Goal: Task Accomplishment & Management: Manage account settings

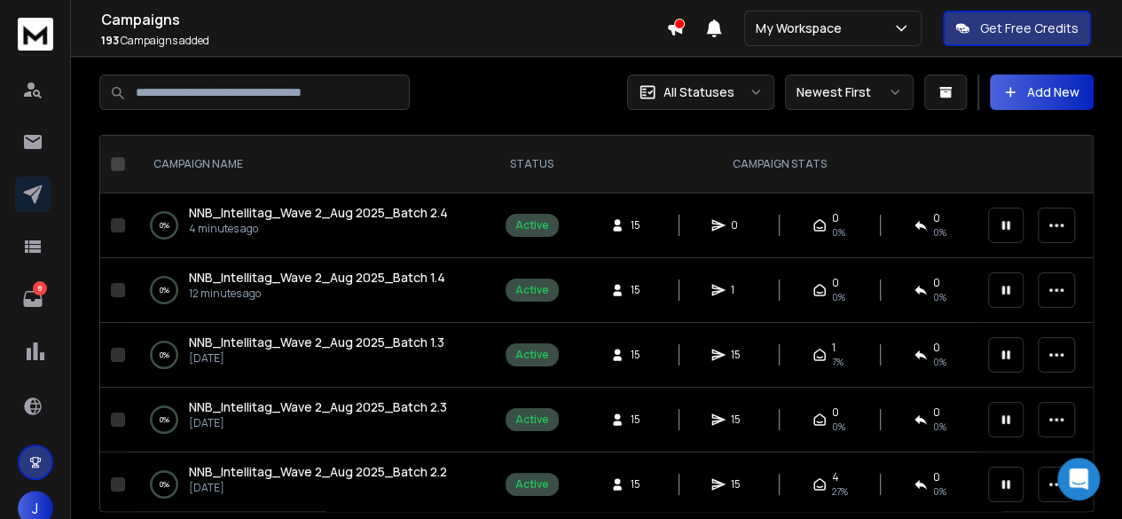
click at [1047, 220] on icon "button" at bounding box center [1056, 225] width 18 height 18
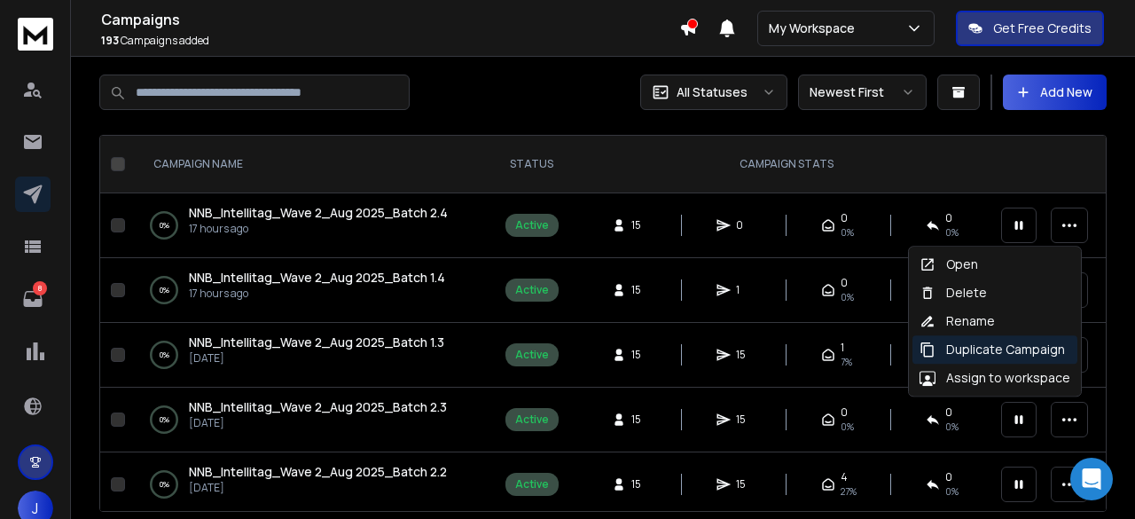
click at [992, 349] on div "Duplicate Campaign" at bounding box center [992, 350] width 145 height 18
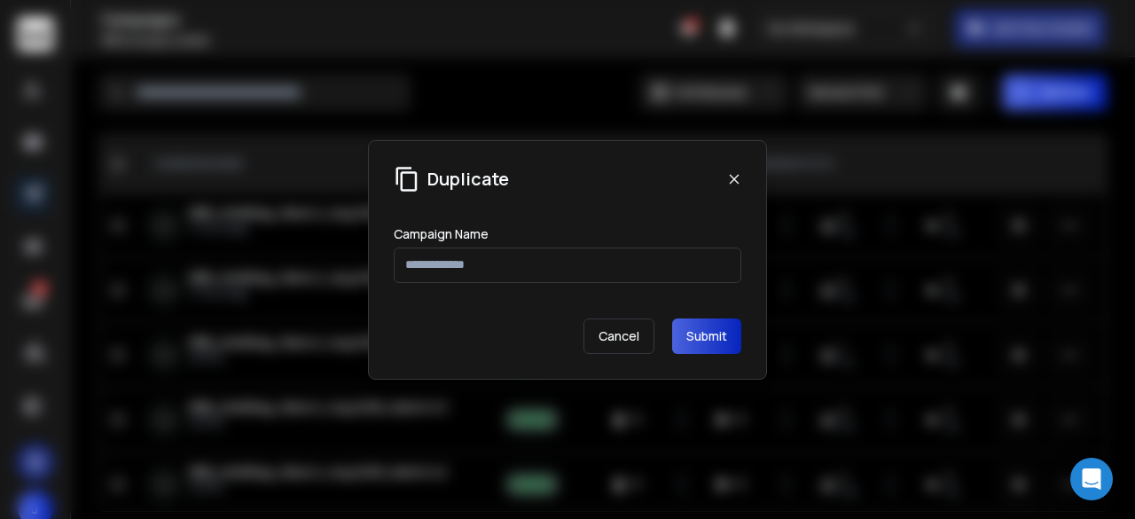
click at [648, 266] on input "text" at bounding box center [568, 264] width 348 height 35
paste input "**********"
type input "**********"
click at [705, 336] on button "Submit" at bounding box center [706, 335] width 69 height 35
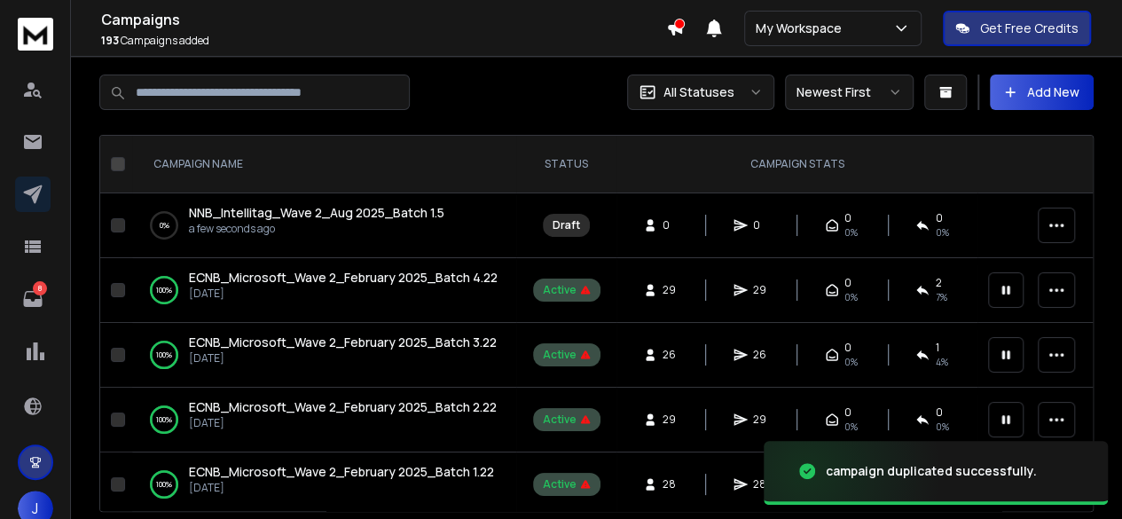
click at [371, 221] on link "NNB_Intellitag_Wave 2_Aug 2025_Batch 1.5" at bounding box center [316, 213] width 255 height 18
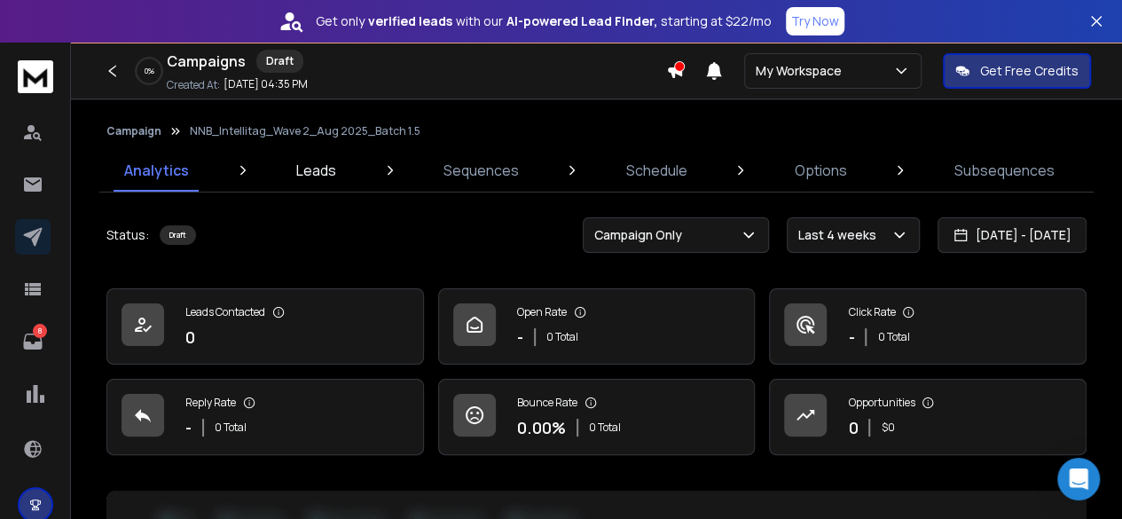
click at [328, 176] on p "Leads" at bounding box center [316, 170] width 40 height 21
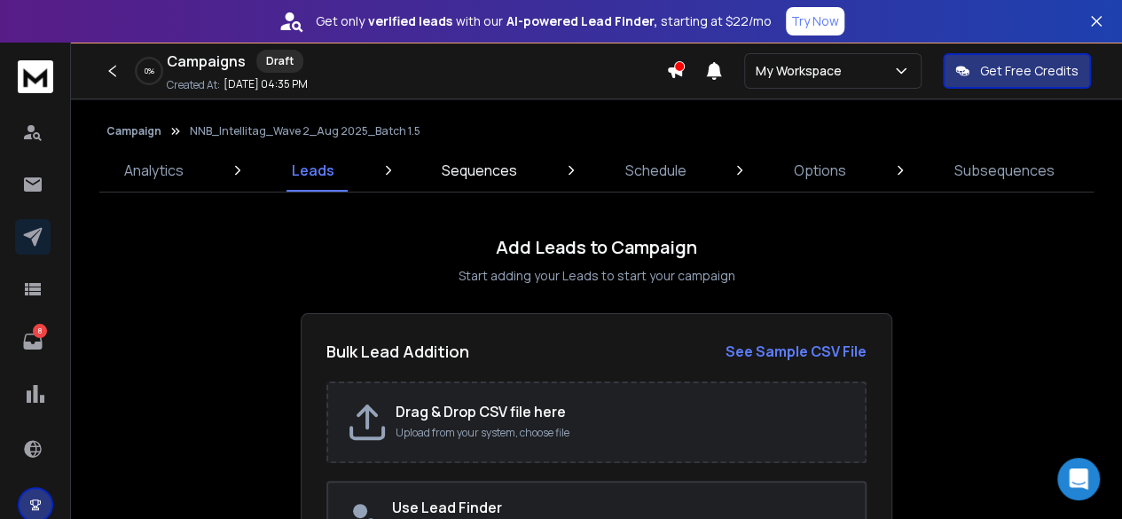
click at [457, 172] on p "Sequences" at bounding box center [479, 170] width 75 height 21
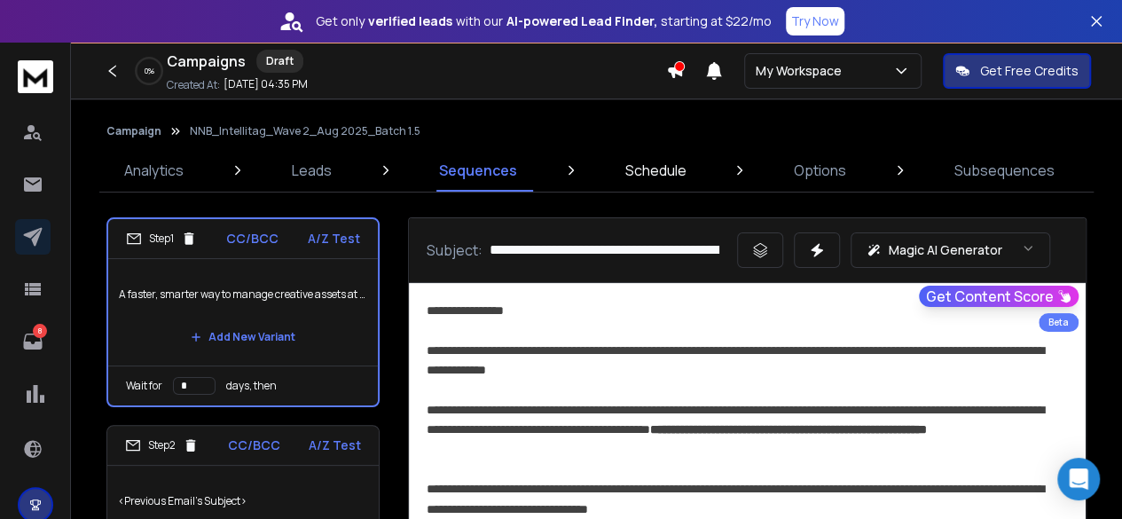
click at [660, 171] on p "Schedule" at bounding box center [655, 170] width 61 height 21
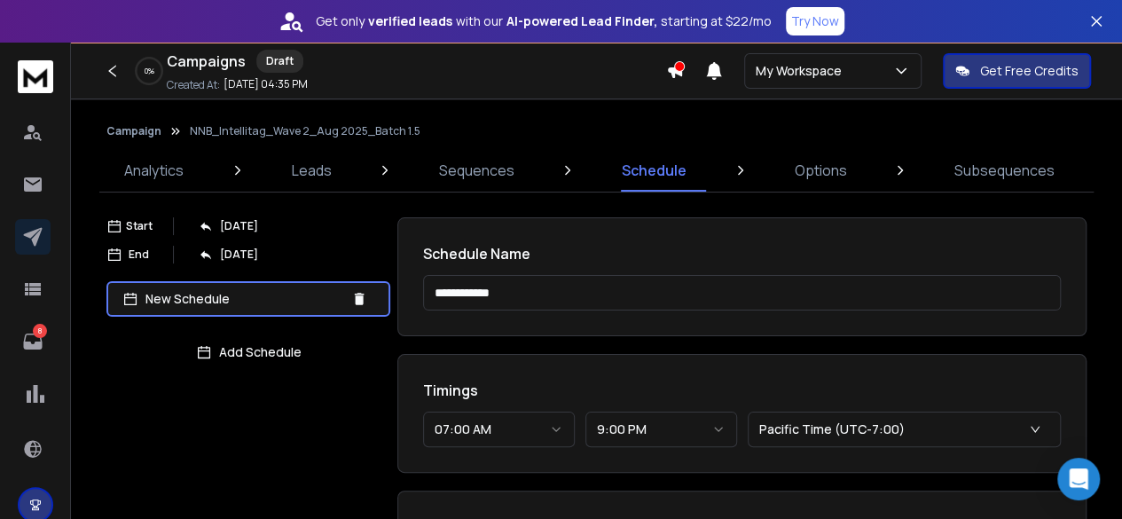
click at [258, 230] on p "[DATE]" at bounding box center [239, 226] width 38 height 14
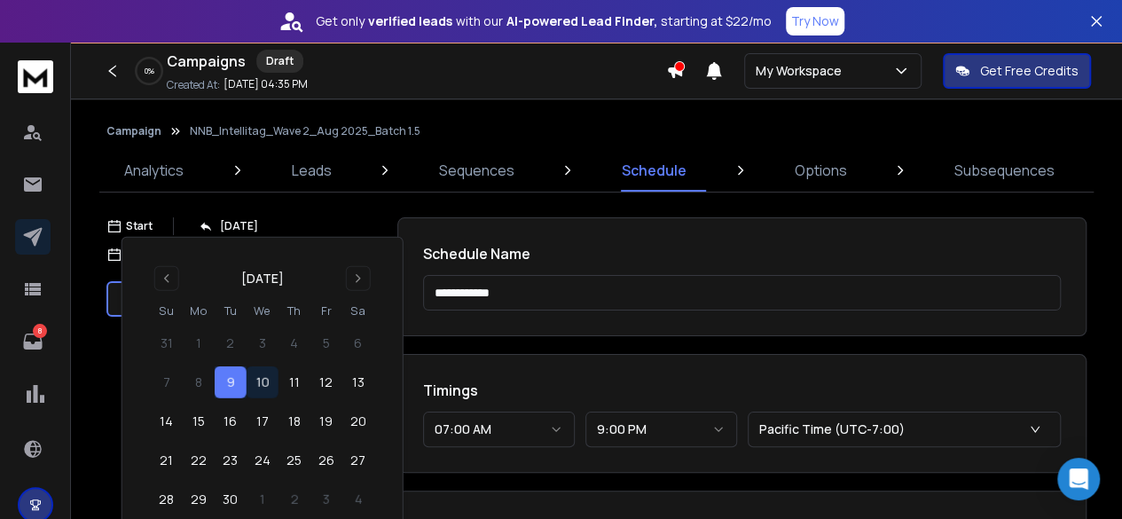
click at [265, 380] on button "10" at bounding box center [263, 382] width 32 height 32
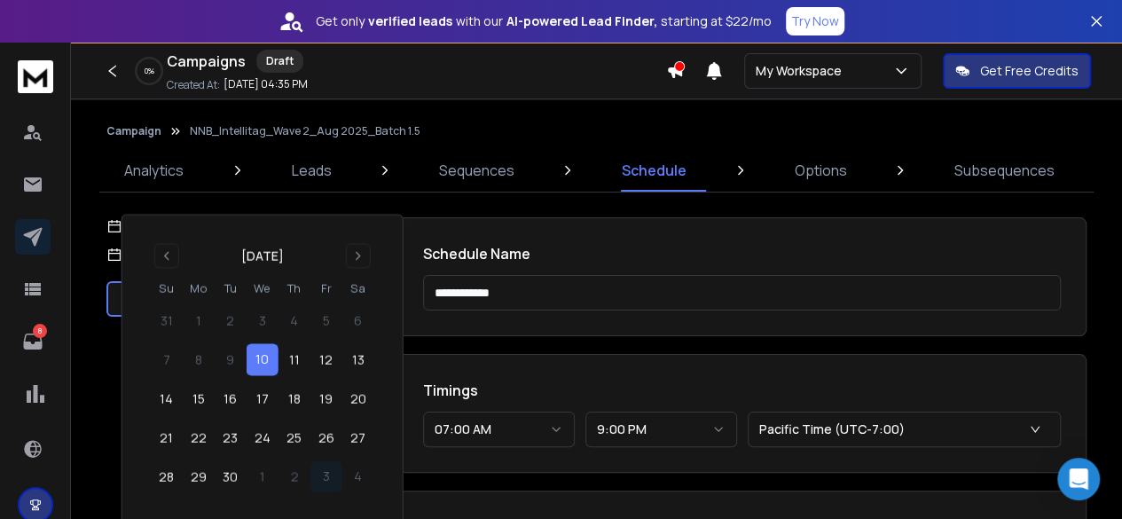
scroll to position [89, 0]
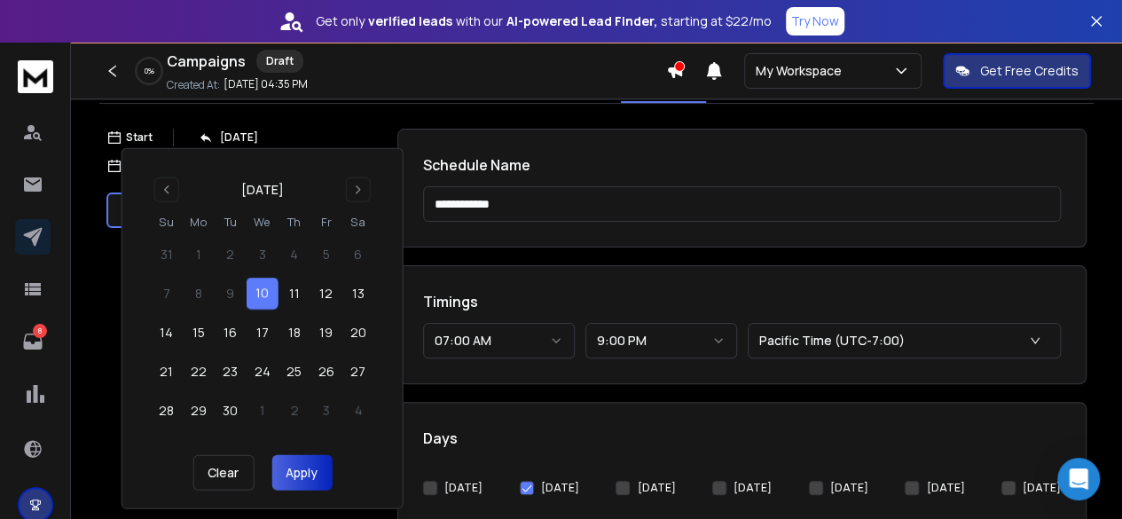
click at [312, 466] on button "Apply" at bounding box center [301, 472] width 60 height 35
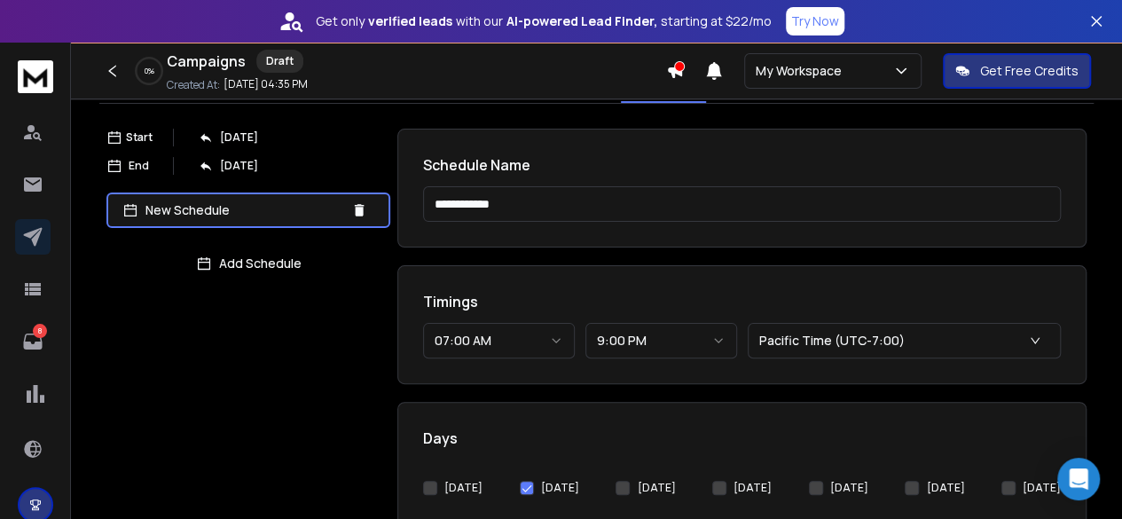
click at [258, 162] on p "Tue Sep 23 2025" at bounding box center [239, 166] width 38 height 14
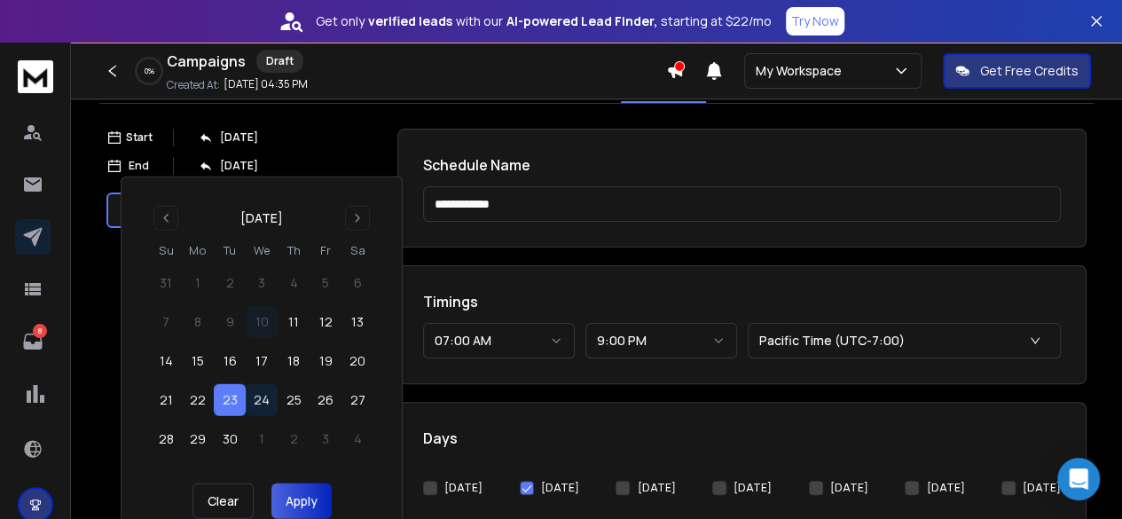
click at [264, 390] on button "24" at bounding box center [262, 400] width 32 height 32
click at [299, 497] on button "Apply" at bounding box center [301, 500] width 60 height 35
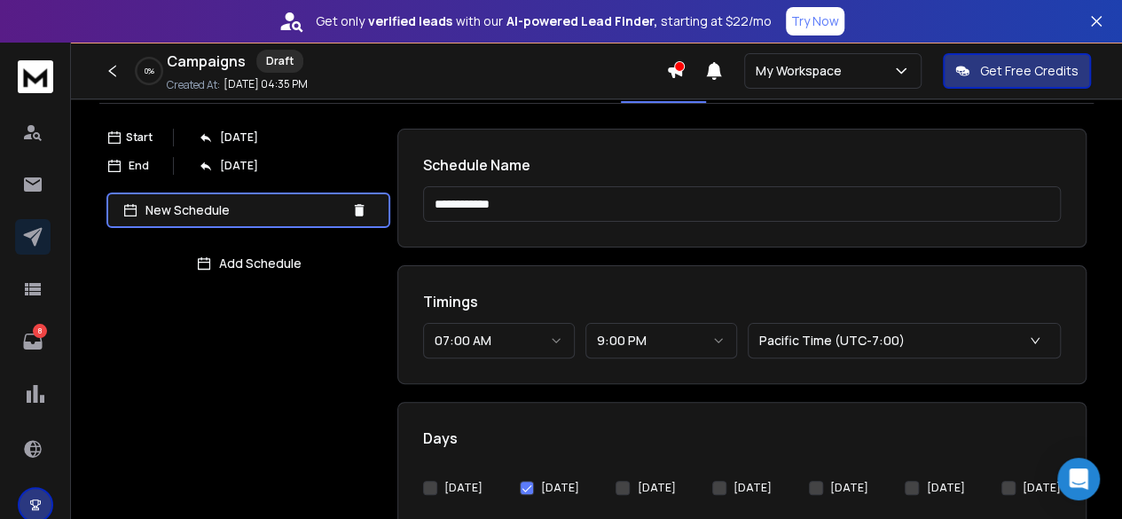
scroll to position [177, 0]
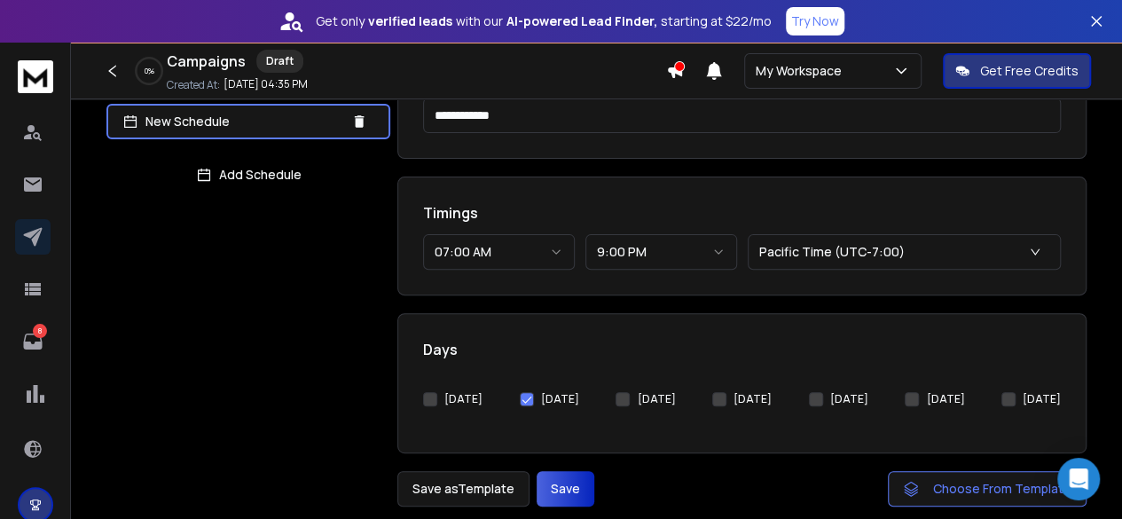
click at [520, 398] on button "Tuesday" at bounding box center [527, 399] width 14 height 14
click at [619, 398] on button "Wednesday" at bounding box center [622, 399] width 14 height 14
click at [580, 497] on button "Save" at bounding box center [566, 488] width 58 height 35
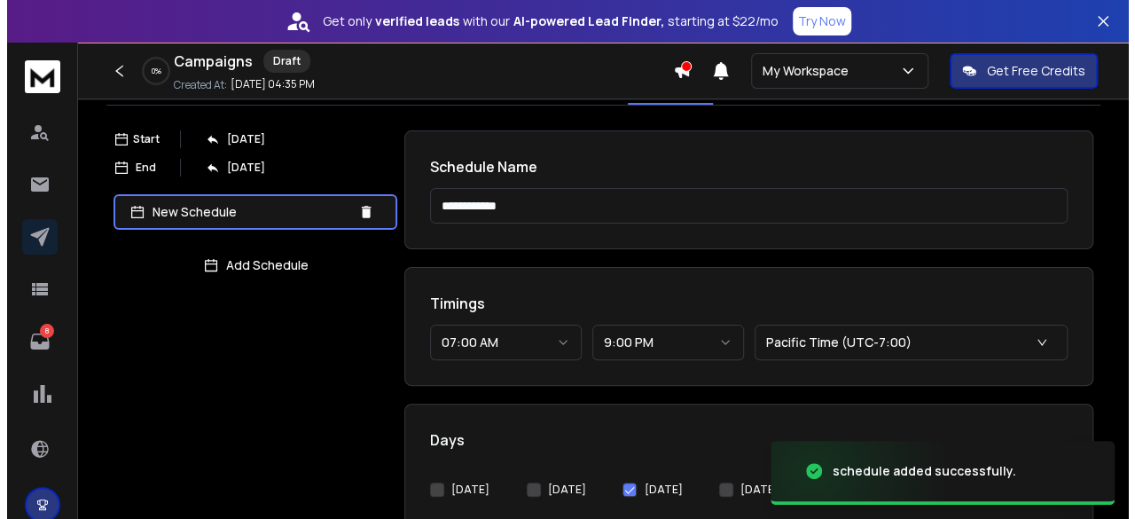
scroll to position [0, 0]
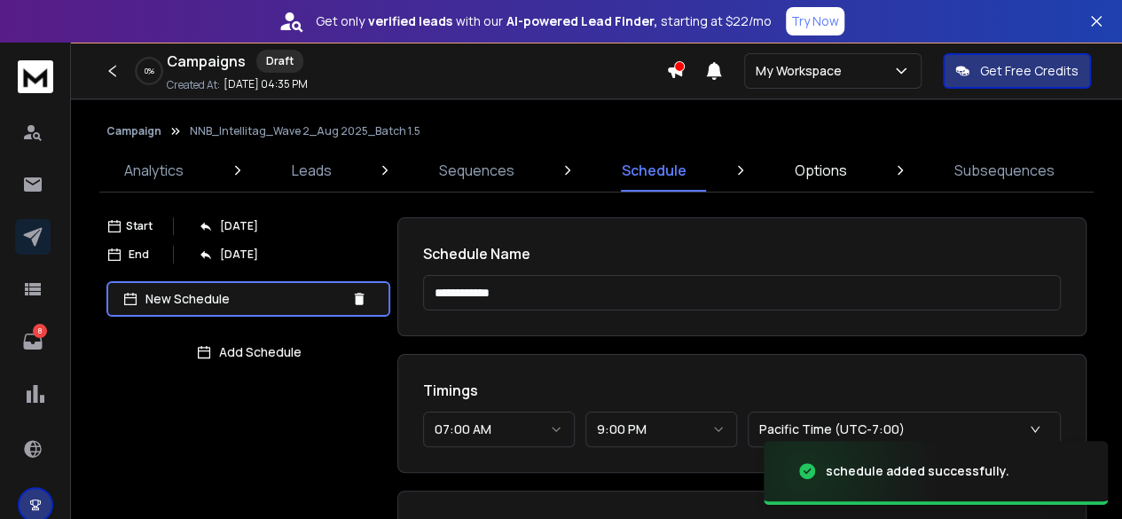
click at [789, 168] on link "Options" at bounding box center [820, 170] width 74 height 43
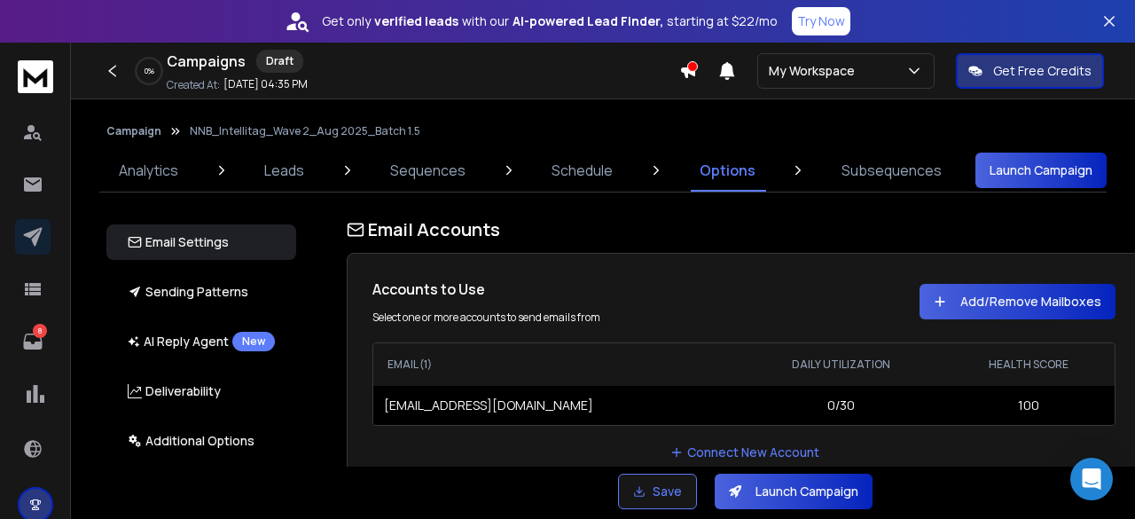
click at [929, 306] on button "Add/Remove Mailboxes" at bounding box center [1018, 301] width 196 height 35
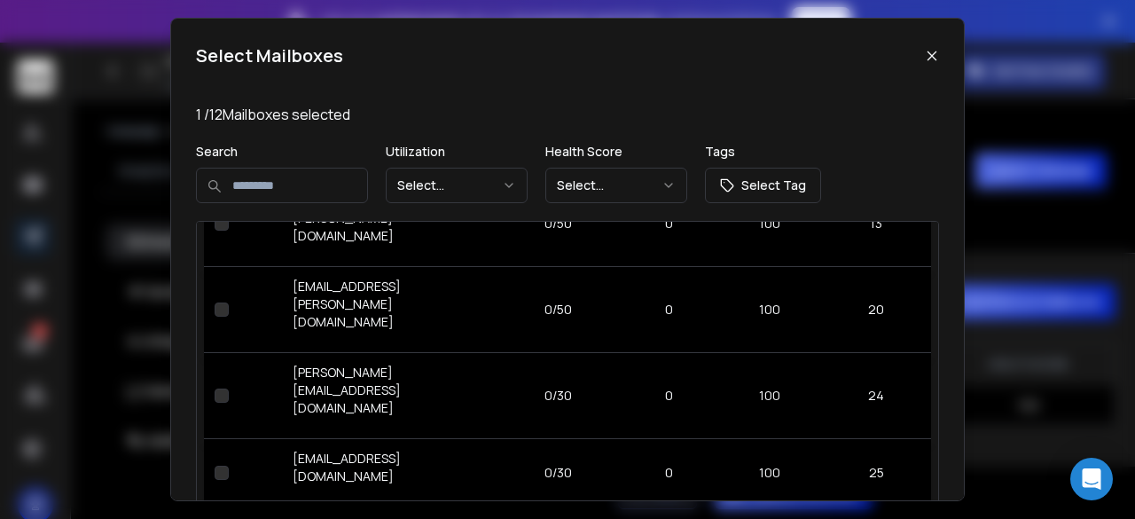
scroll to position [266, 0]
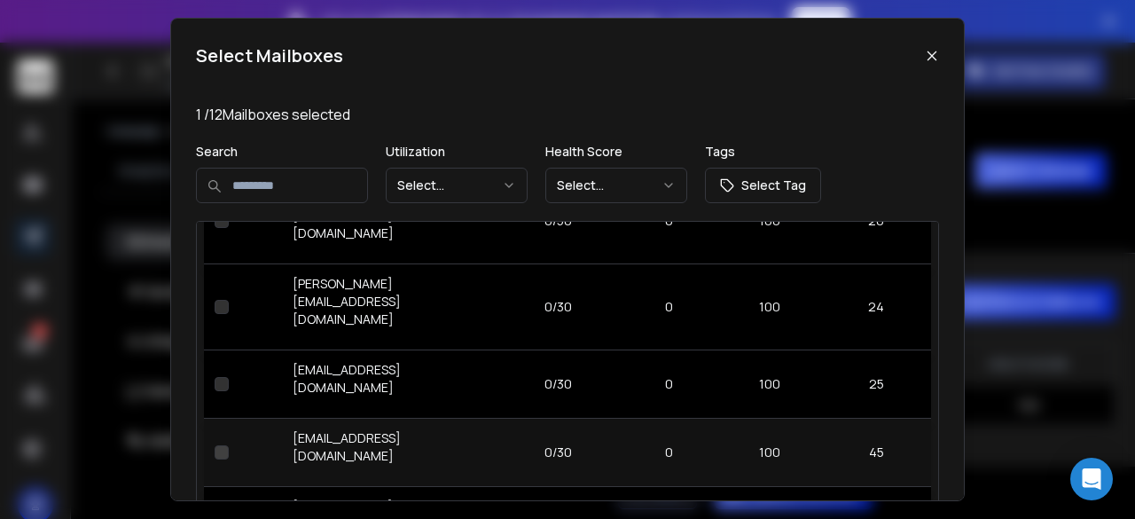
click at [220, 445] on button "button" at bounding box center [222, 452] width 14 height 14
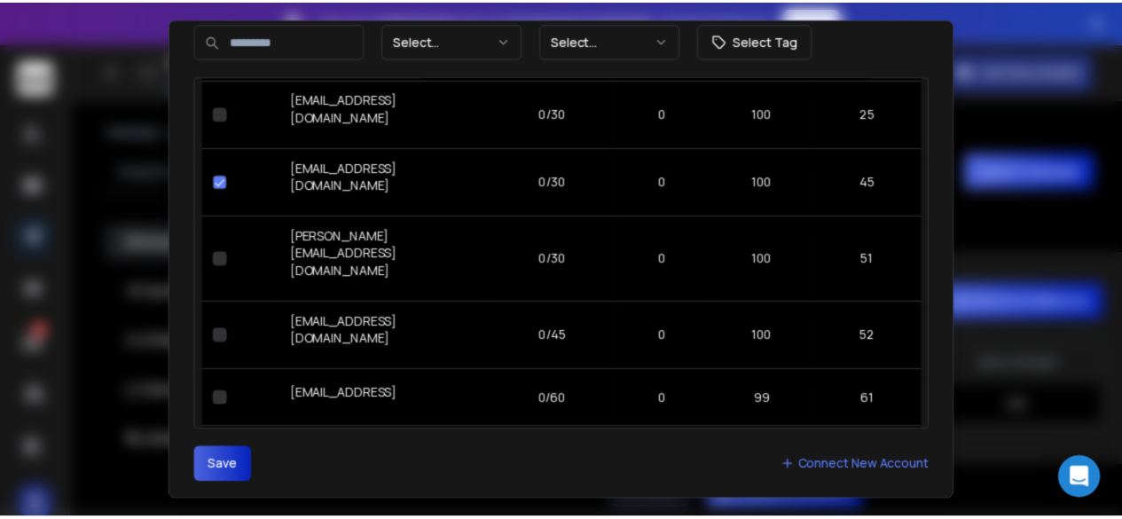
scroll to position [153, 0]
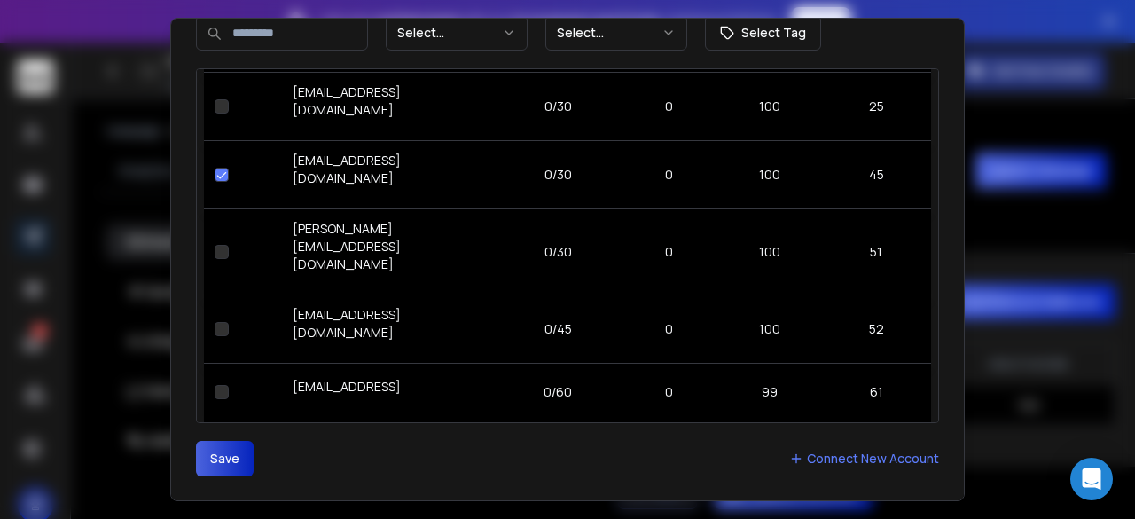
click at [234, 450] on button "Save" at bounding box center [225, 458] width 58 height 35
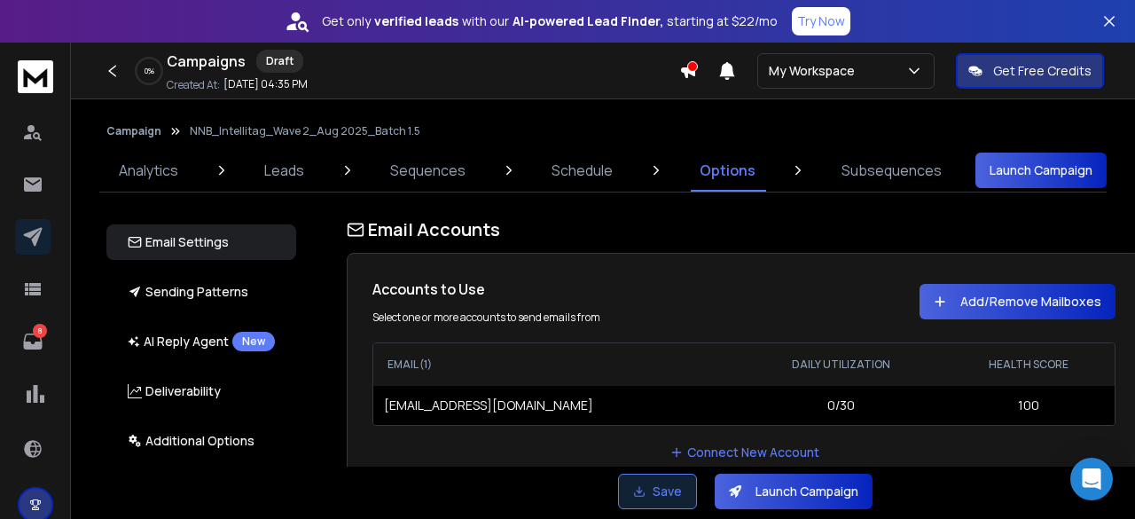
click at [647, 497] on button "Save" at bounding box center [657, 491] width 79 height 35
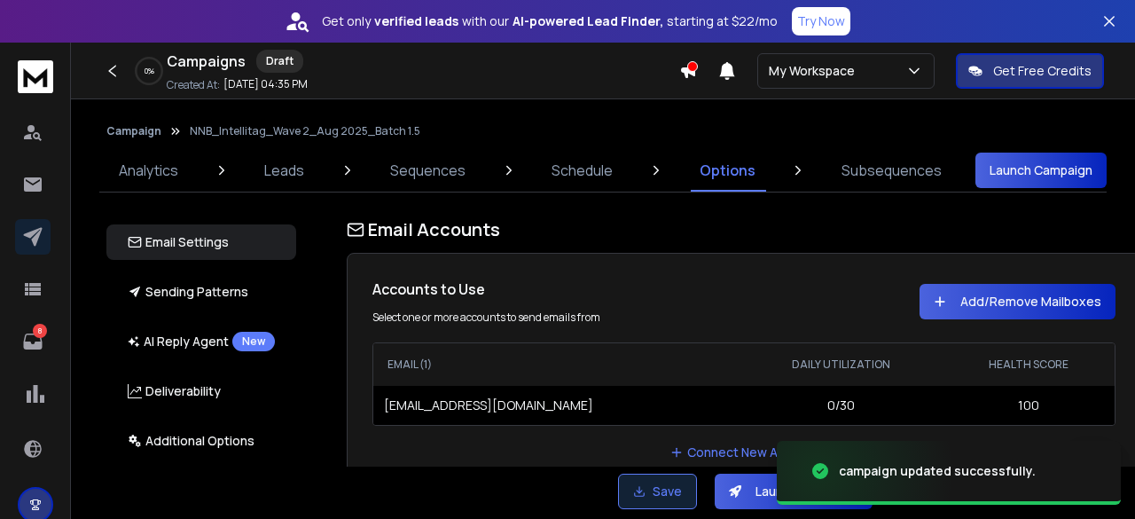
click at [647, 482] on button "Save" at bounding box center [657, 491] width 79 height 35
click at [302, 174] on p "Leads" at bounding box center [284, 170] width 40 height 21
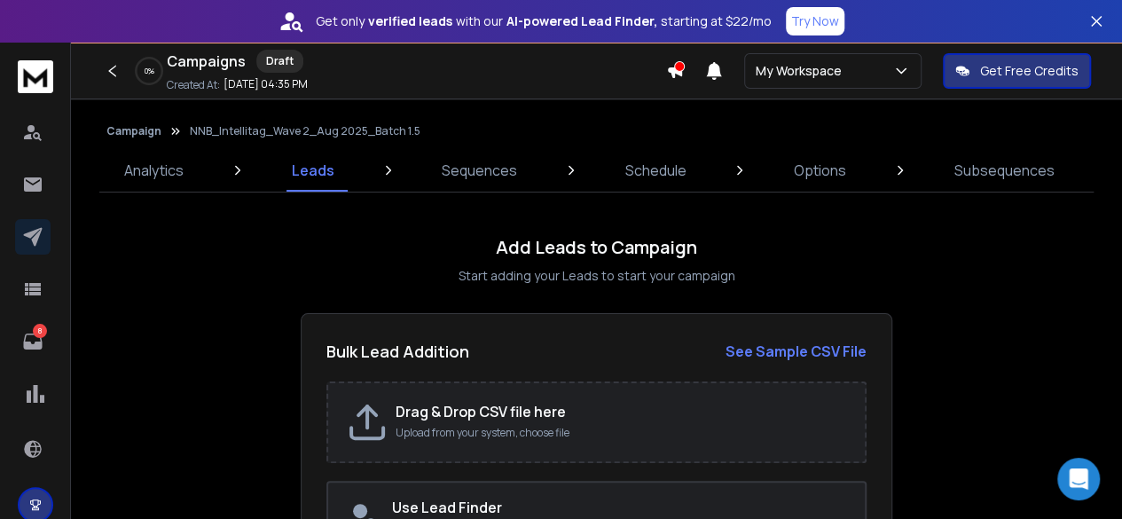
click at [478, 411] on h2 "Drag & Drop CSV file here" at bounding box center [621, 411] width 451 height 21
type input "**********"
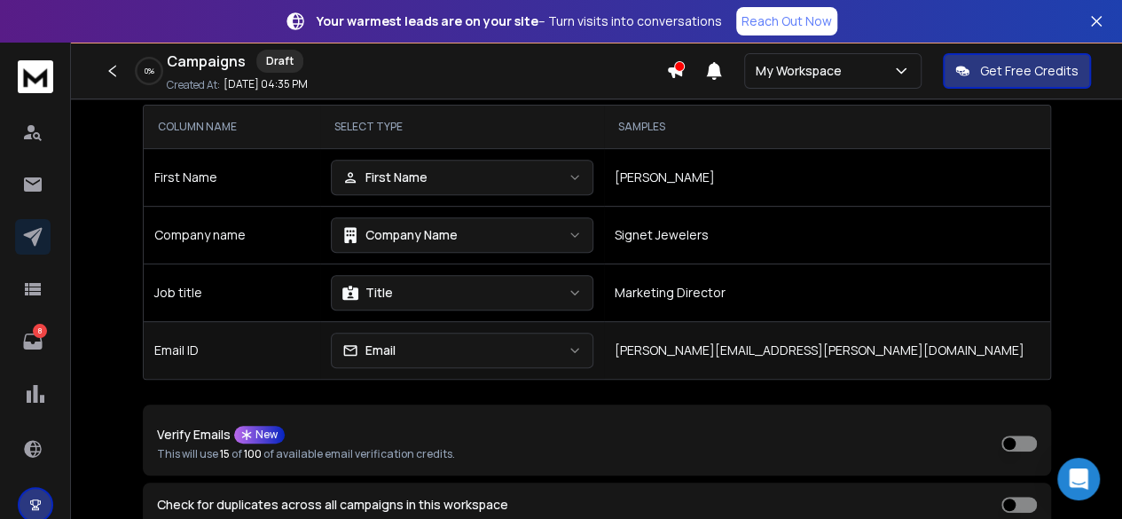
scroll to position [401, 0]
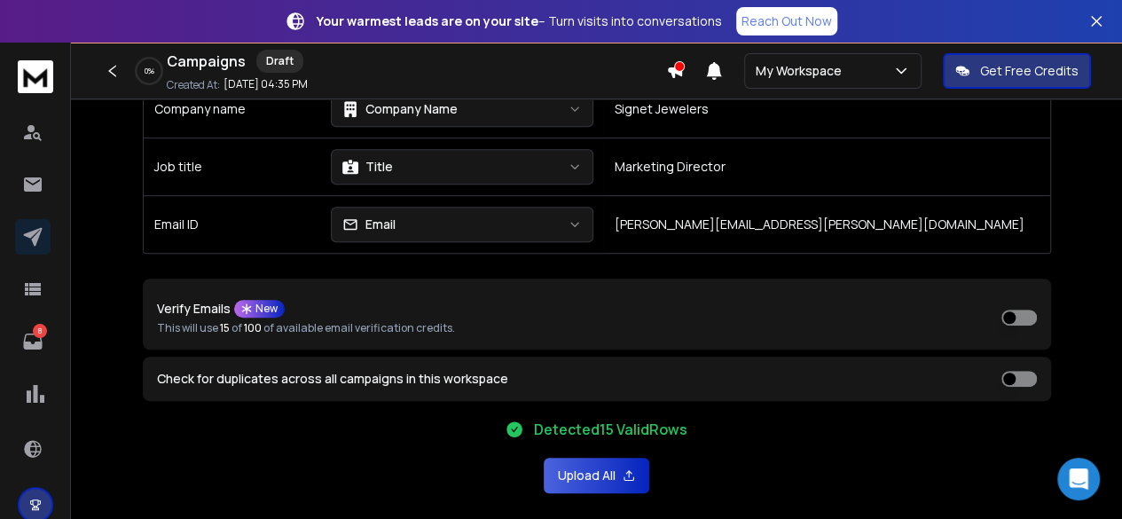
click at [592, 482] on button "Upload All" at bounding box center [597, 475] width 106 height 35
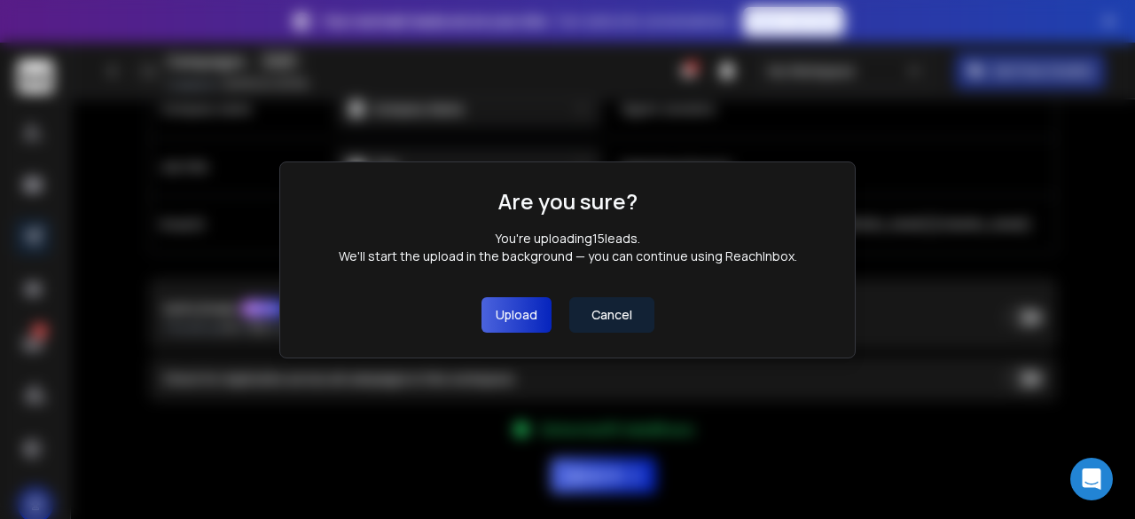
click at [523, 309] on button "Upload" at bounding box center [517, 314] width 70 height 35
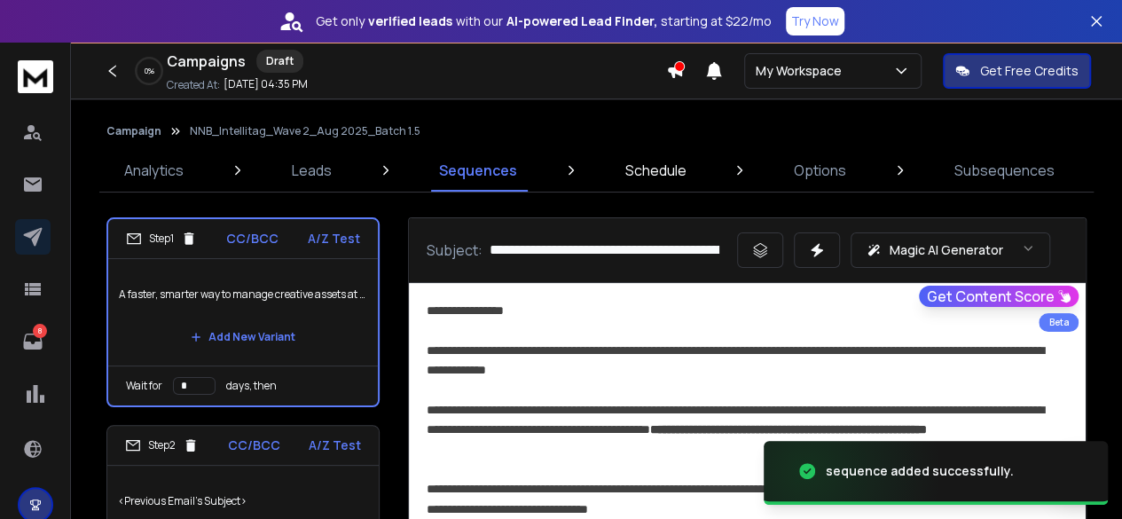
click at [670, 172] on p "Schedule" at bounding box center [655, 170] width 61 height 21
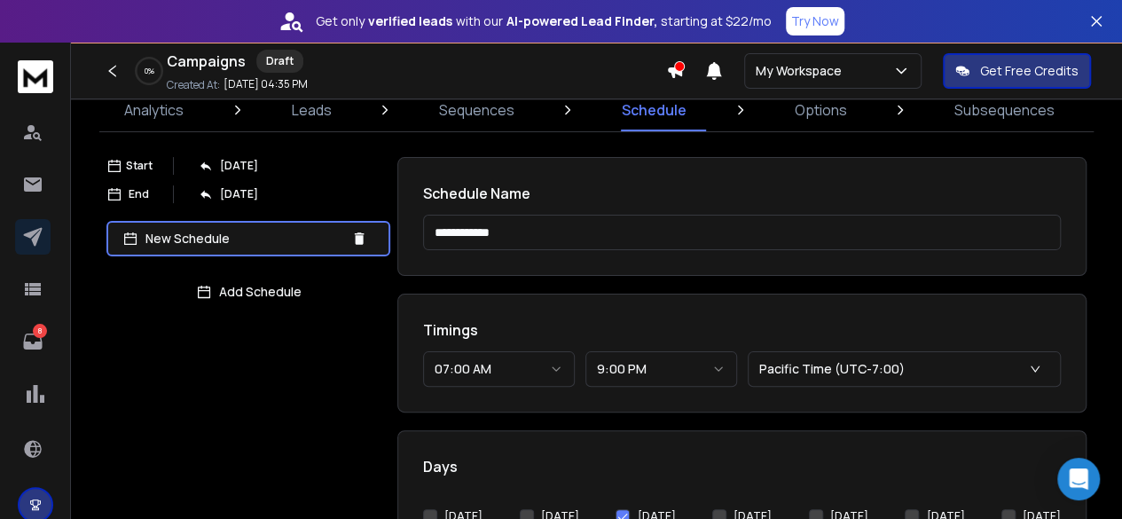
scroll to position [187, 0]
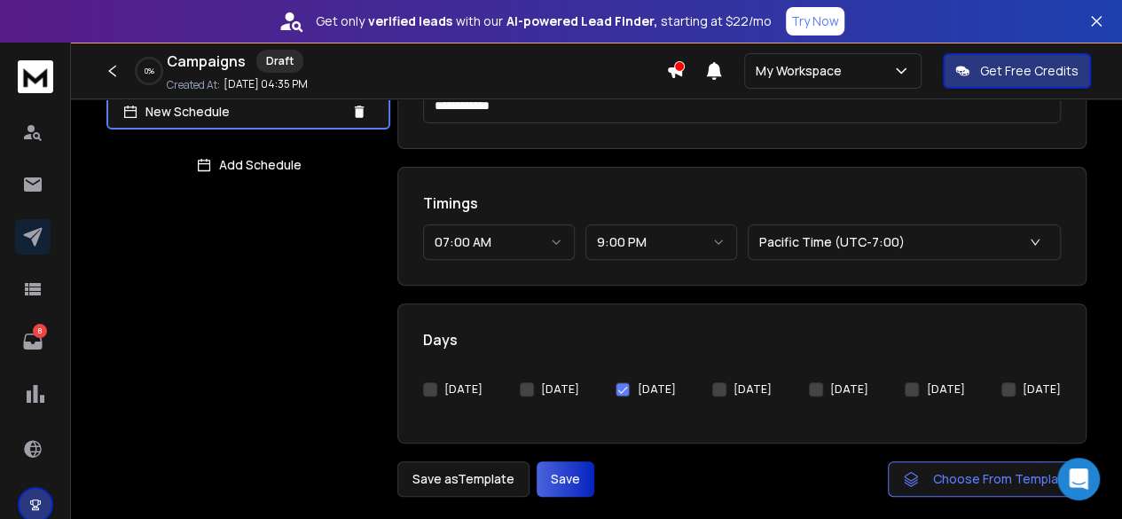
click at [552, 490] on button "Save" at bounding box center [566, 478] width 58 height 35
click at [555, 494] on button "Save" at bounding box center [566, 478] width 58 height 35
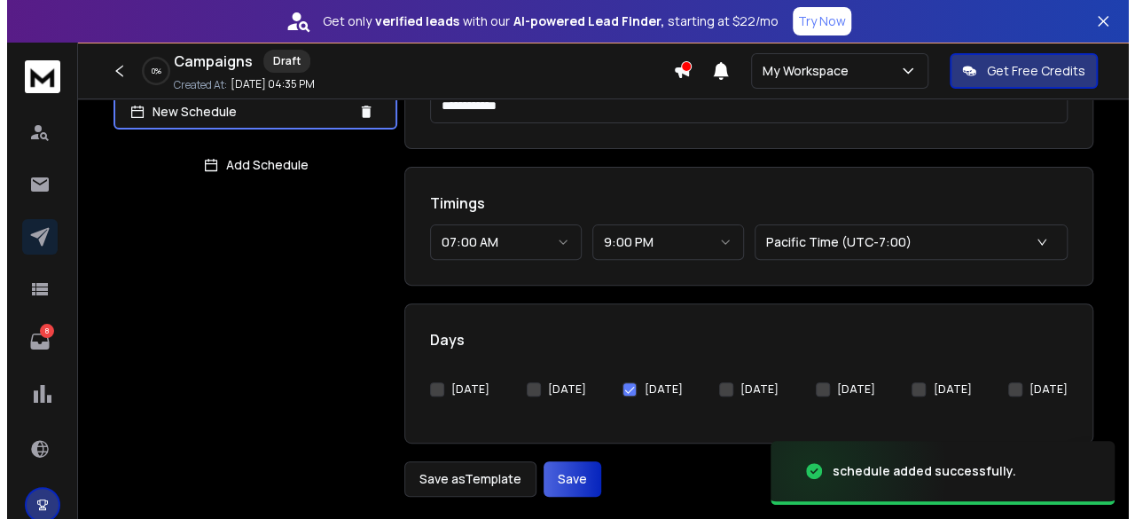
scroll to position [0, 0]
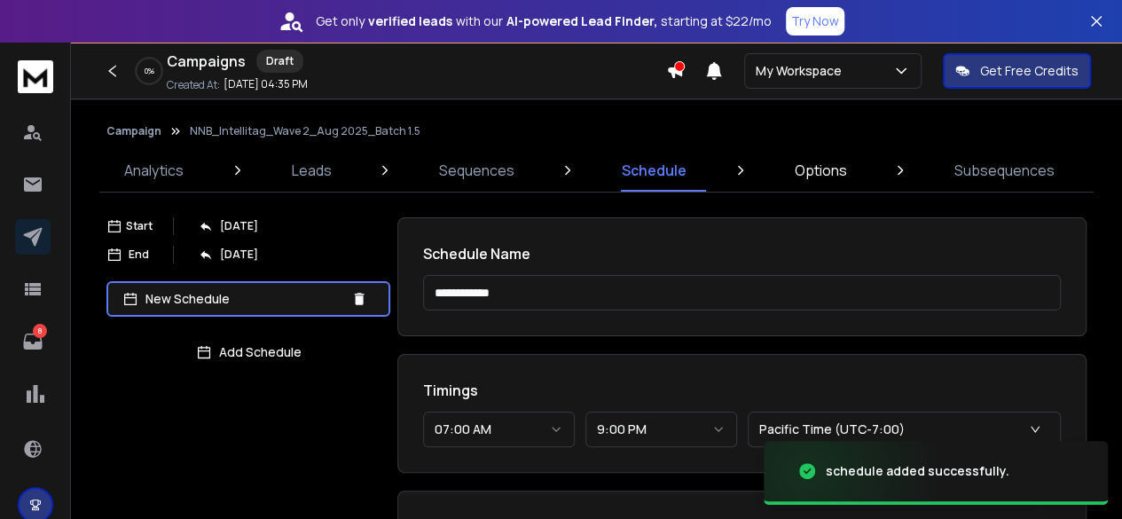
click at [803, 189] on link "Options" at bounding box center [820, 170] width 74 height 43
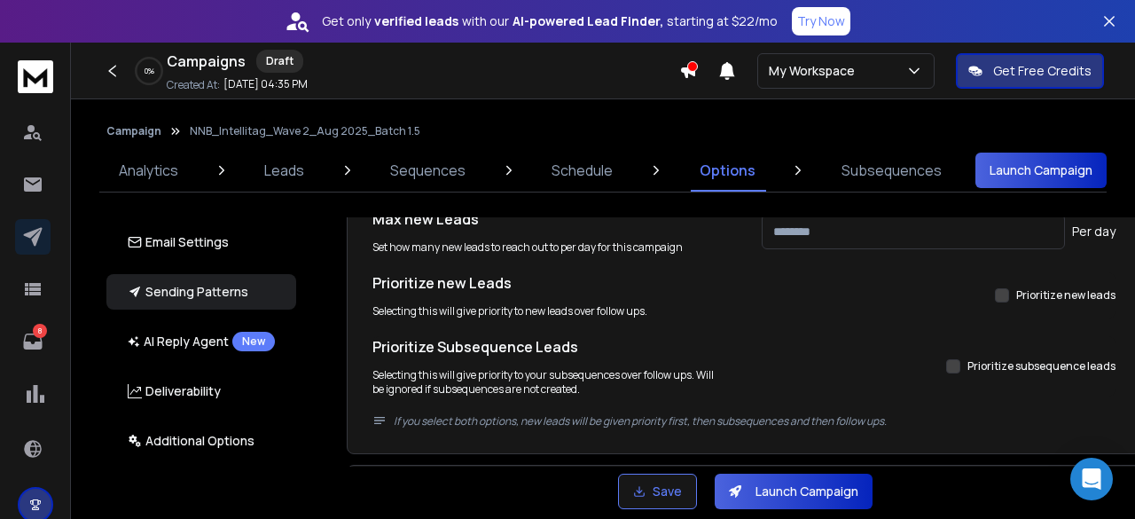
scroll to position [924, 0]
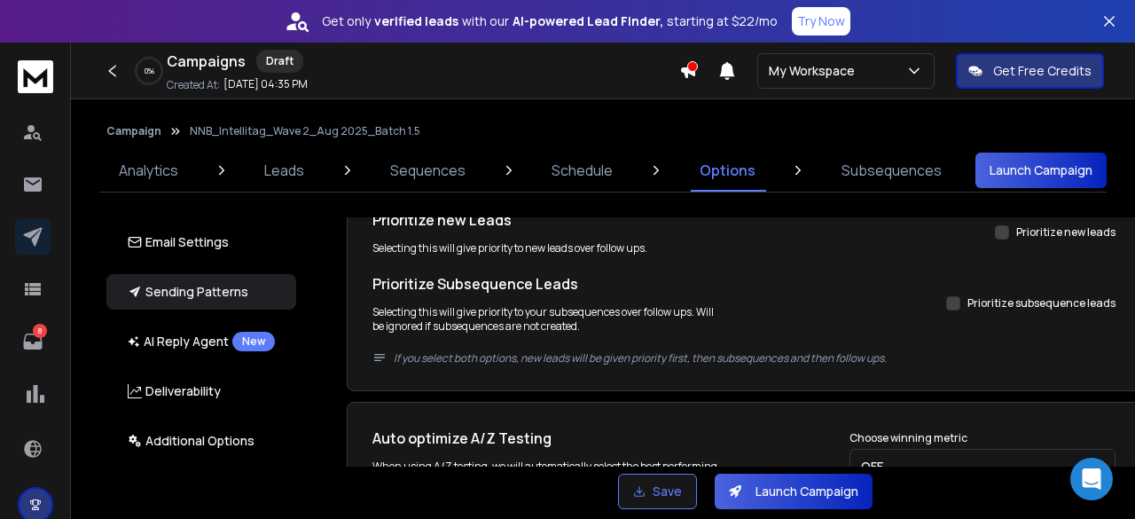
click at [784, 483] on button "Launch Campaign" at bounding box center [794, 491] width 158 height 35
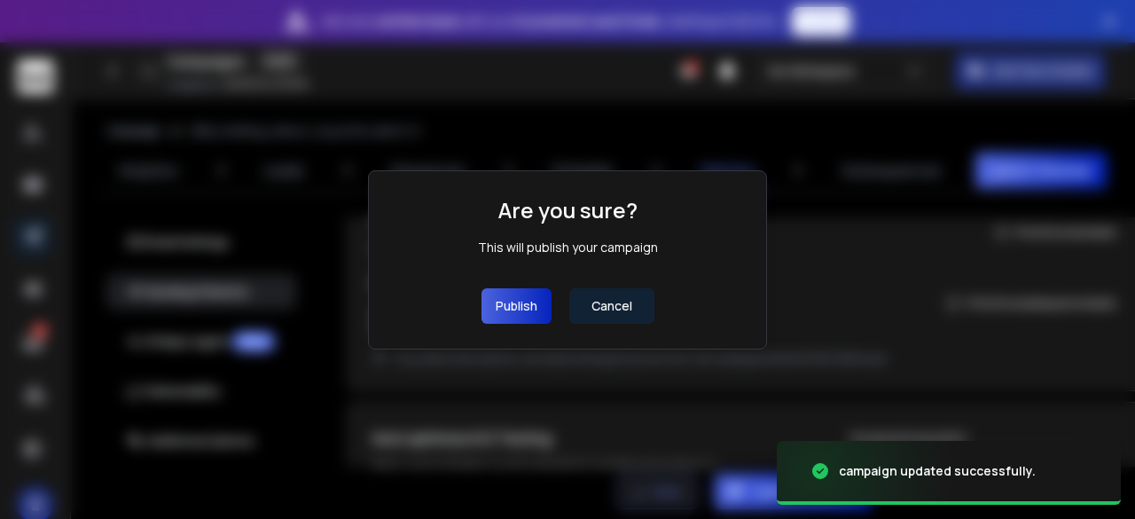
click at [516, 294] on button "Publish" at bounding box center [517, 305] width 70 height 35
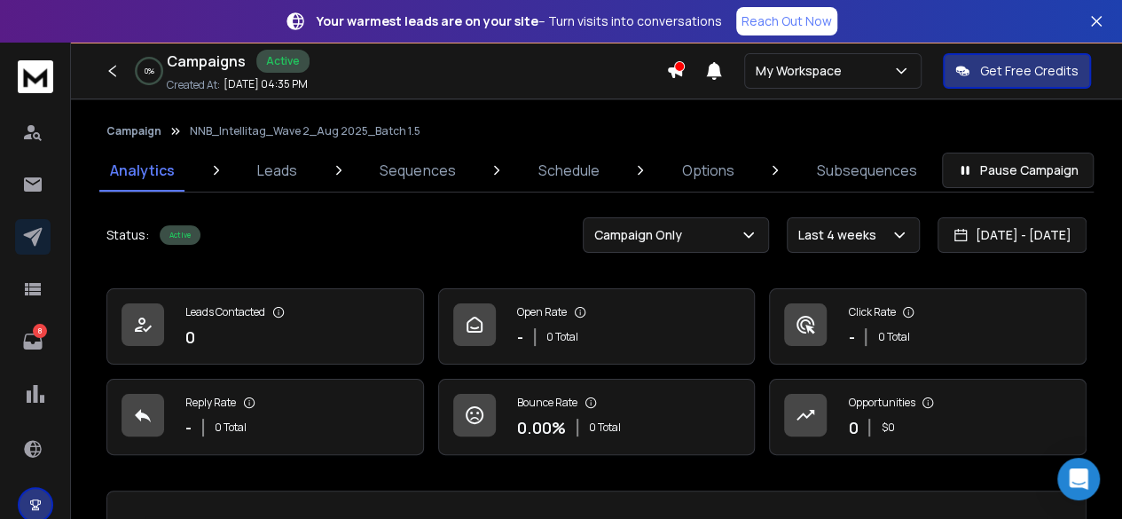
click at [150, 132] on button "Campaign" at bounding box center [133, 131] width 55 height 14
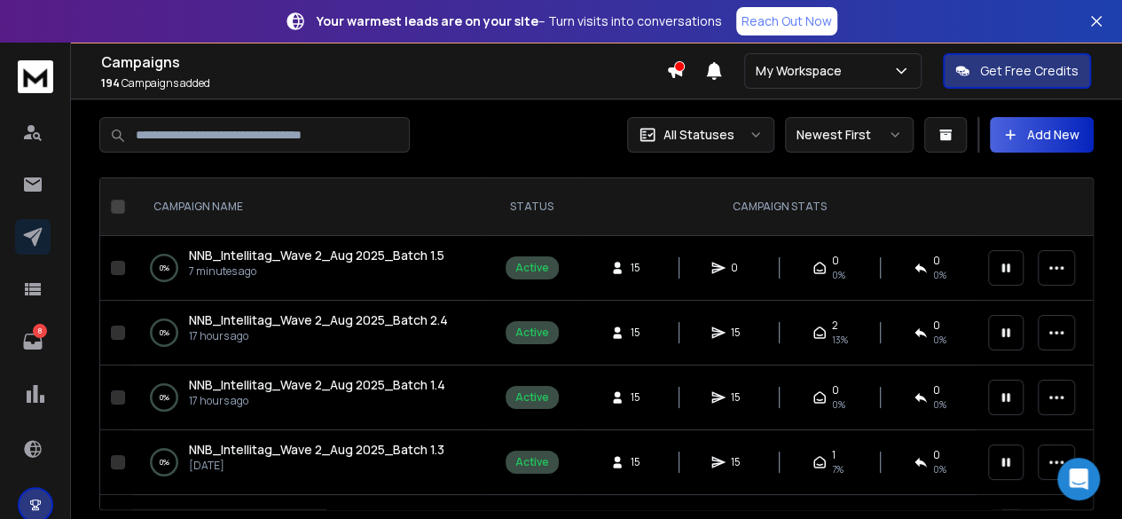
click at [1049, 267] on icon "button" at bounding box center [1056, 268] width 14 height 4
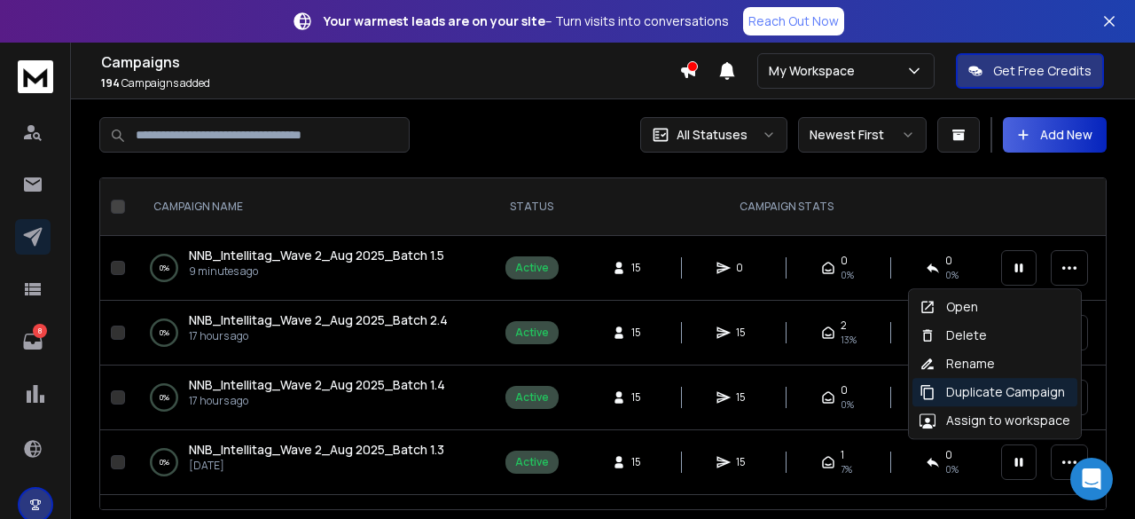
click at [986, 387] on div "Duplicate Campaign" at bounding box center [992, 392] width 145 height 18
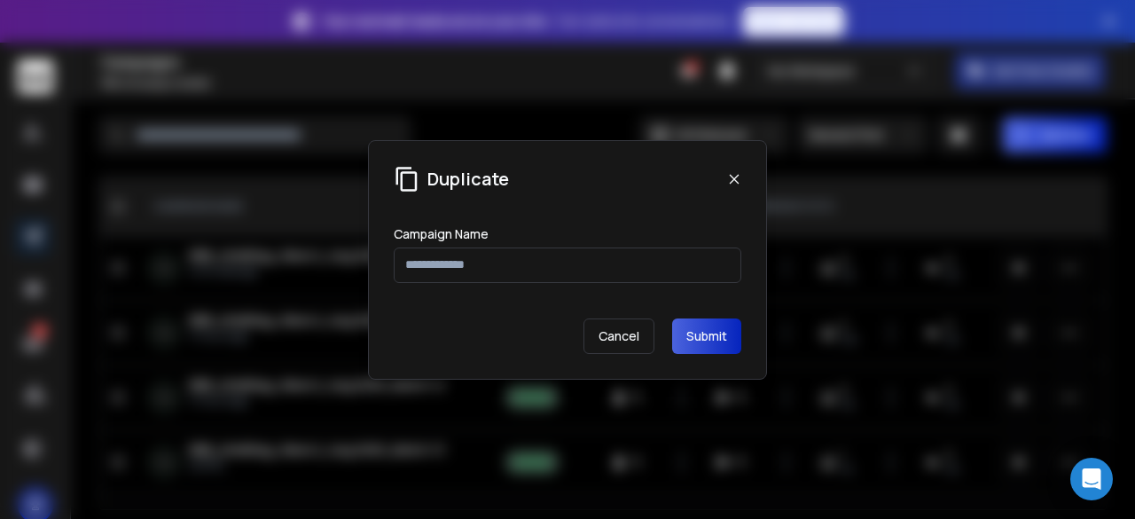
click at [602, 253] on input "text" at bounding box center [568, 264] width 348 height 35
click at [665, 254] on input "text" at bounding box center [568, 264] width 348 height 35
paste input "**********"
type input "**********"
click at [716, 347] on button "Submit" at bounding box center [706, 335] width 69 height 35
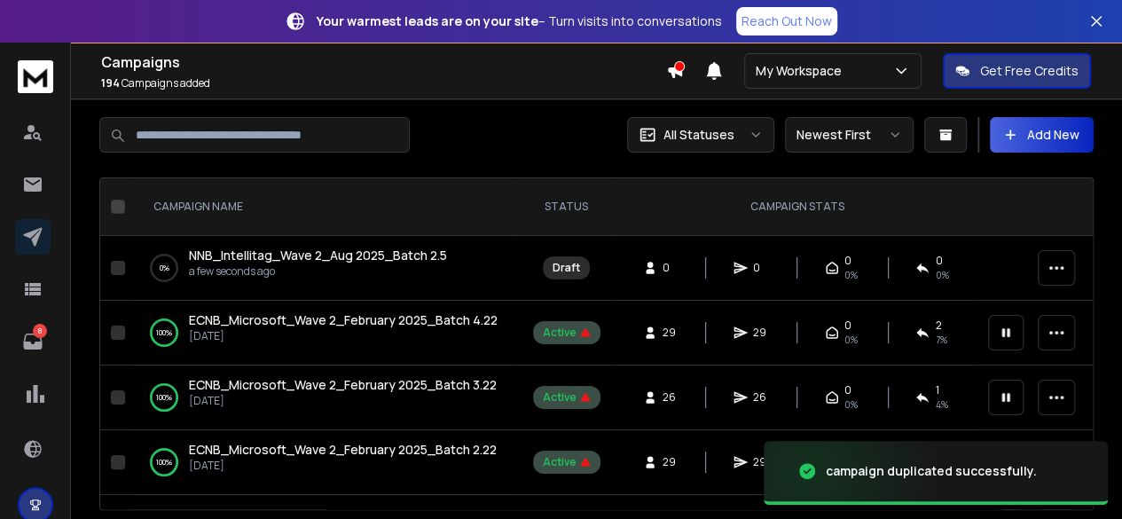
click at [410, 256] on span "NNB_Intellitag_Wave 2_Aug 2025_Batch 2.5" at bounding box center [318, 255] width 258 height 17
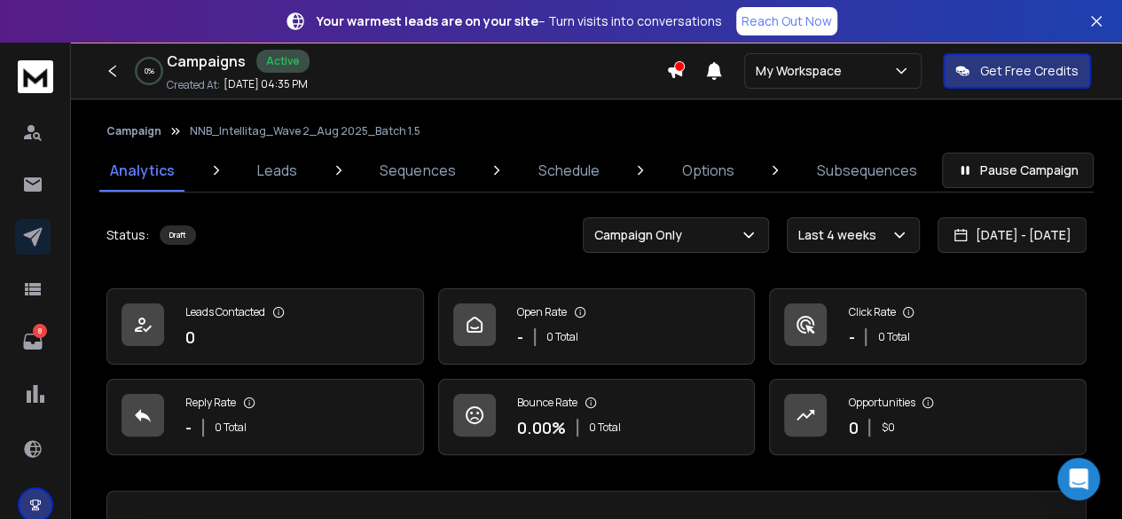
click at [148, 136] on button "Campaign" at bounding box center [133, 131] width 55 height 14
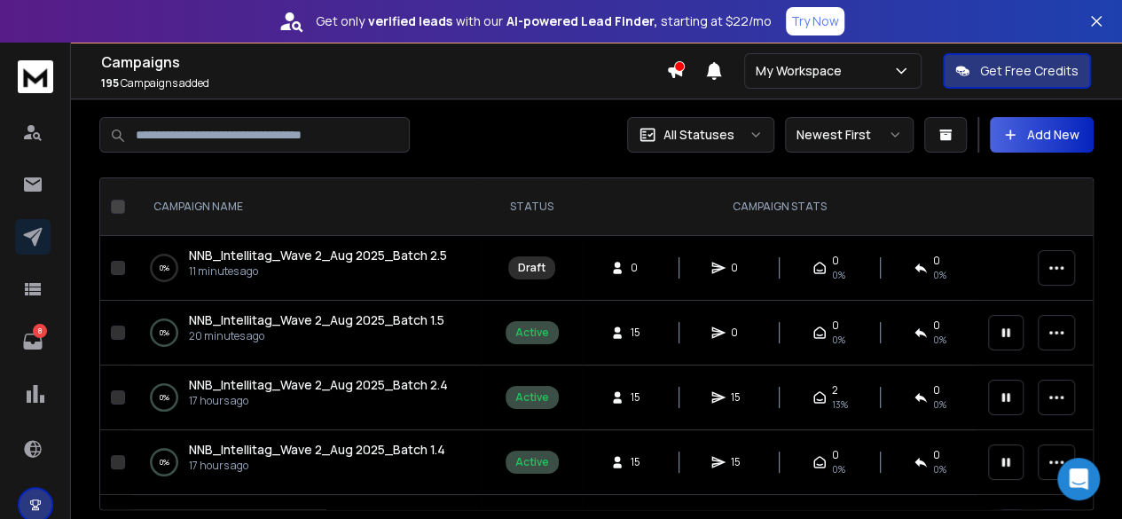
click at [378, 253] on span "NNB_Intellitag_Wave 2_Aug 2025_Batch 2.5" at bounding box center [318, 255] width 258 height 17
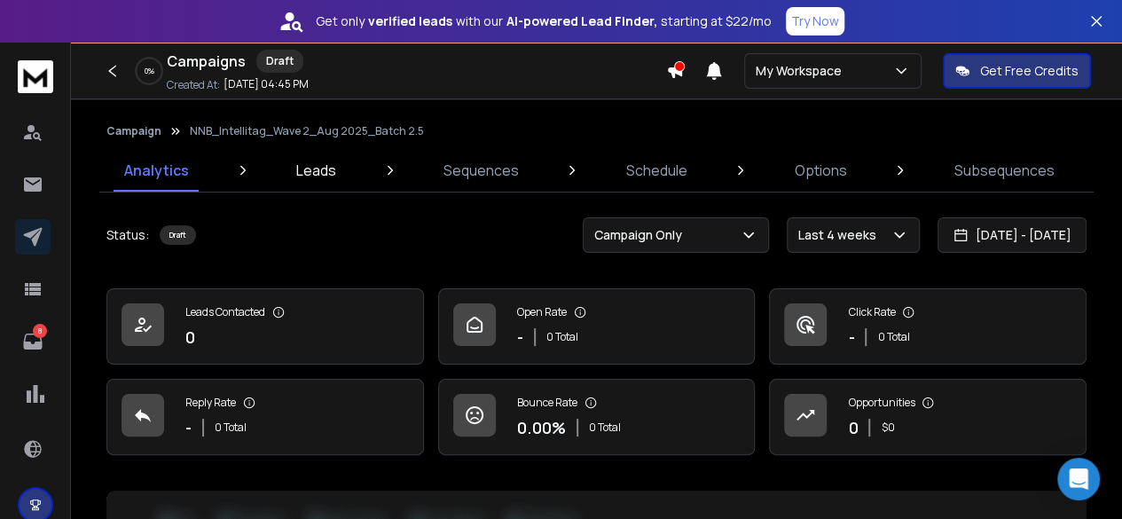
click at [313, 177] on p "Leads" at bounding box center [316, 170] width 40 height 21
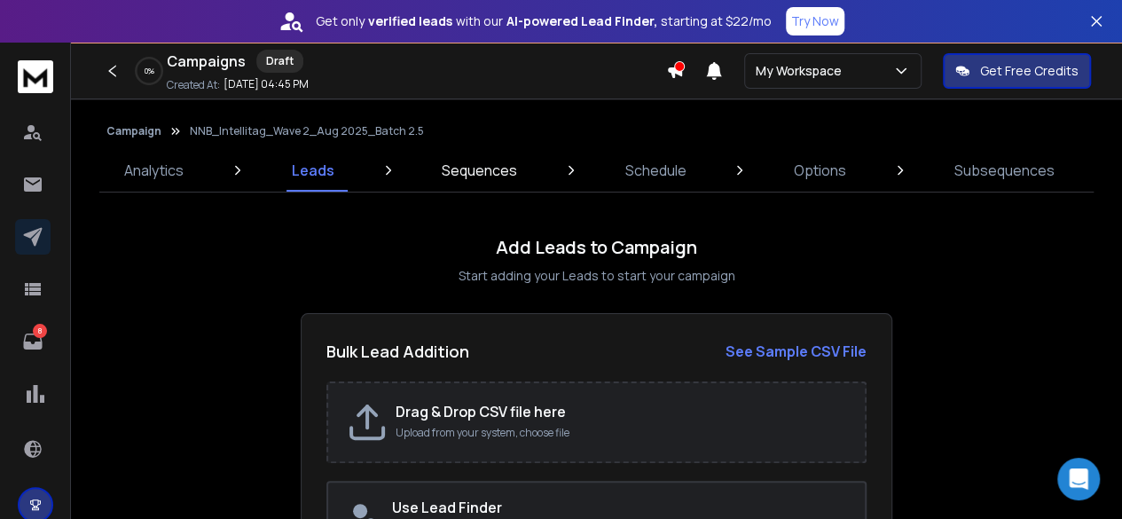
click at [474, 164] on p "Sequences" at bounding box center [479, 170] width 75 height 21
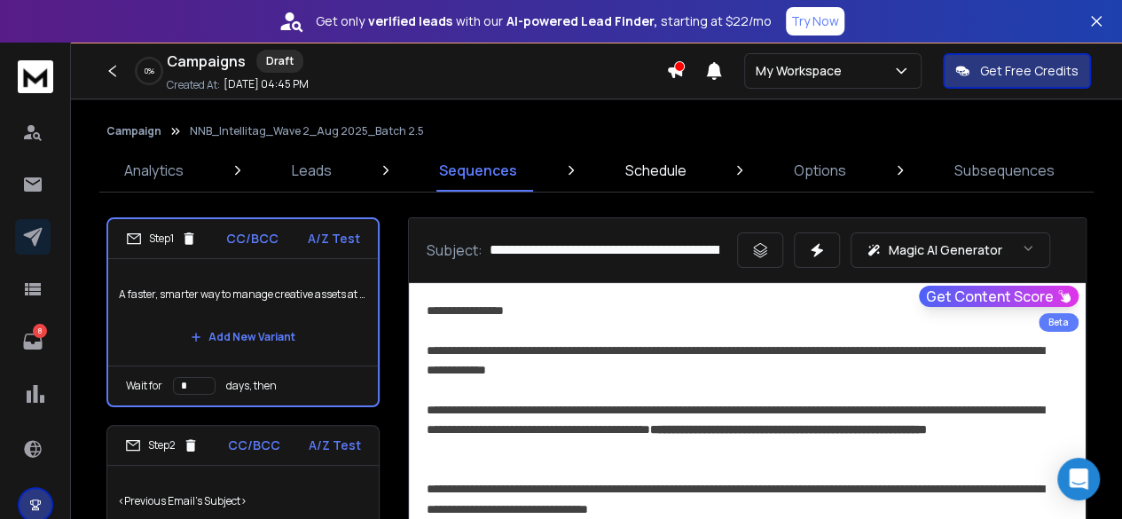
click at [670, 181] on link "Schedule" at bounding box center [656, 170] width 82 height 43
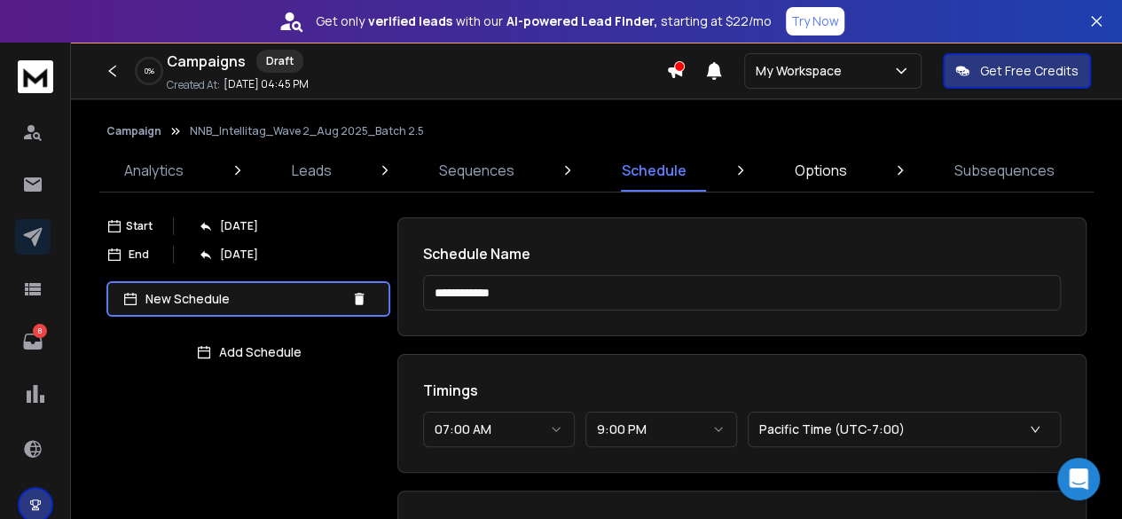
click at [795, 157] on link "Options" at bounding box center [820, 170] width 74 height 43
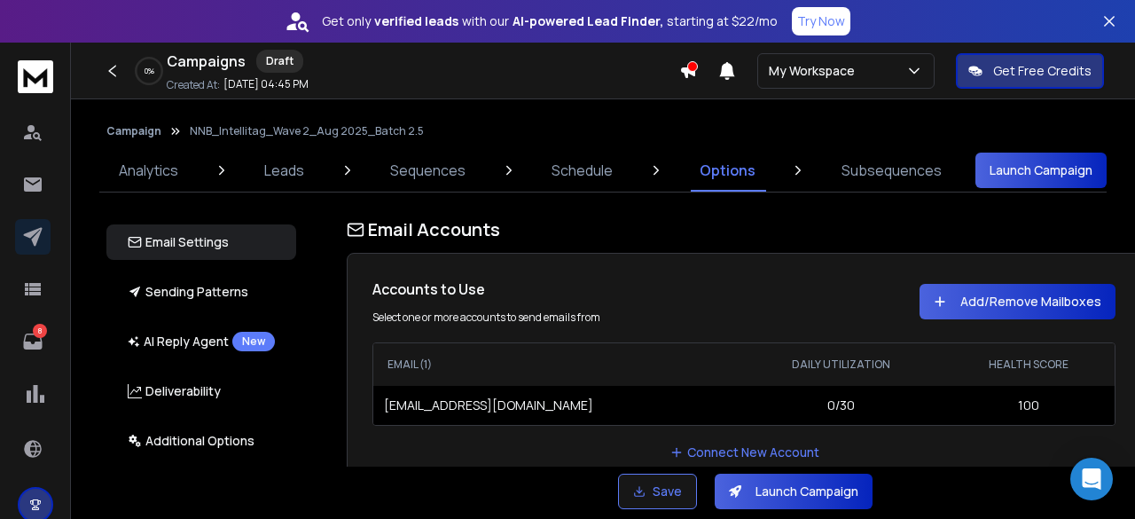
click at [1046, 305] on button "Add/Remove Mailboxes" at bounding box center [1018, 301] width 196 height 35
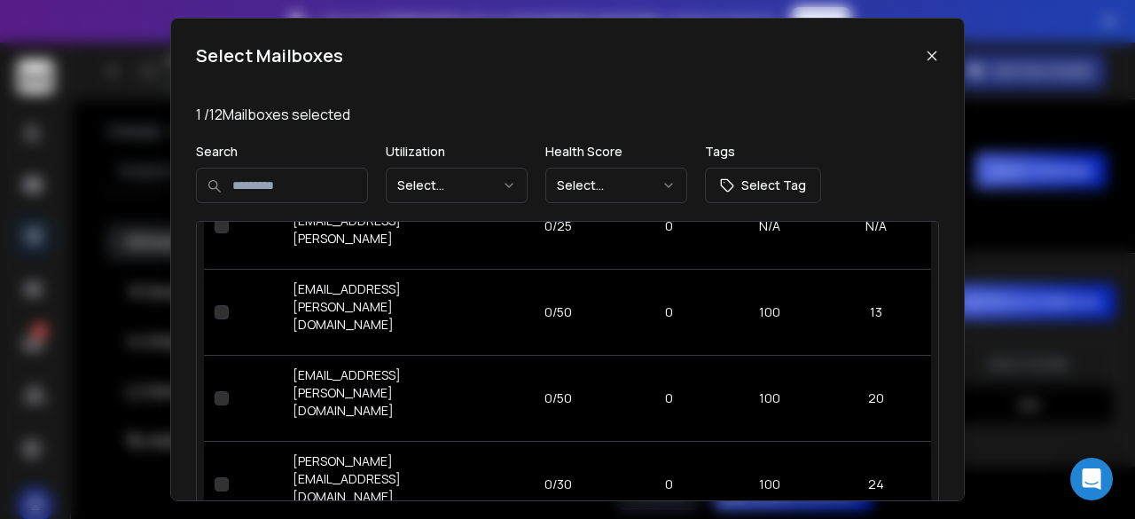
scroll to position [355, 0]
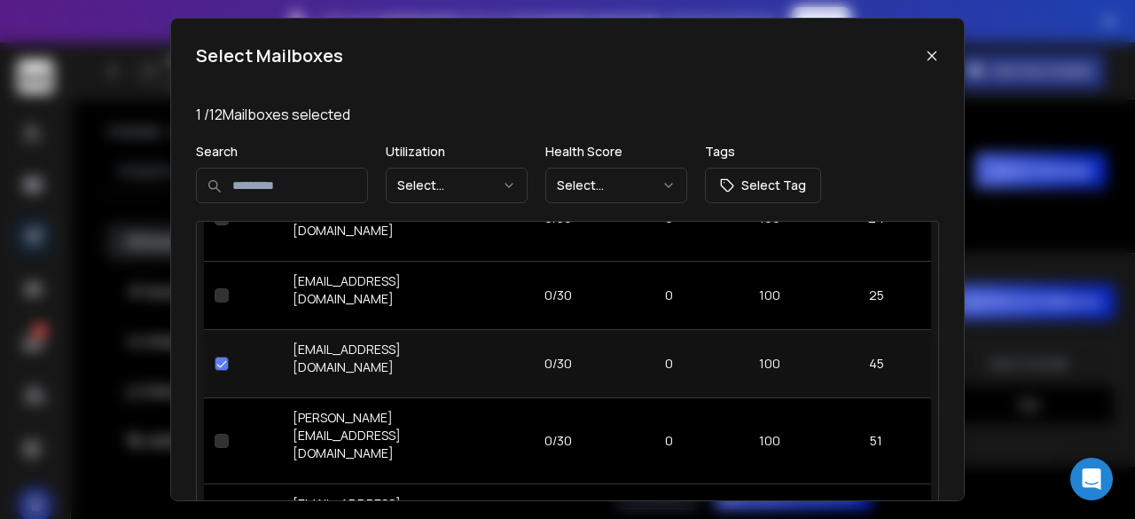
click at [216, 329] on td at bounding box center [239, 363] width 71 height 68
click at [219, 356] on button "button" at bounding box center [222, 363] width 14 height 14
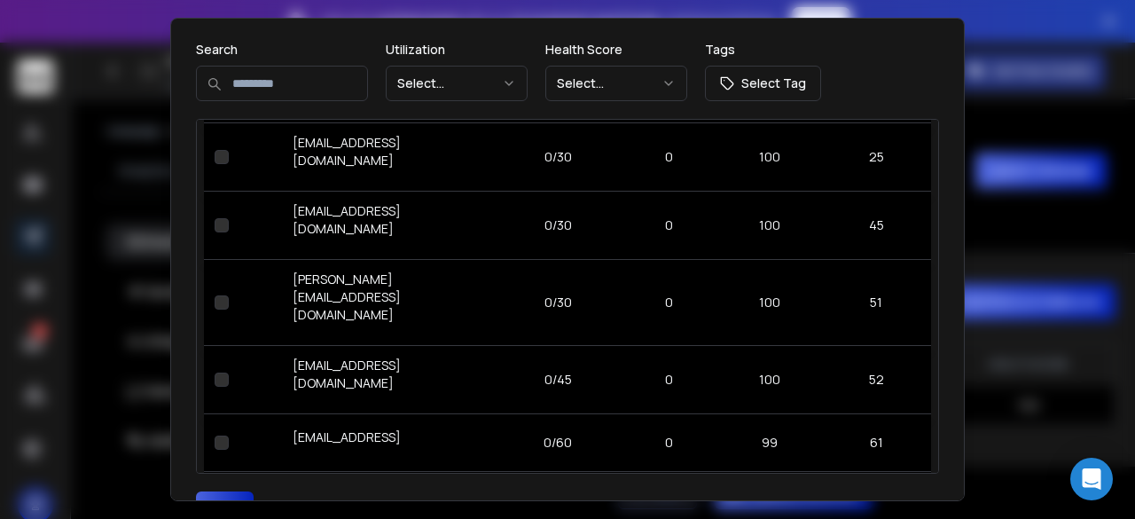
scroll to position [153, 0]
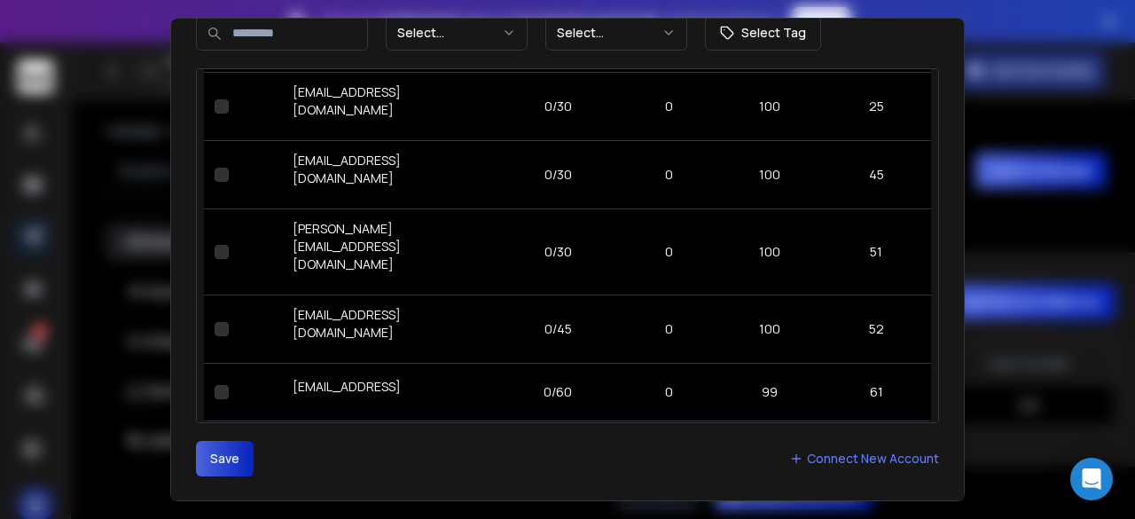
click at [253, 463] on div "Save Connect New Account" at bounding box center [567, 458] width 743 height 35
click at [239, 455] on button "Save" at bounding box center [225, 458] width 58 height 35
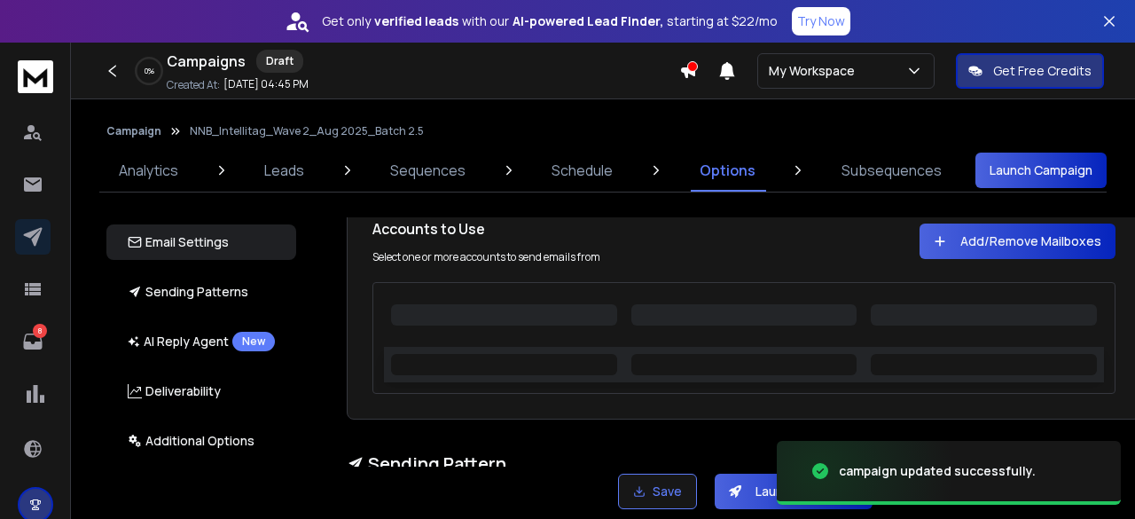
scroll to position [89, 0]
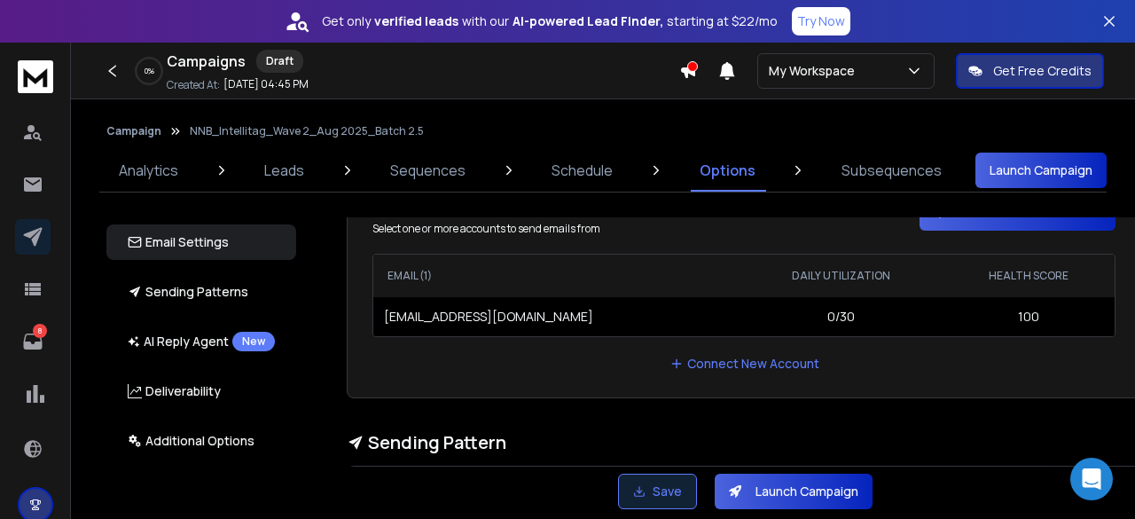
click at [653, 506] on button "Save" at bounding box center [657, 491] width 79 height 35
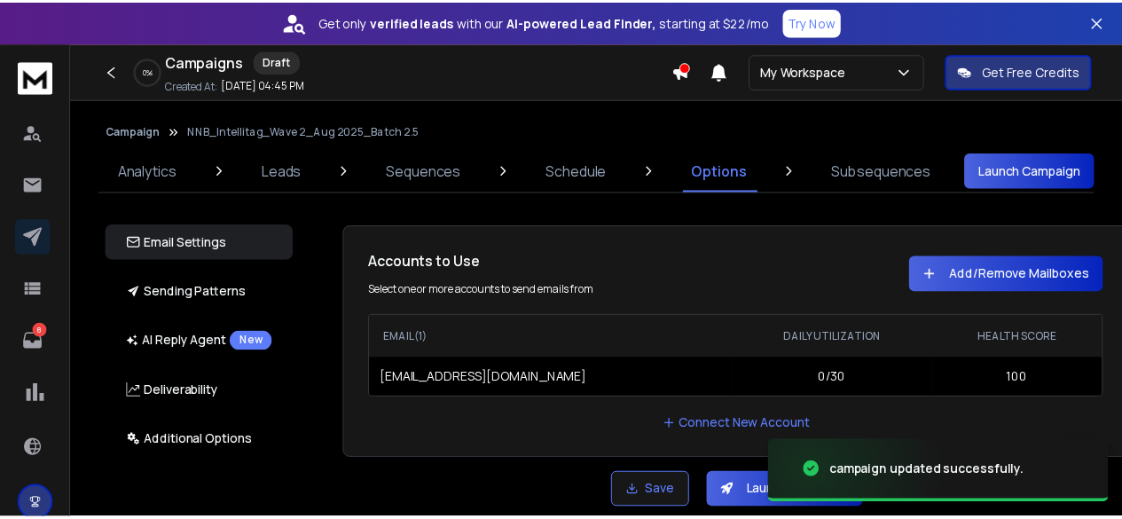
scroll to position [0, 0]
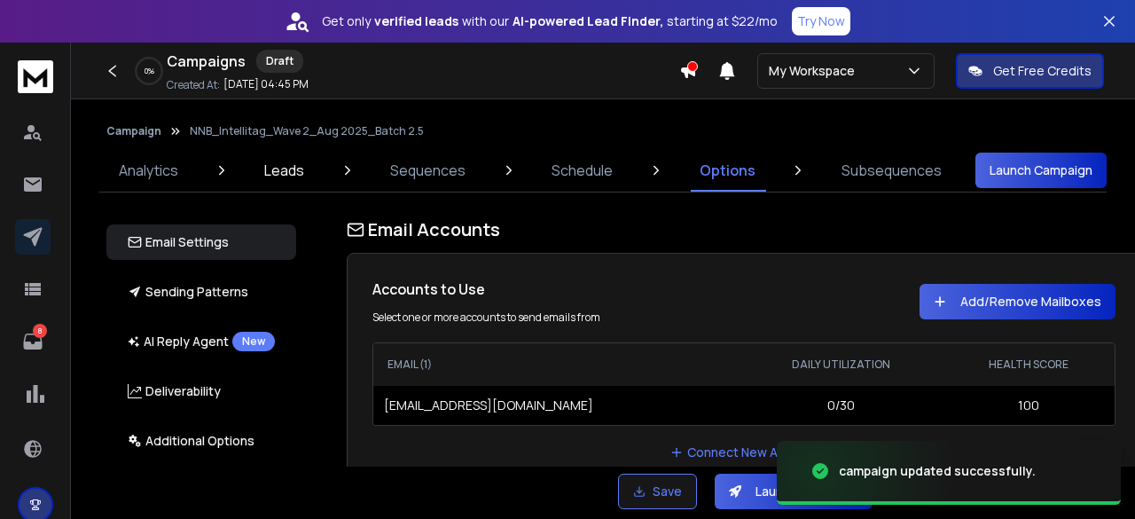
click at [302, 168] on p "Leads" at bounding box center [284, 170] width 40 height 21
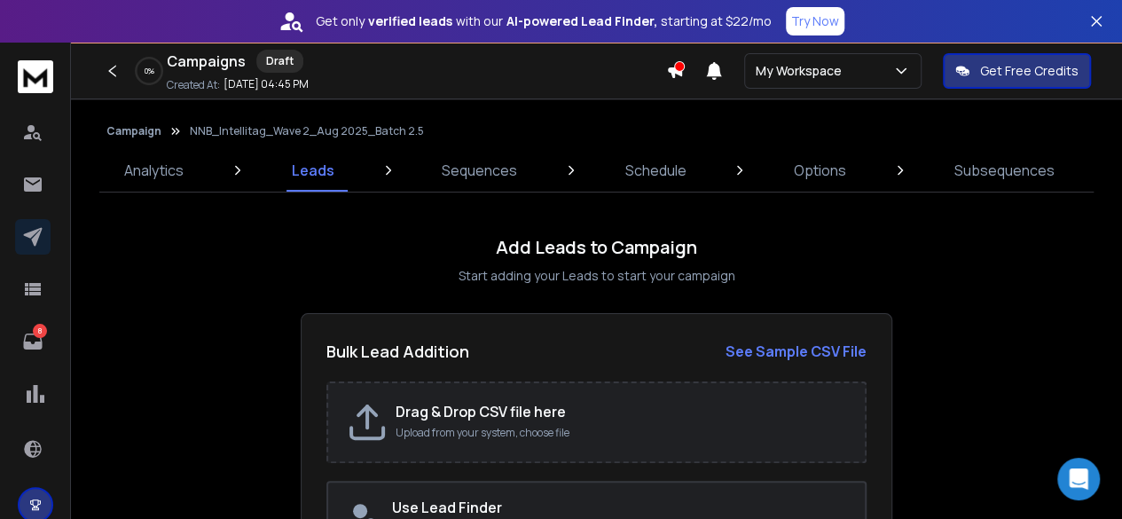
click at [592, 419] on h2 "Drag & Drop CSV file here" at bounding box center [621, 411] width 451 height 21
type input "**********"
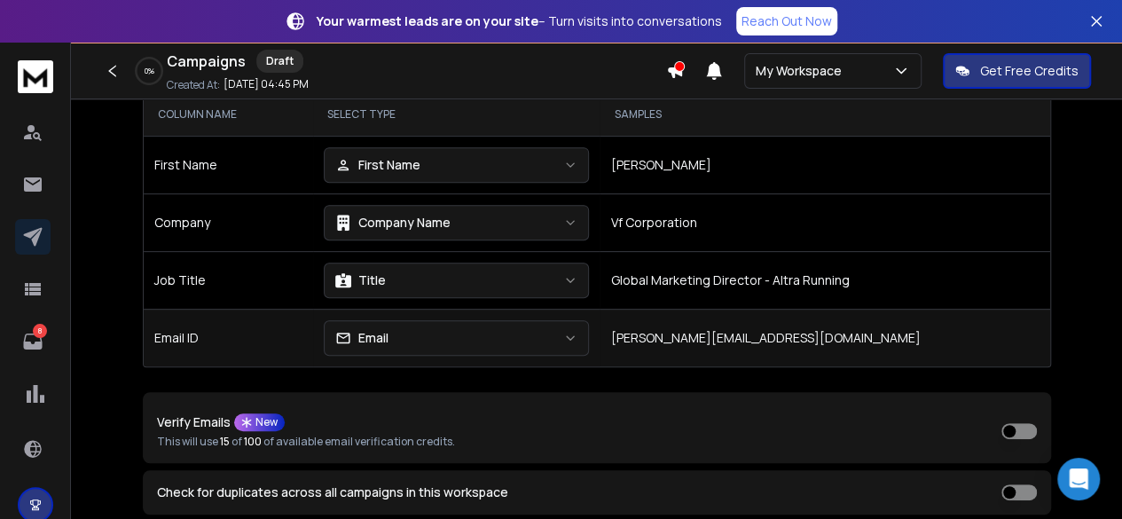
scroll to position [401, 0]
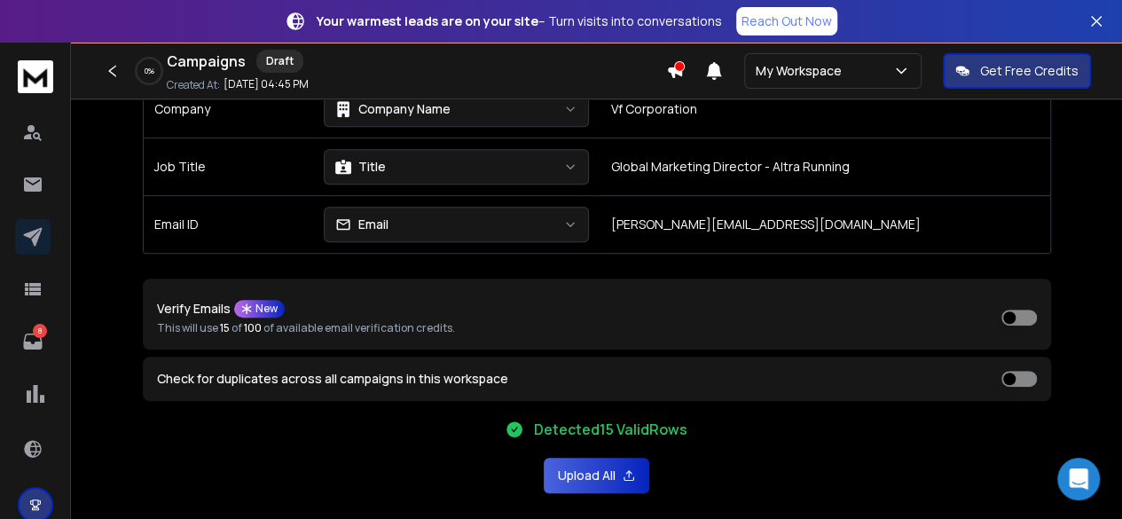
click at [615, 464] on button "Upload All" at bounding box center [597, 475] width 106 height 35
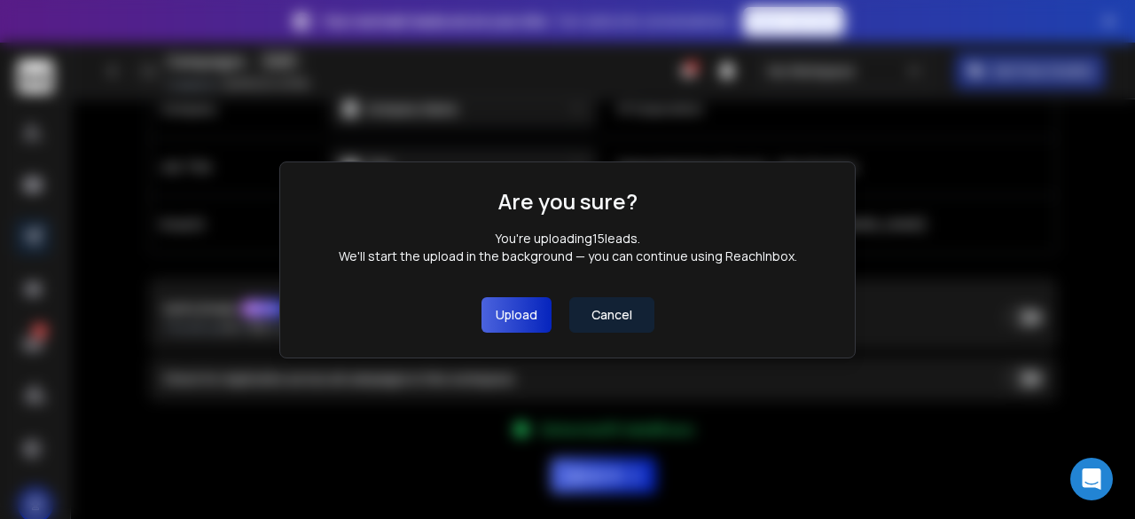
click at [522, 314] on button "Upload" at bounding box center [517, 314] width 70 height 35
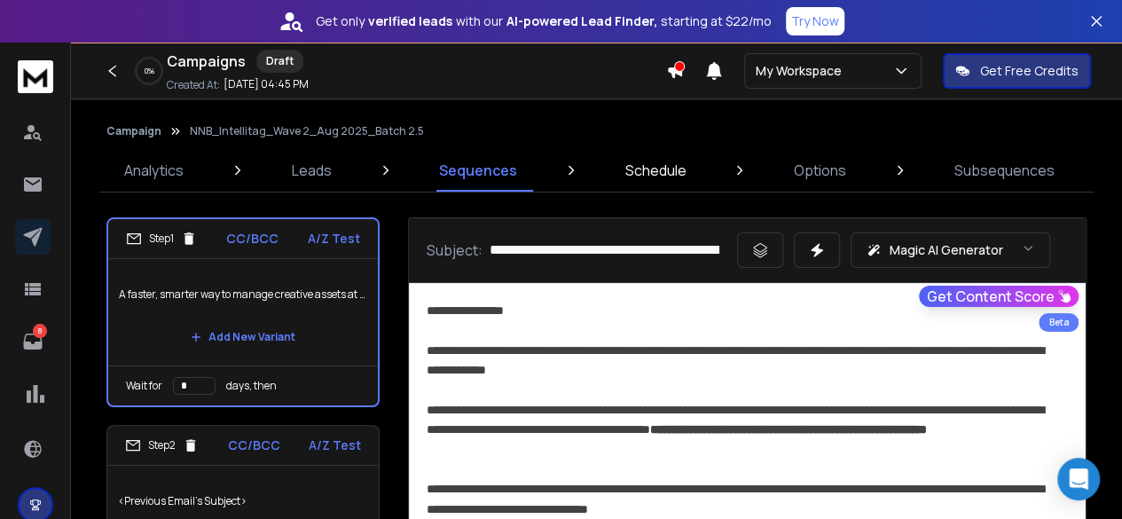
click at [656, 166] on p "Schedule" at bounding box center [655, 170] width 61 height 21
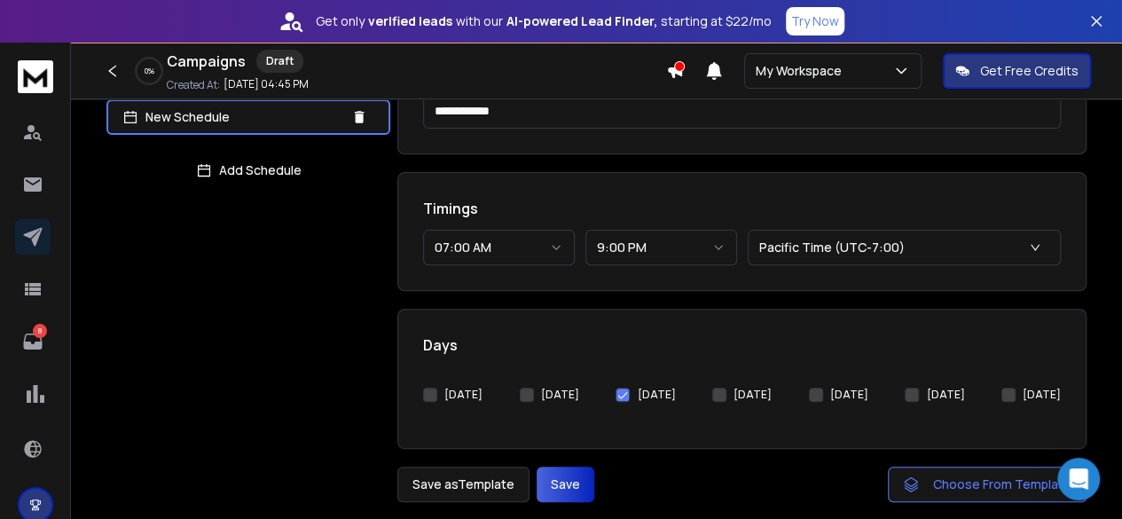
scroll to position [187, 0]
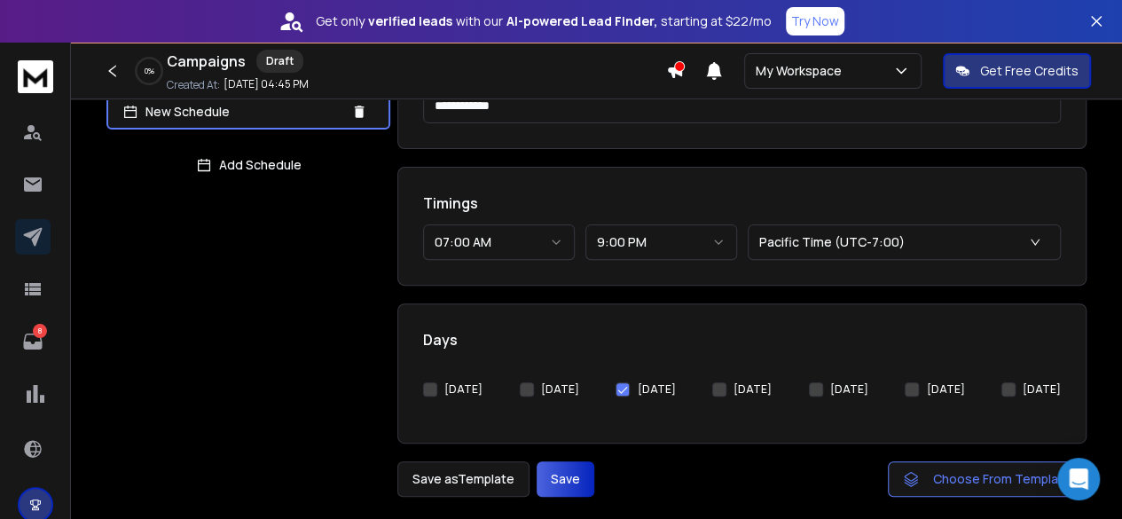
click at [574, 494] on div "**********" at bounding box center [596, 263] width 994 height 481
click at [574, 480] on button "Save" at bounding box center [566, 478] width 58 height 35
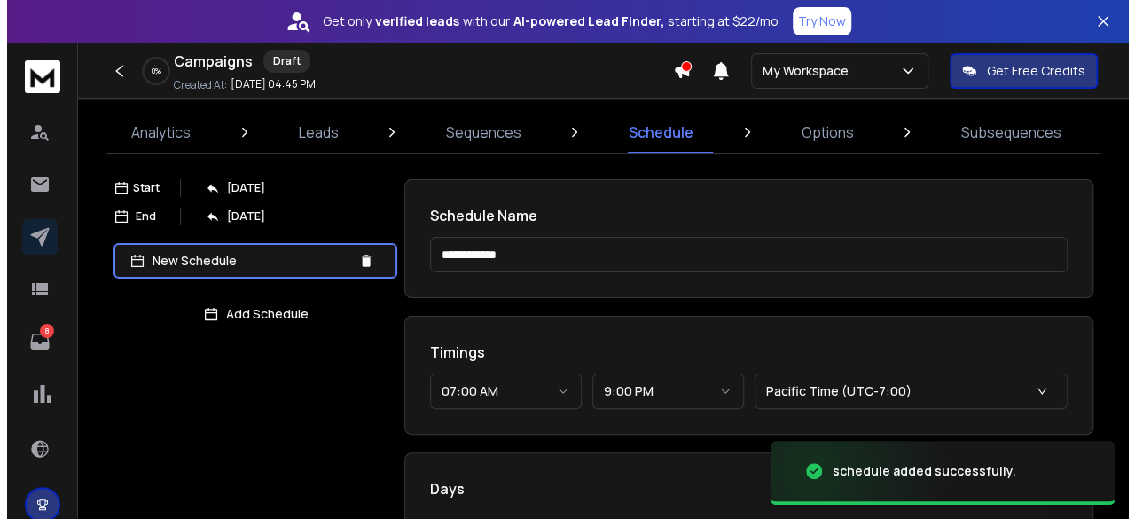
scroll to position [0, 0]
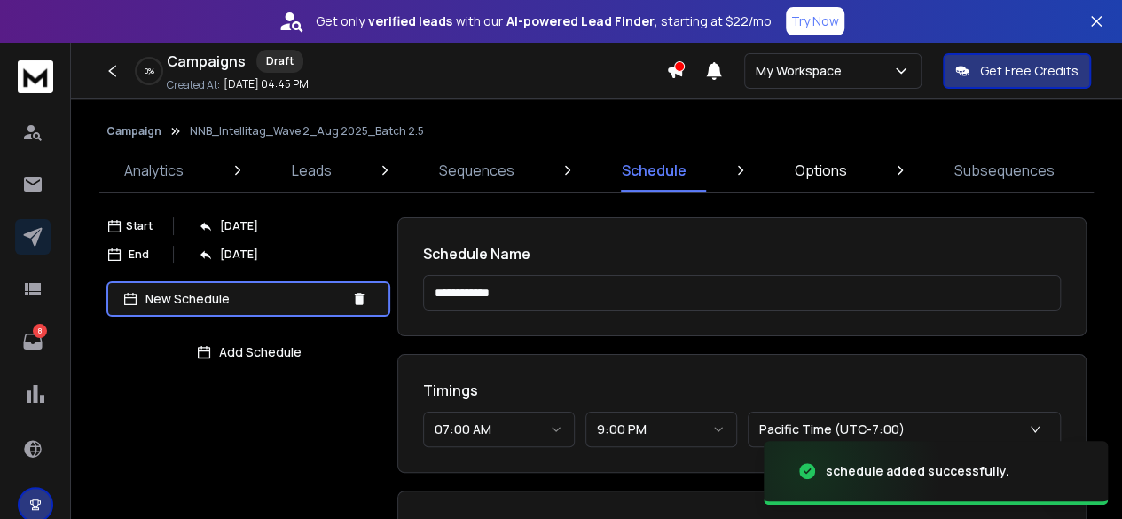
click at [815, 166] on p "Options" at bounding box center [820, 170] width 52 height 21
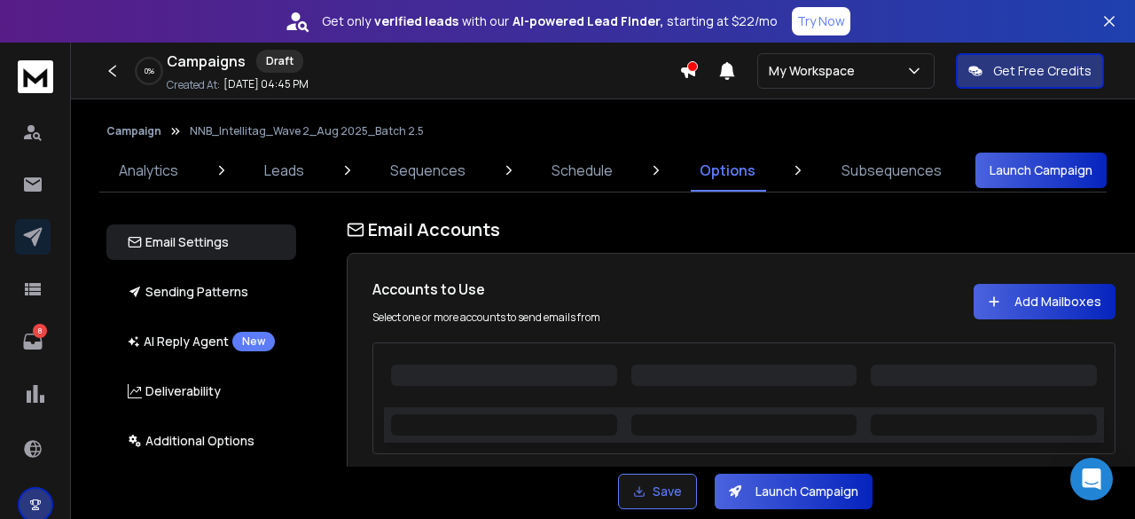
click at [1032, 178] on button "Launch Campaign" at bounding box center [1040, 170] width 131 height 35
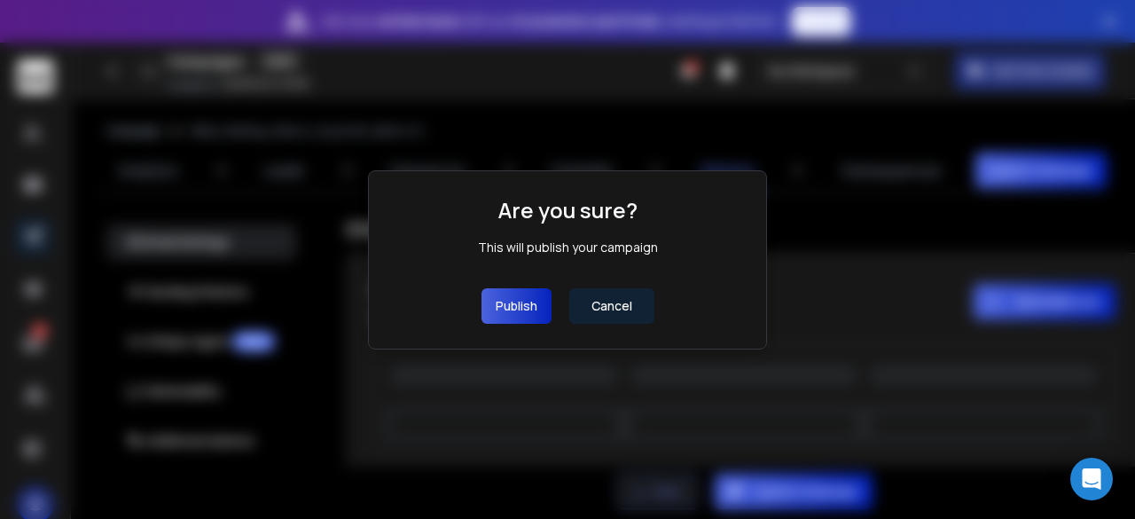
click at [640, 305] on button "Cancel" at bounding box center [611, 305] width 85 height 35
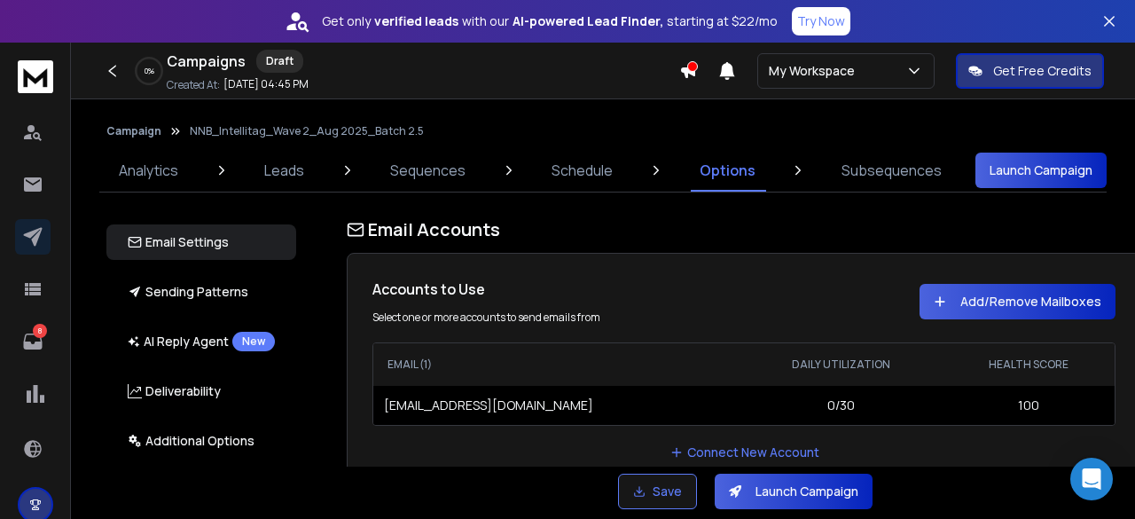
click at [1026, 178] on button "Launch Campaign" at bounding box center [1040, 170] width 131 height 35
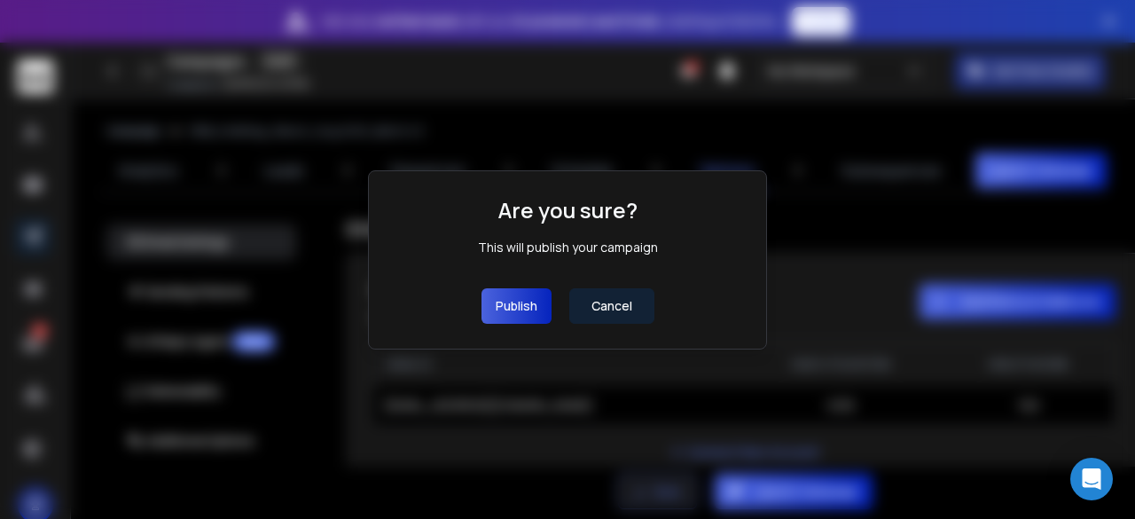
click at [536, 305] on button "Publish" at bounding box center [517, 305] width 70 height 35
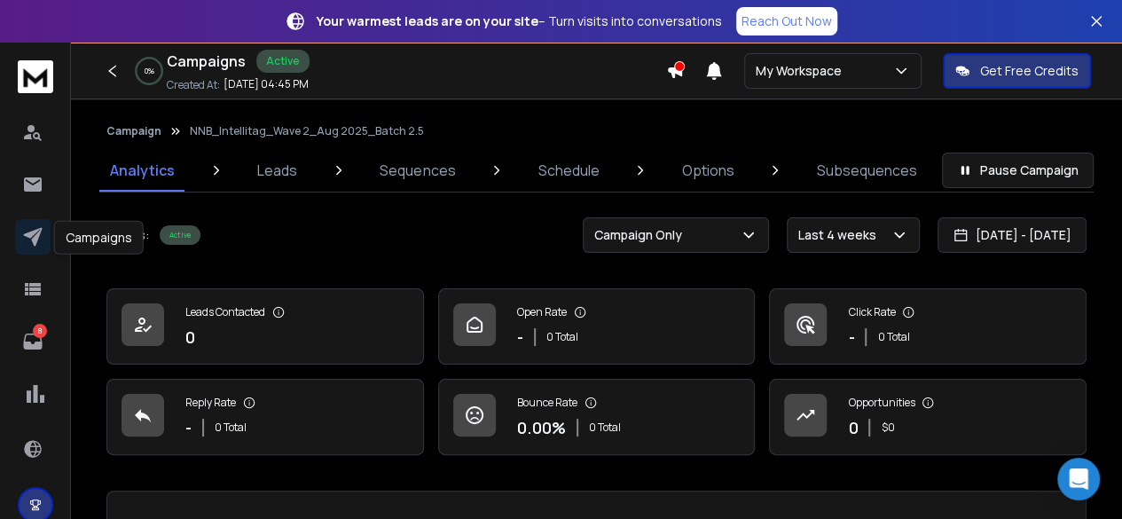
click at [30, 230] on icon at bounding box center [32, 236] width 21 height 21
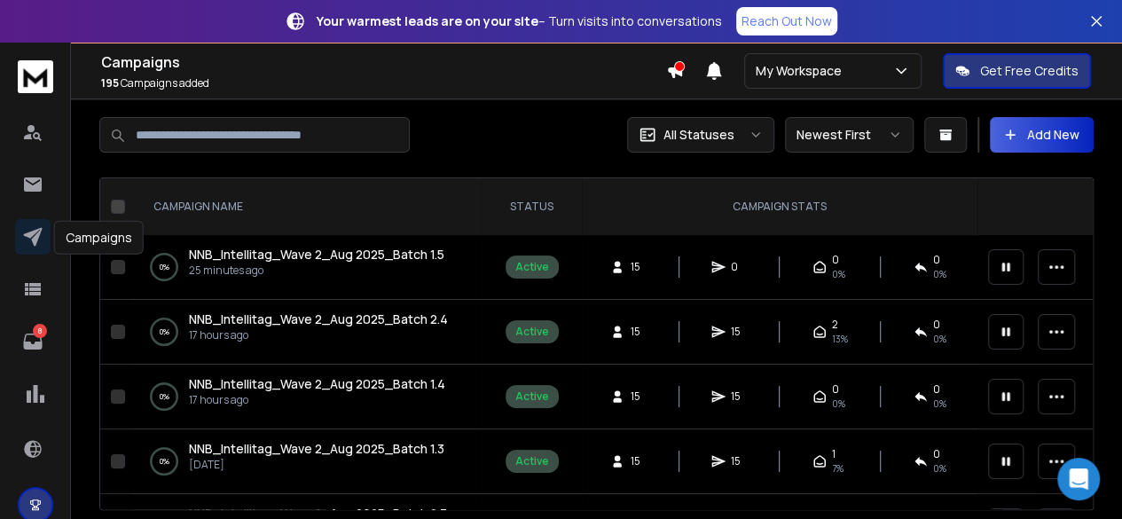
scroll to position [89, 0]
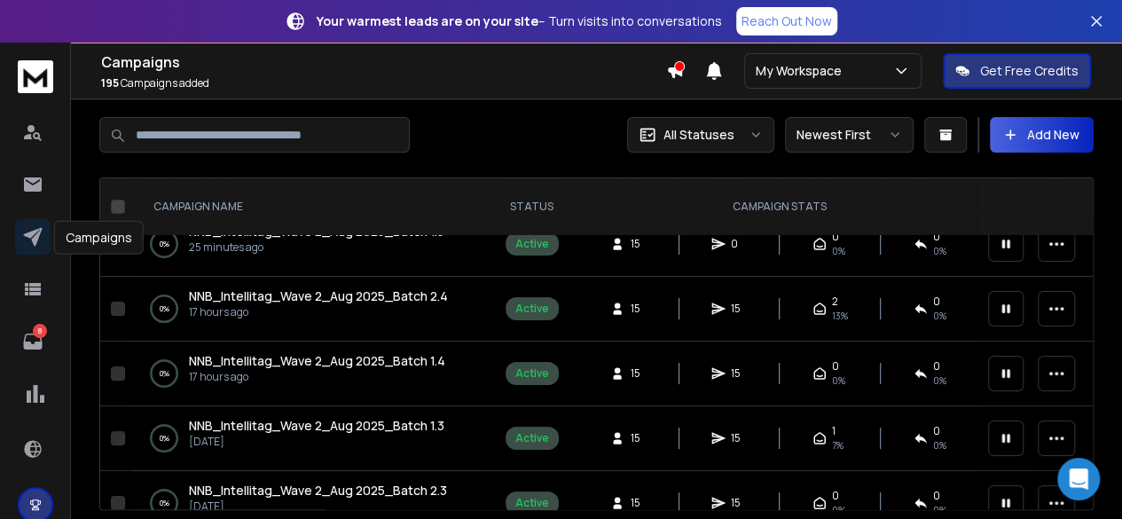
click at [412, 361] on span "NNB_Intellitag_Wave 2_Aug 2025_Batch 1.4" at bounding box center [317, 360] width 256 height 17
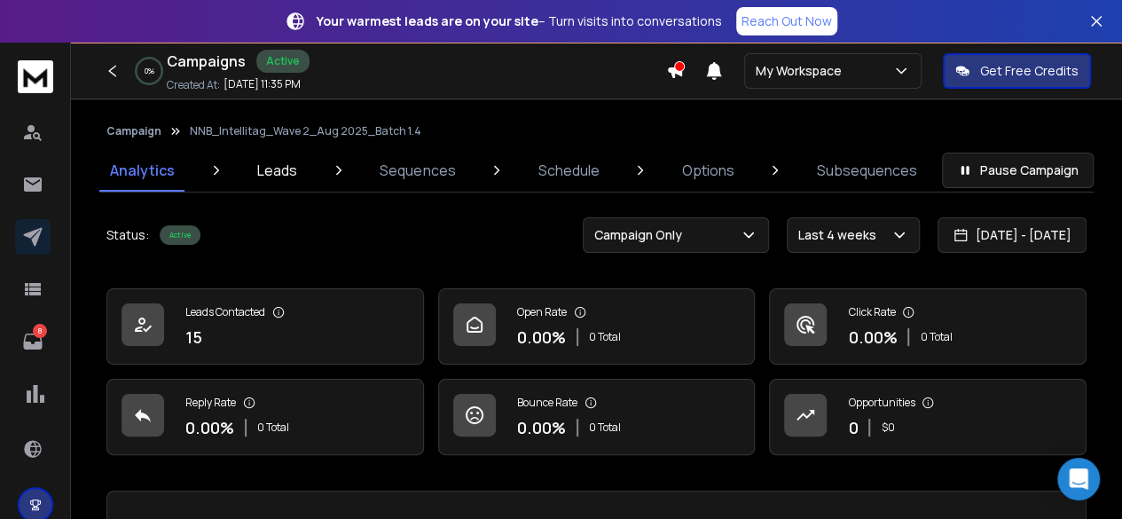
click at [267, 168] on p "Leads" at bounding box center [277, 170] width 40 height 21
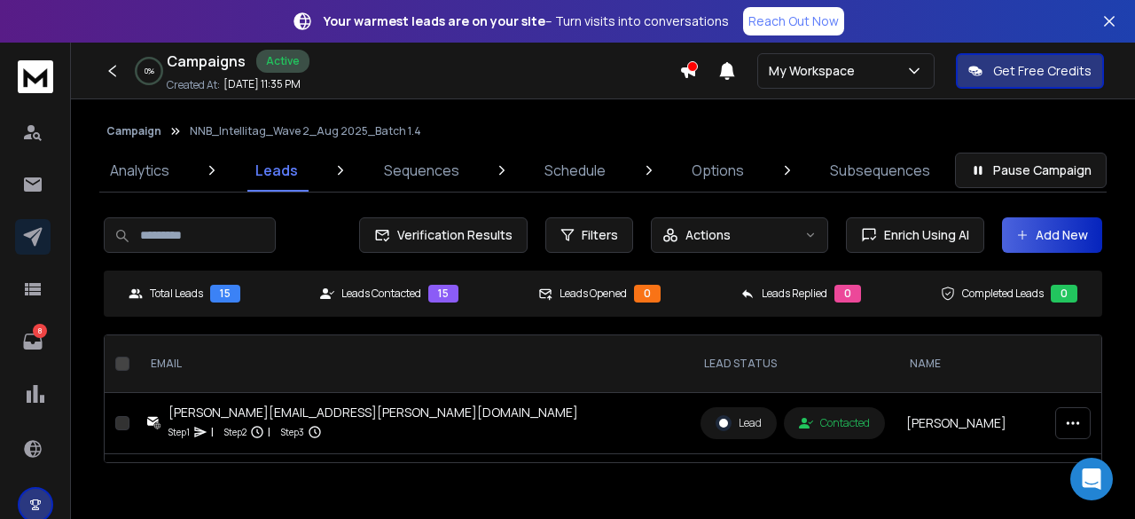
click at [144, 131] on button "Campaign" at bounding box center [133, 131] width 55 height 14
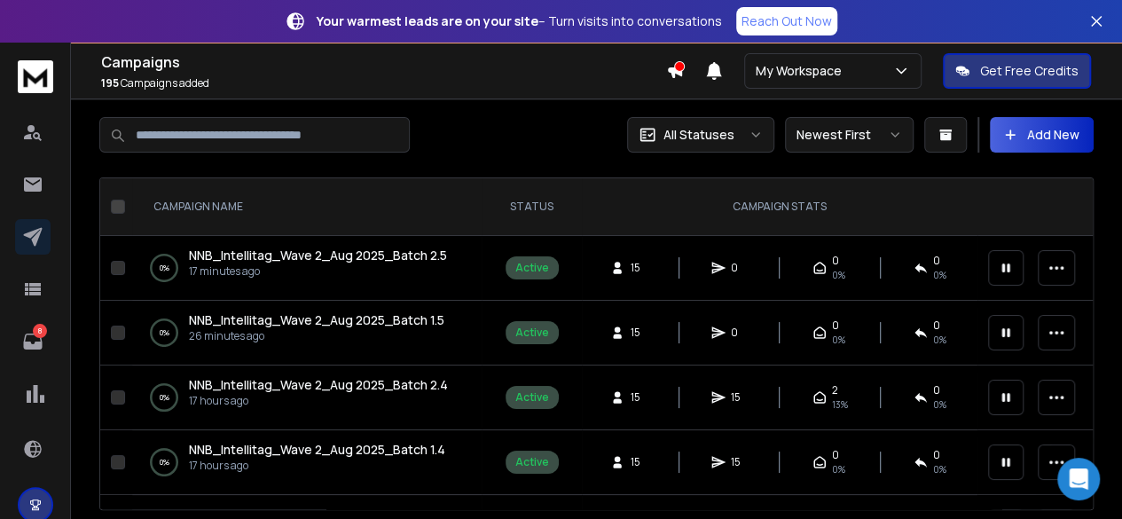
click at [417, 322] on span "NNB_Intellitag_Wave 2_Aug 2025_Batch 1.5" at bounding box center [316, 319] width 255 height 17
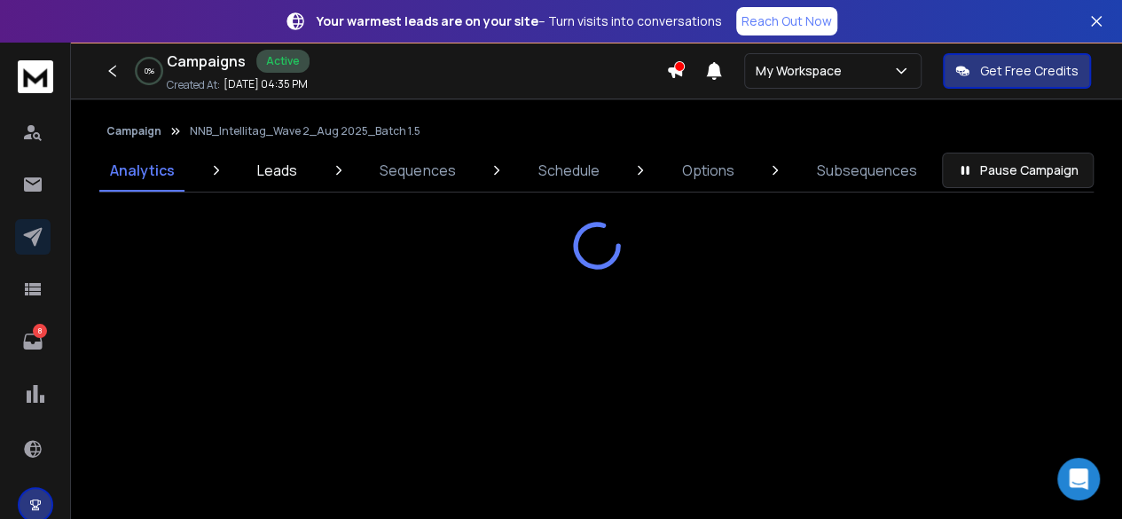
click at [280, 175] on p "Leads" at bounding box center [277, 170] width 40 height 21
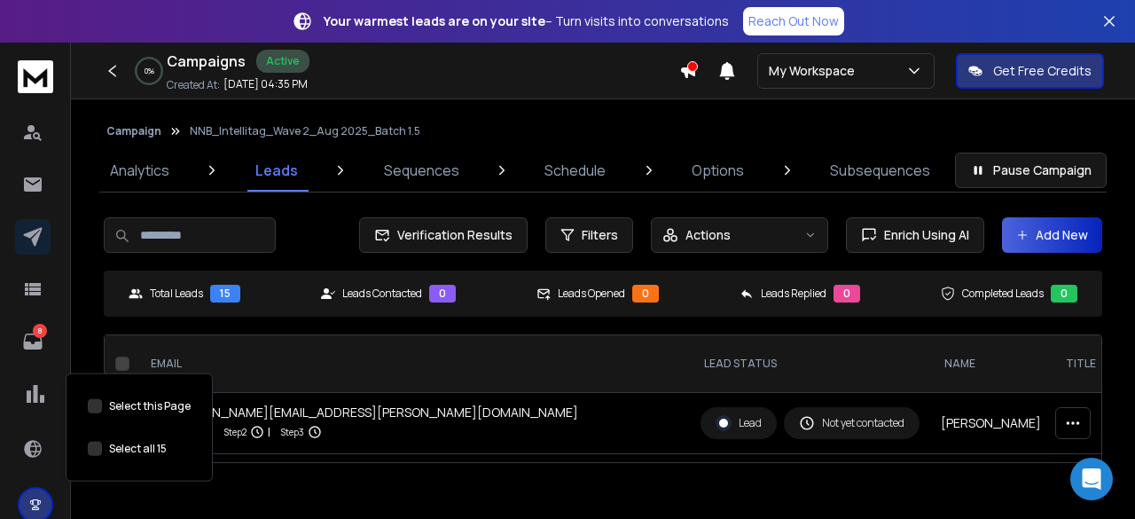
click at [121, 361] on button "Select this Page" at bounding box center [122, 363] width 14 height 14
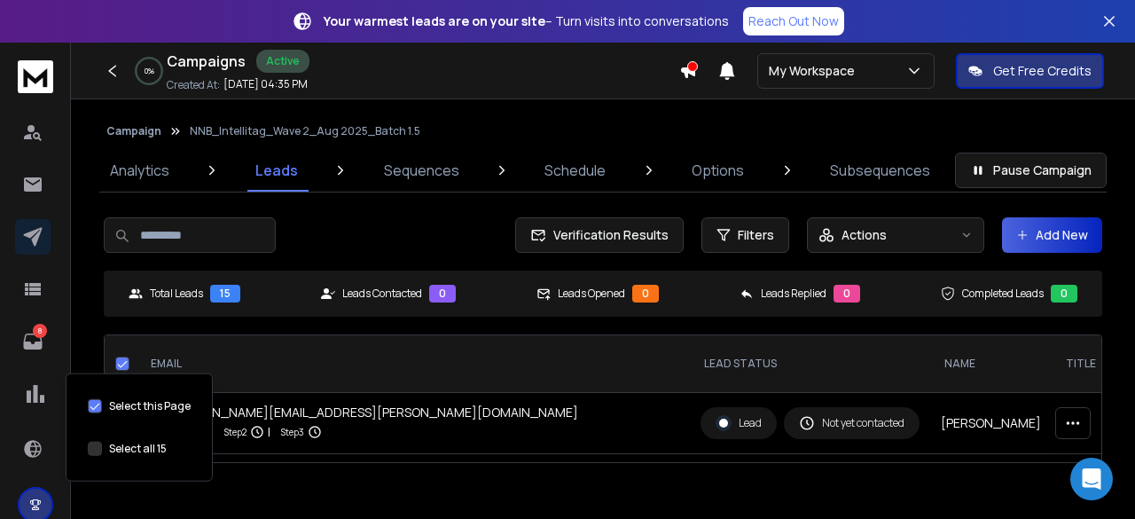
click at [129, 448] on label "Select all 15" at bounding box center [138, 449] width 58 height 14
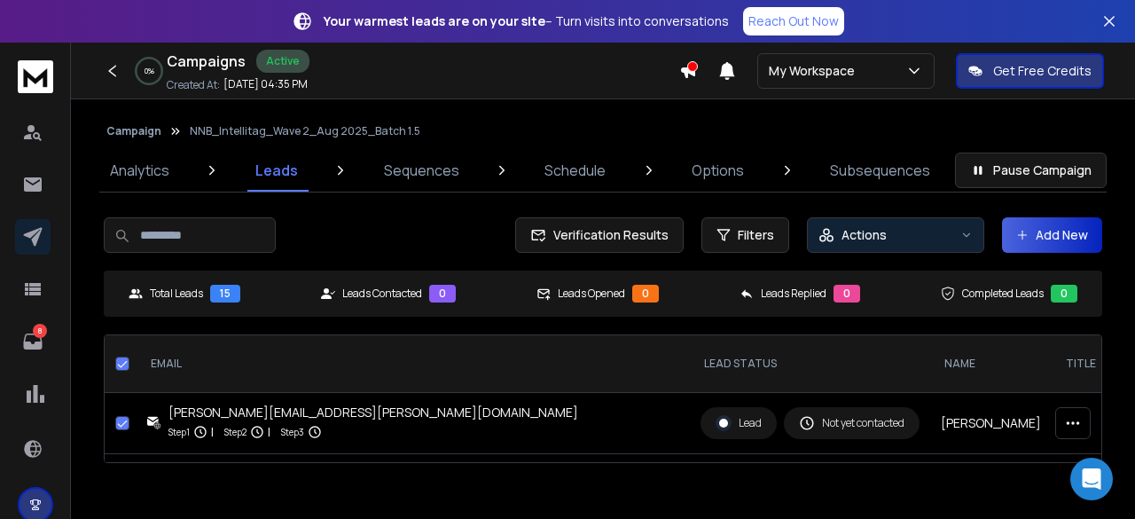
click at [871, 233] on p "Actions" at bounding box center [864, 235] width 45 height 18
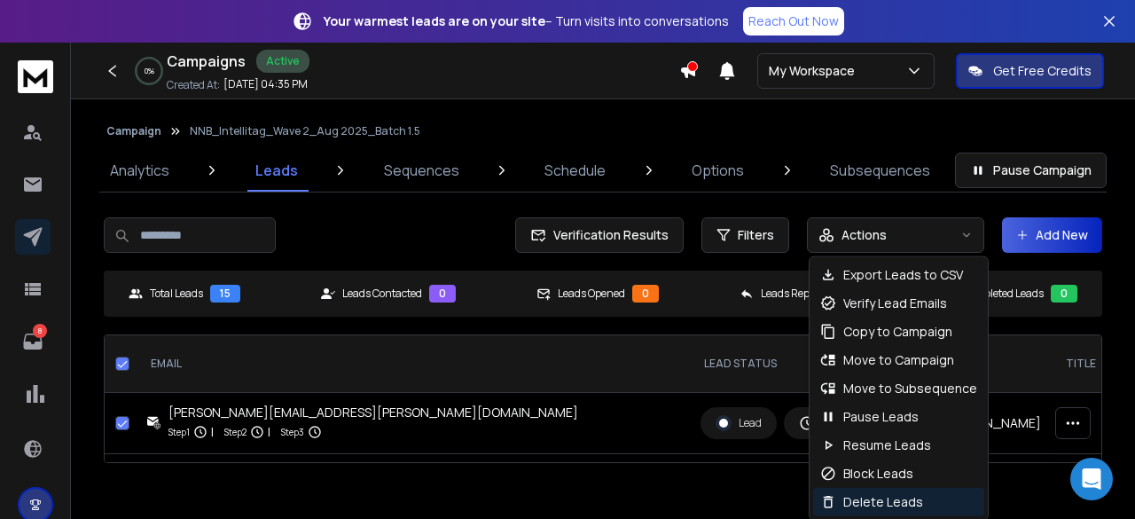
click at [876, 506] on p "Delete Leads" at bounding box center [883, 502] width 80 height 18
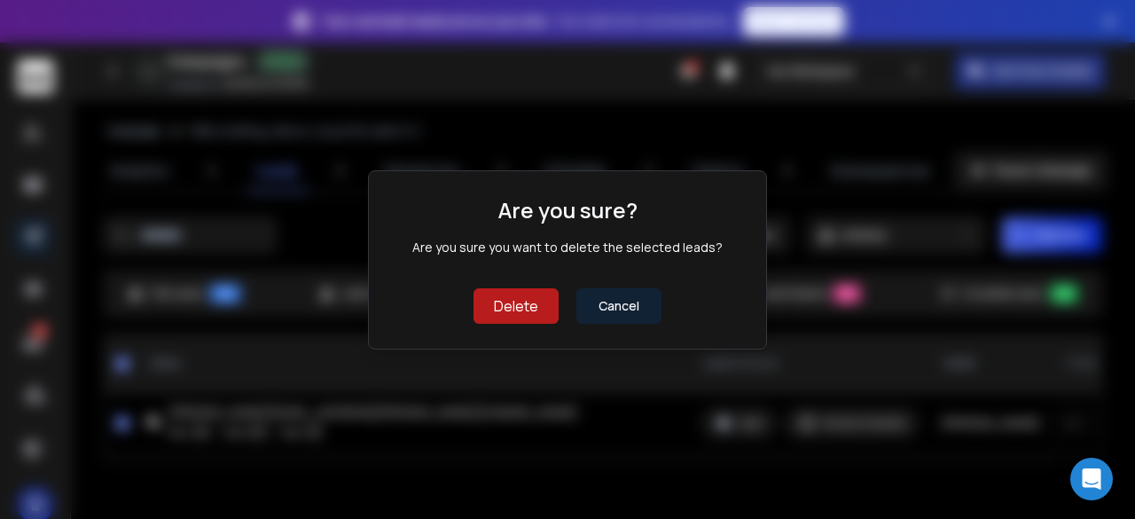
click at [534, 295] on button "Delete" at bounding box center [516, 305] width 85 height 35
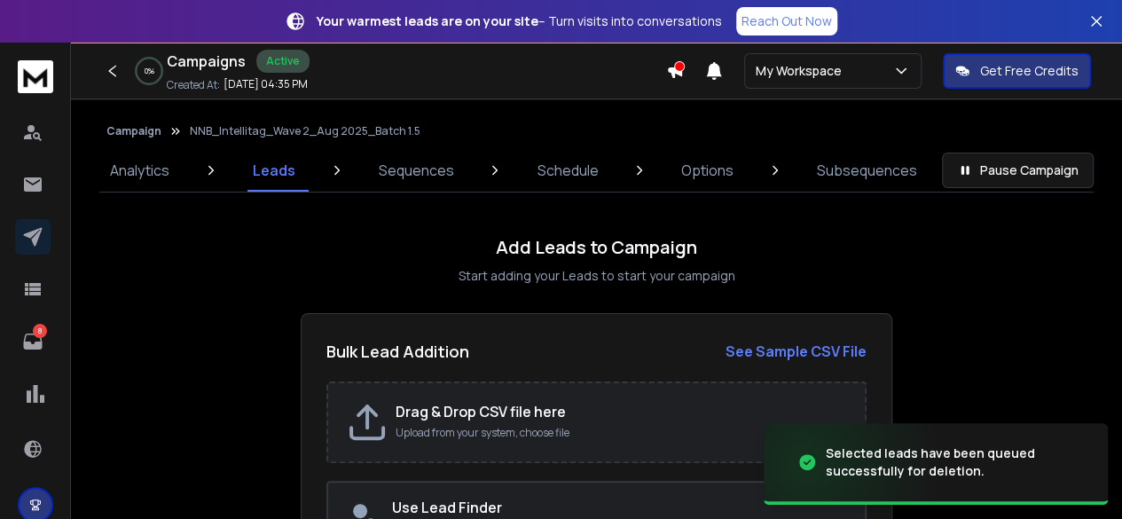
click at [523, 419] on h2 "Drag & Drop CSV file here" at bounding box center [621, 411] width 451 height 21
type input "**********"
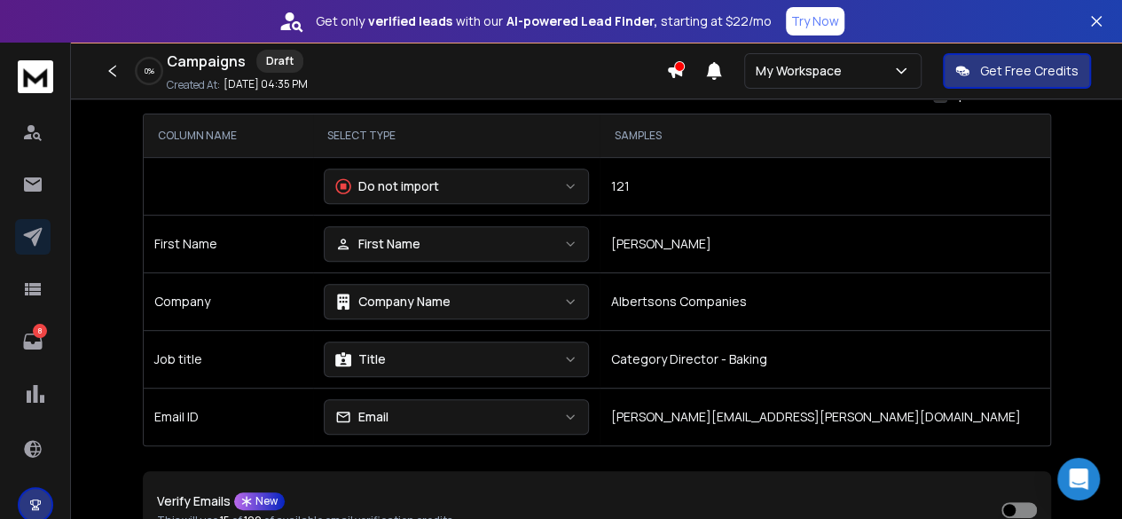
scroll to position [458, 0]
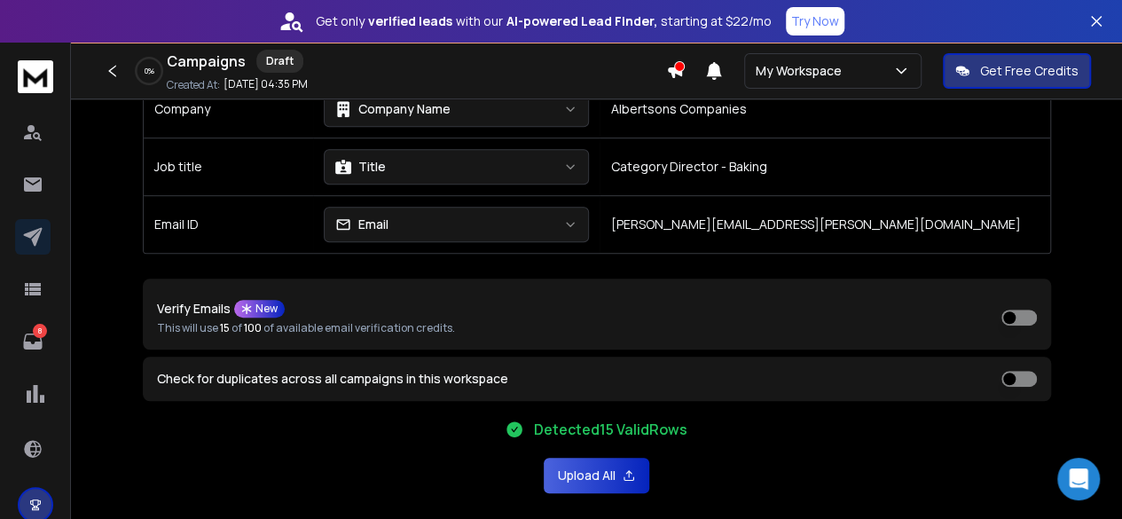
click at [603, 483] on button "Upload All" at bounding box center [597, 475] width 106 height 35
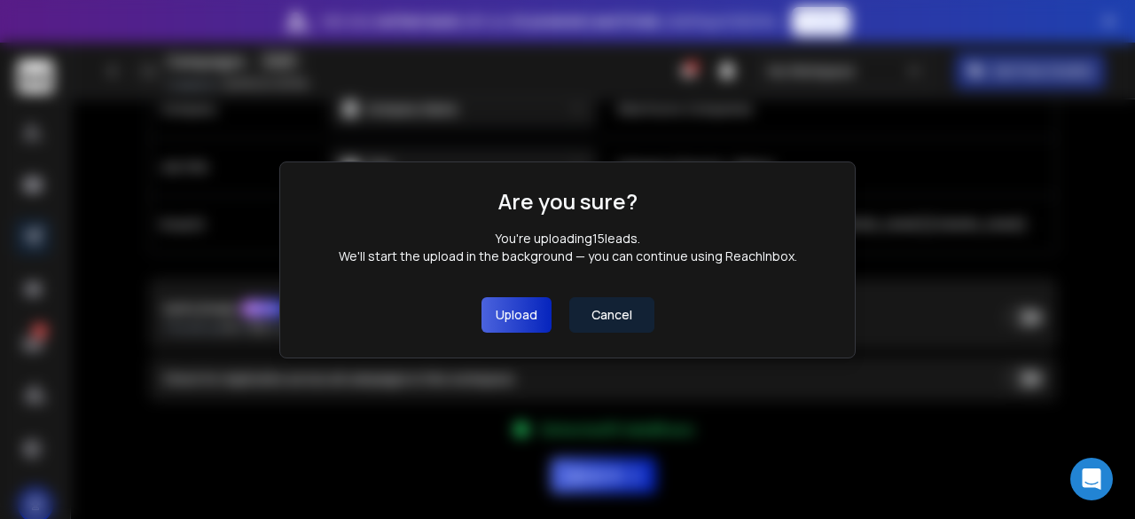
click at [529, 326] on button "Upload" at bounding box center [517, 314] width 70 height 35
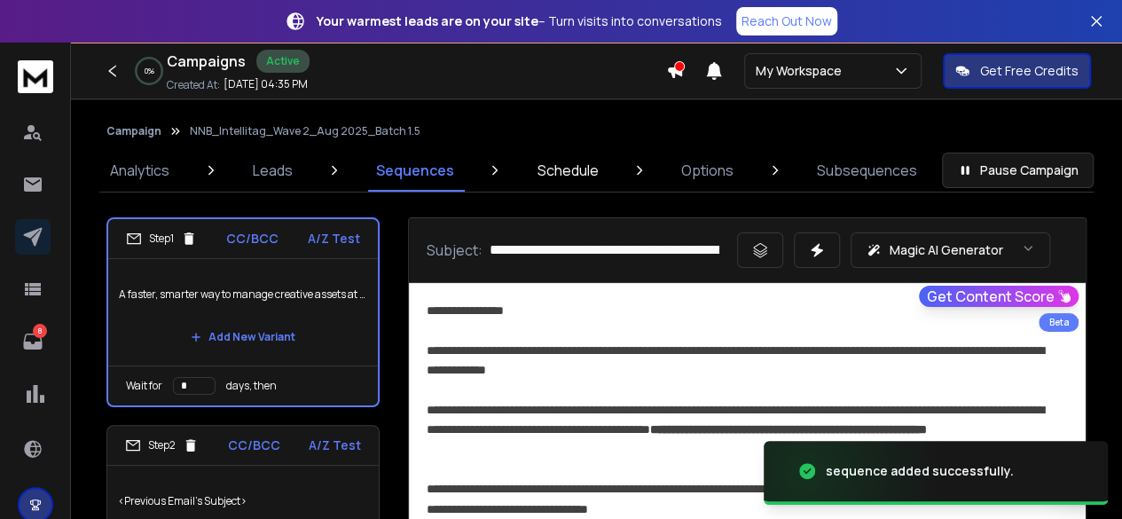
click at [579, 166] on p "Schedule" at bounding box center [567, 170] width 61 height 21
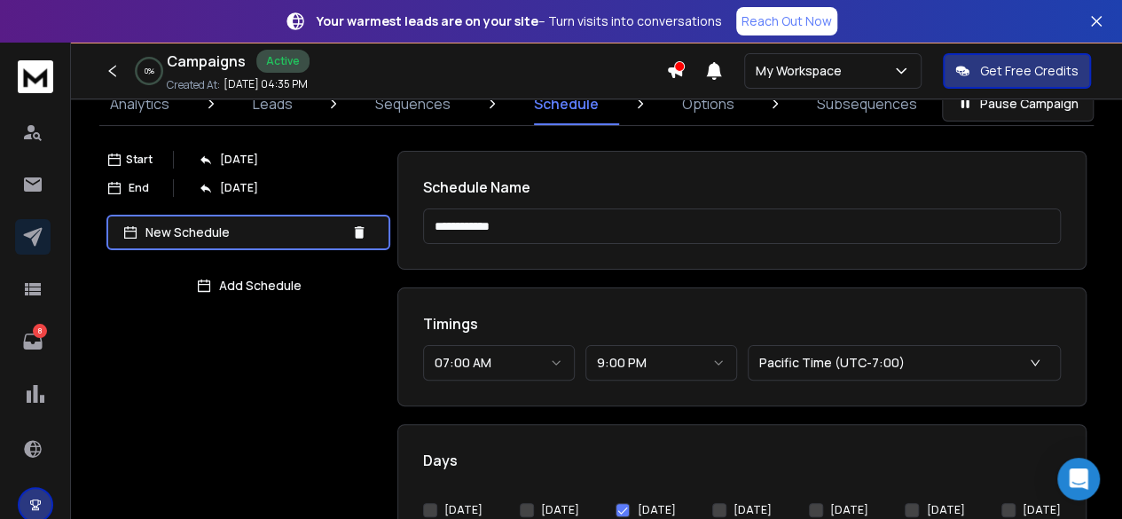
scroll to position [187, 0]
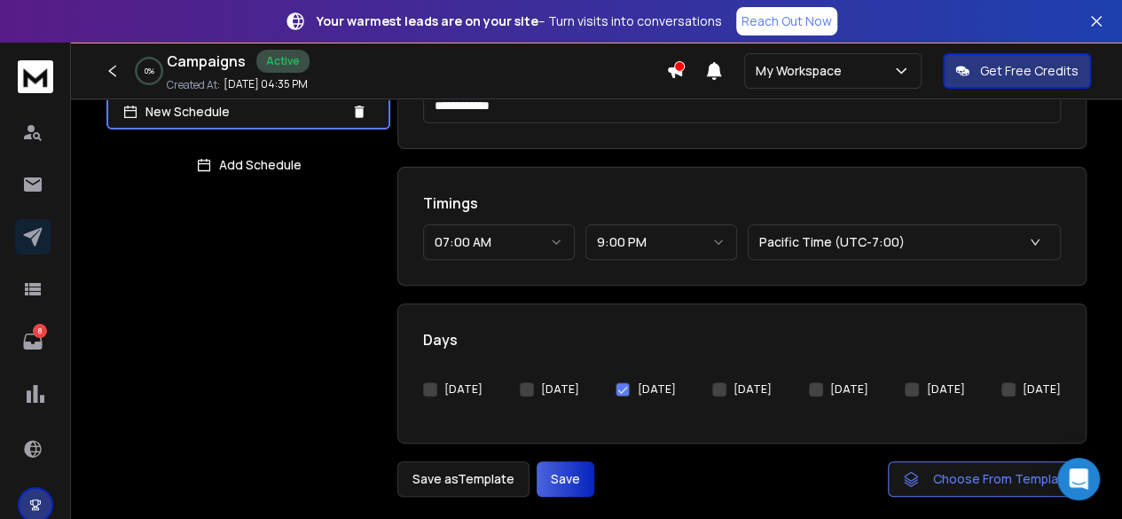
click at [586, 476] on button "Save" at bounding box center [566, 478] width 58 height 35
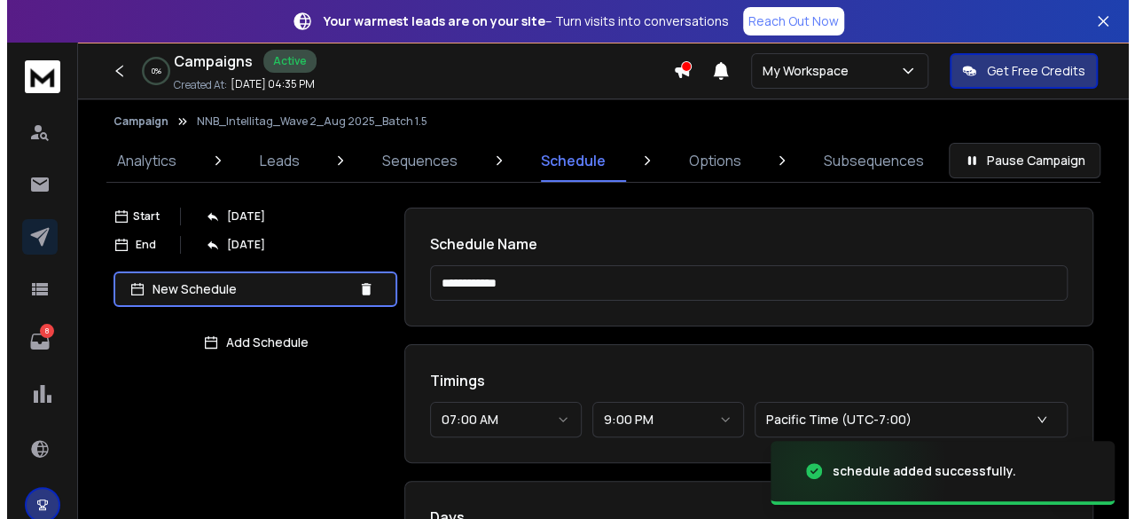
scroll to position [0, 0]
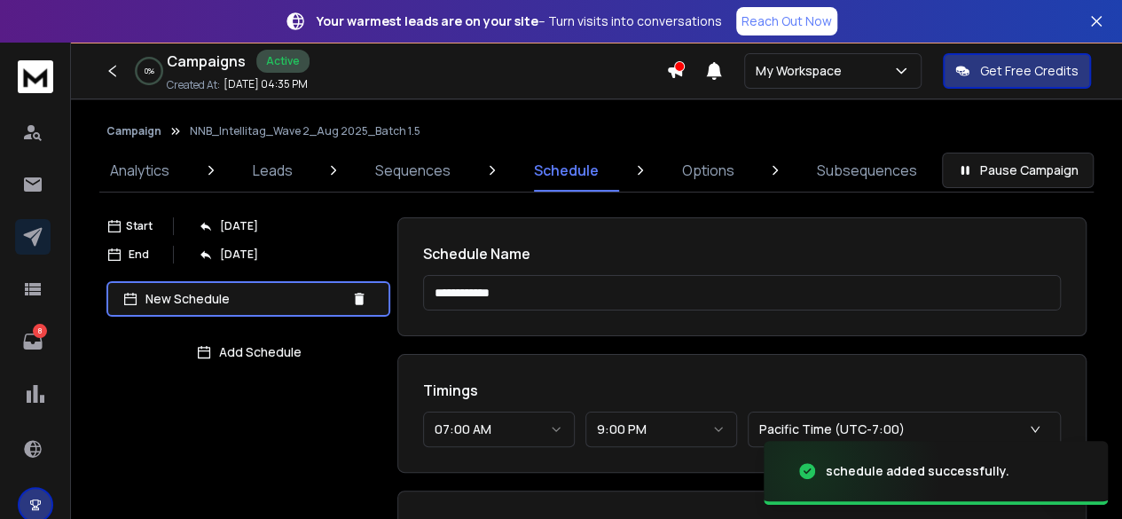
click at [147, 131] on button "Campaign" at bounding box center [133, 131] width 55 height 14
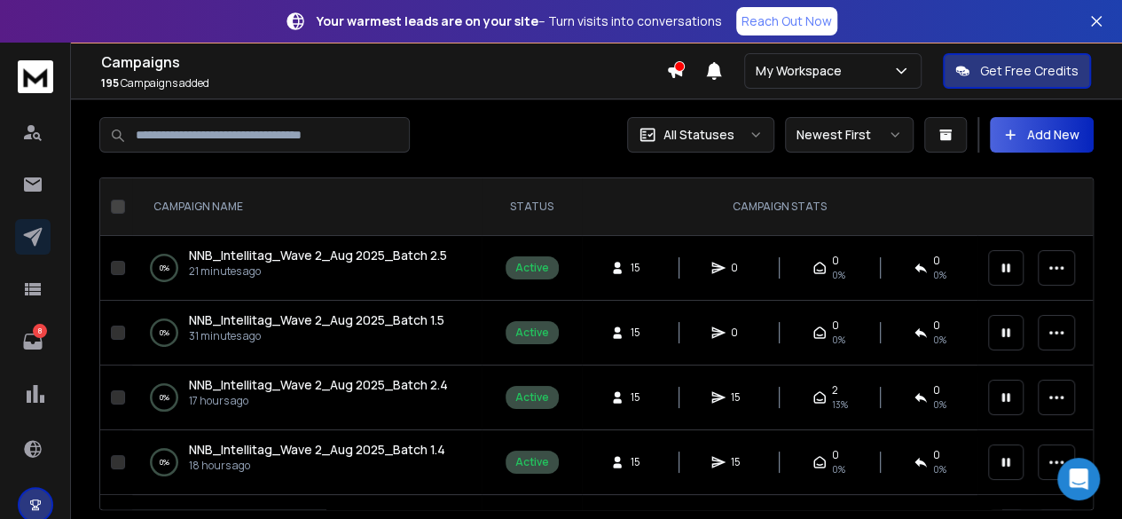
click at [364, 251] on span "NNB_Intellitag_Wave 2_Aug 2025_Batch 2.5" at bounding box center [318, 255] width 258 height 17
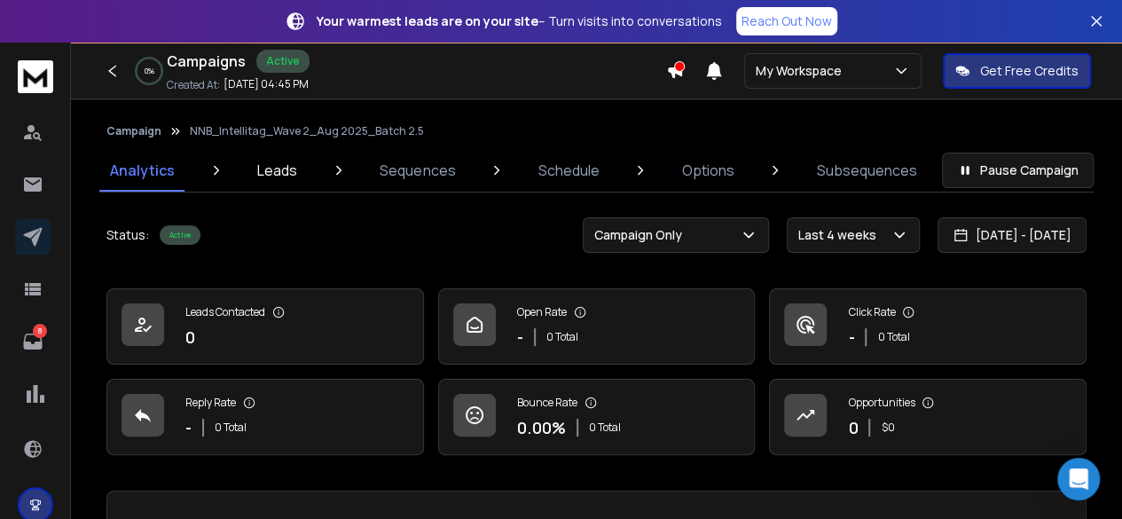
click at [302, 178] on link "Leads" at bounding box center [277, 170] width 61 height 43
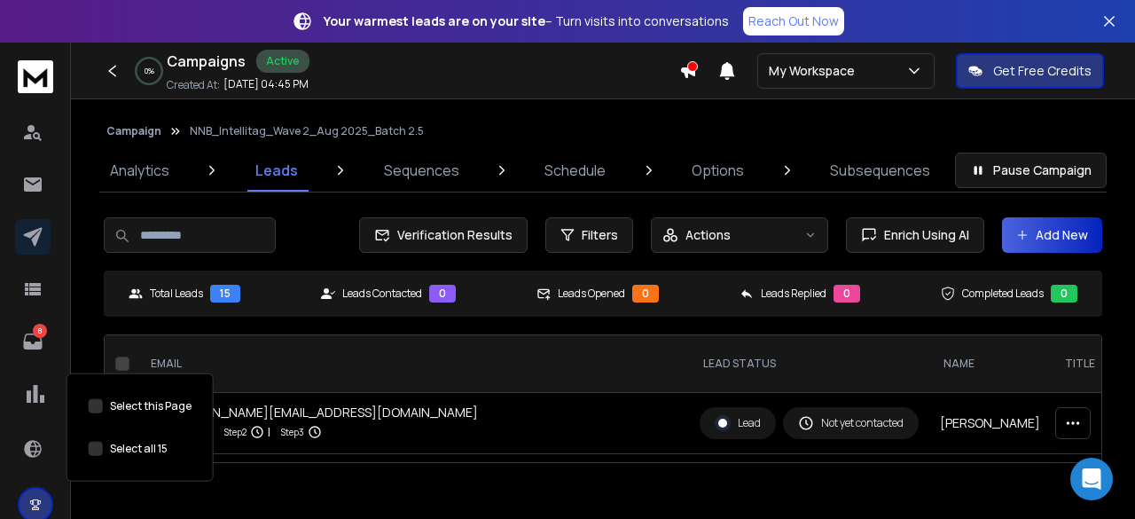
click at [117, 361] on button "Select this Page" at bounding box center [122, 363] width 14 height 14
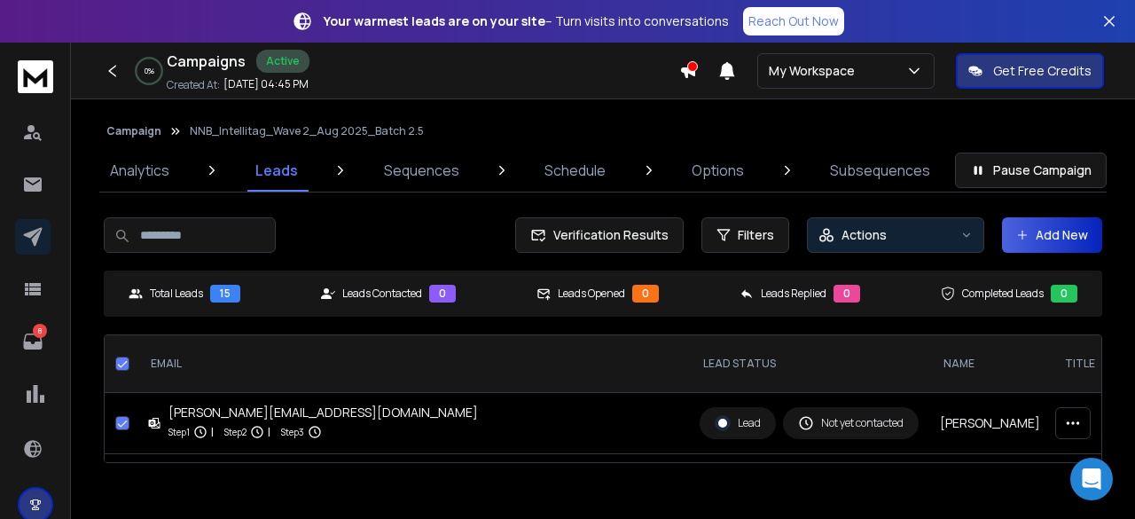
click at [899, 237] on div "Actions" at bounding box center [886, 235] width 135 height 18
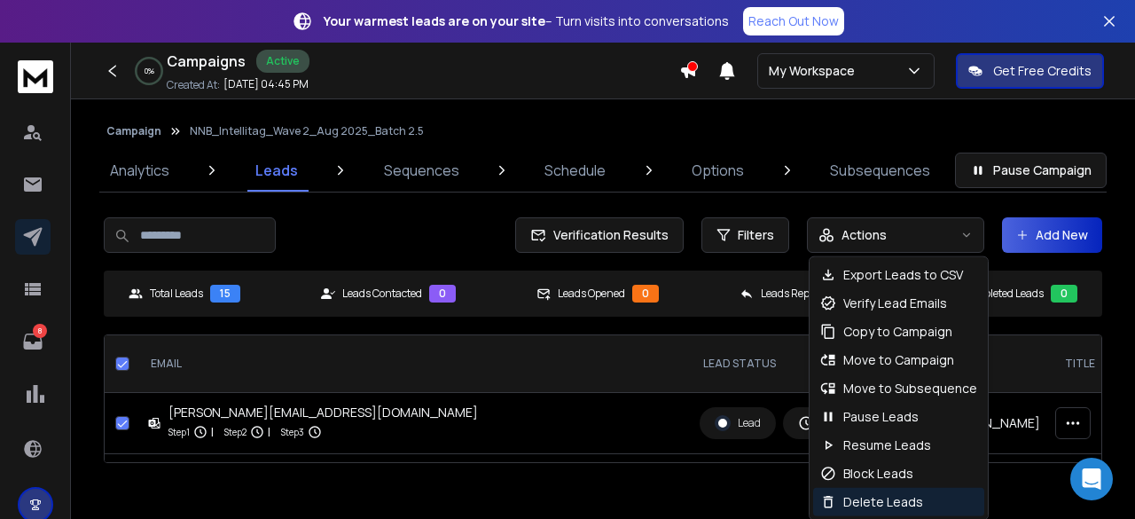
click at [891, 502] on p "Delete Leads" at bounding box center [883, 502] width 80 height 18
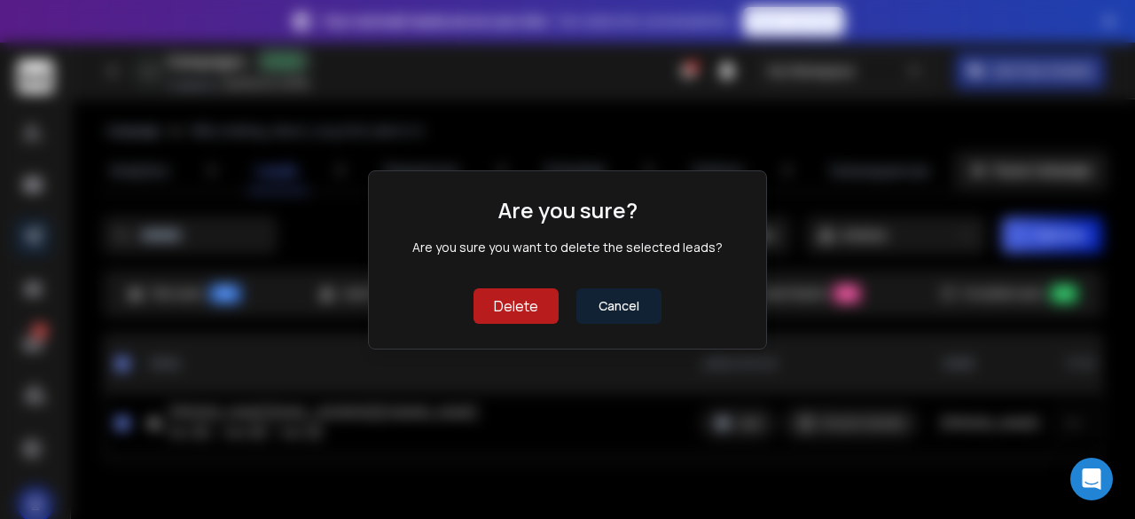
click at [502, 309] on button "Delete" at bounding box center [516, 305] width 85 height 35
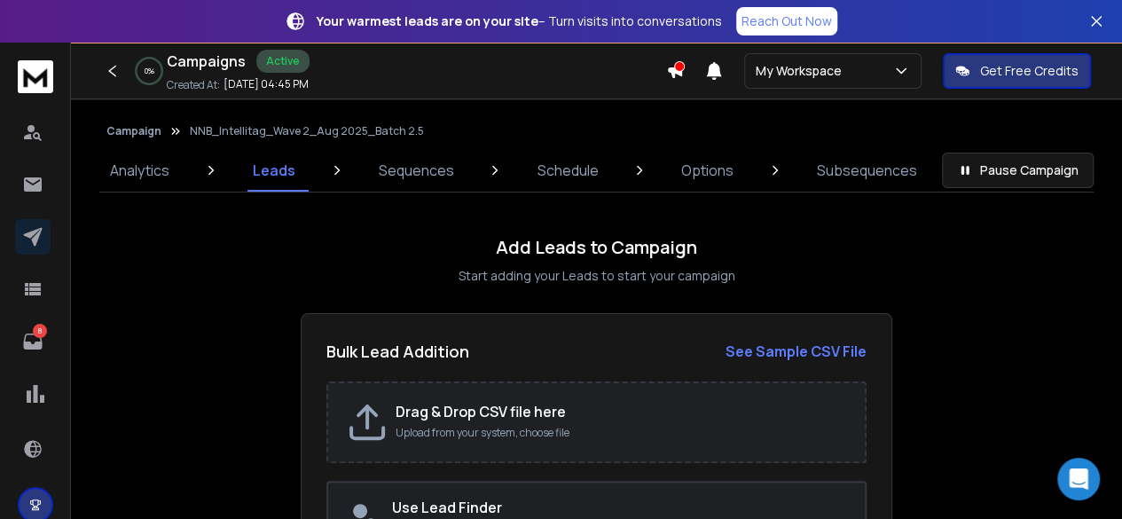
click at [536, 423] on div "Drag & Drop CSV file here Upload from your system, choose file" at bounding box center [621, 422] width 451 height 43
type input "**********"
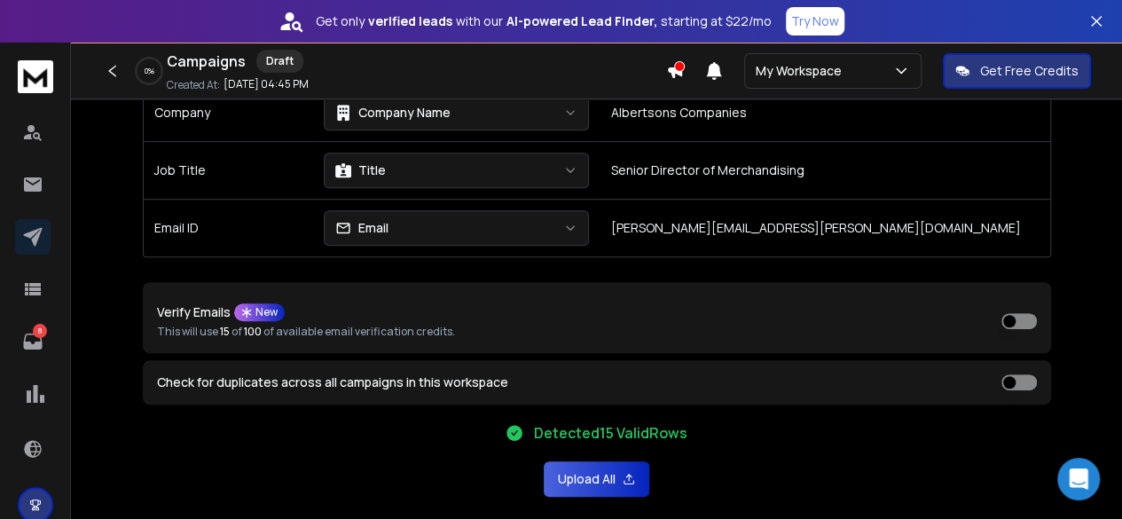
scroll to position [401, 0]
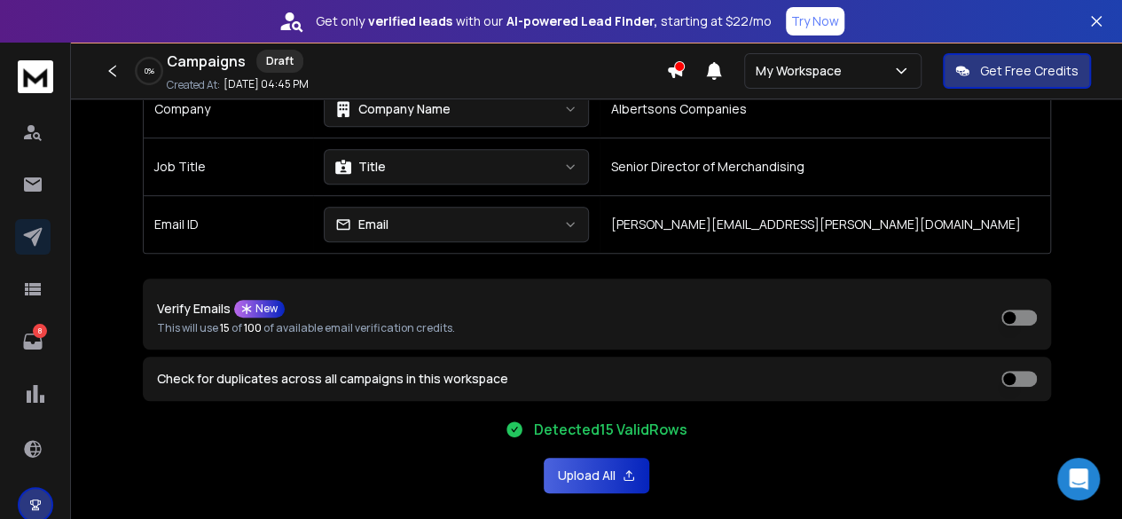
click at [601, 462] on button "Upload All" at bounding box center [597, 475] width 106 height 35
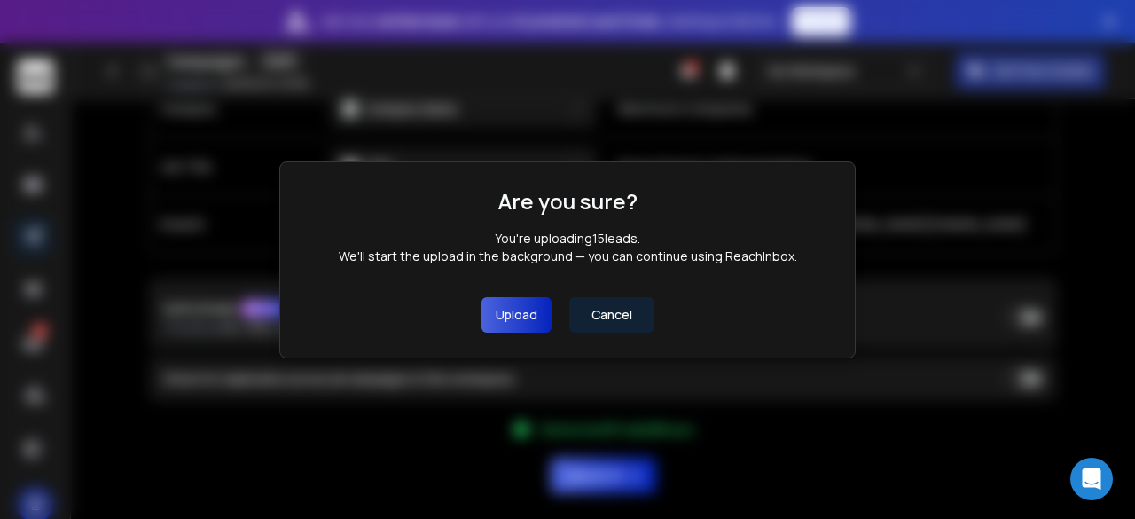
click at [490, 317] on button "Upload" at bounding box center [517, 314] width 70 height 35
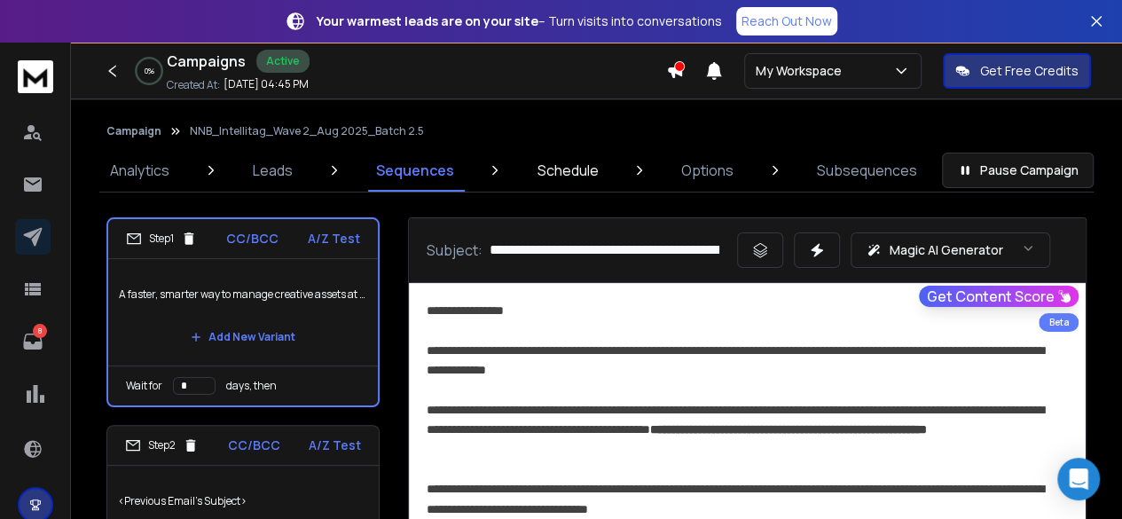
click at [590, 161] on p "Schedule" at bounding box center [567, 170] width 61 height 21
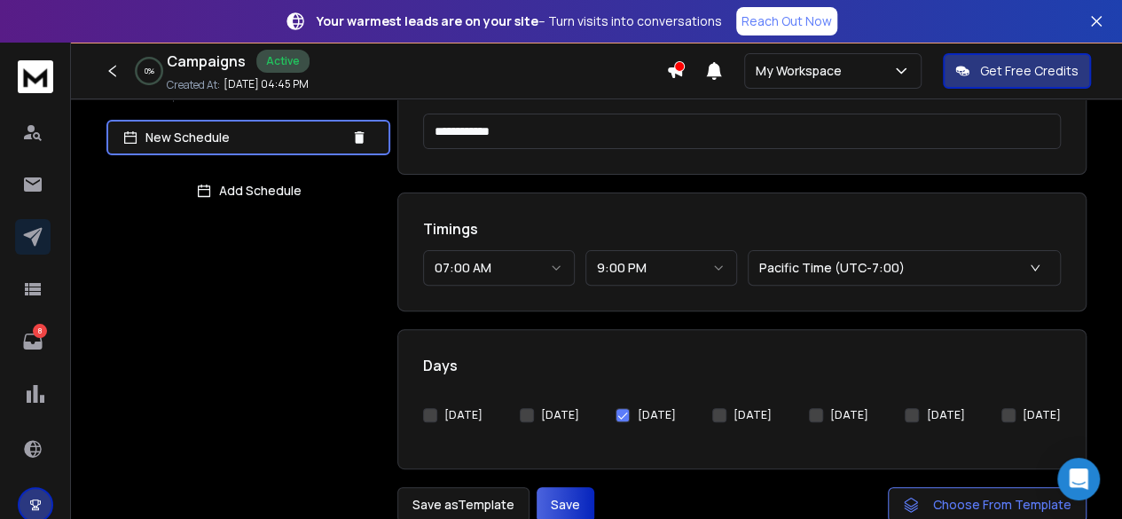
scroll to position [187, 0]
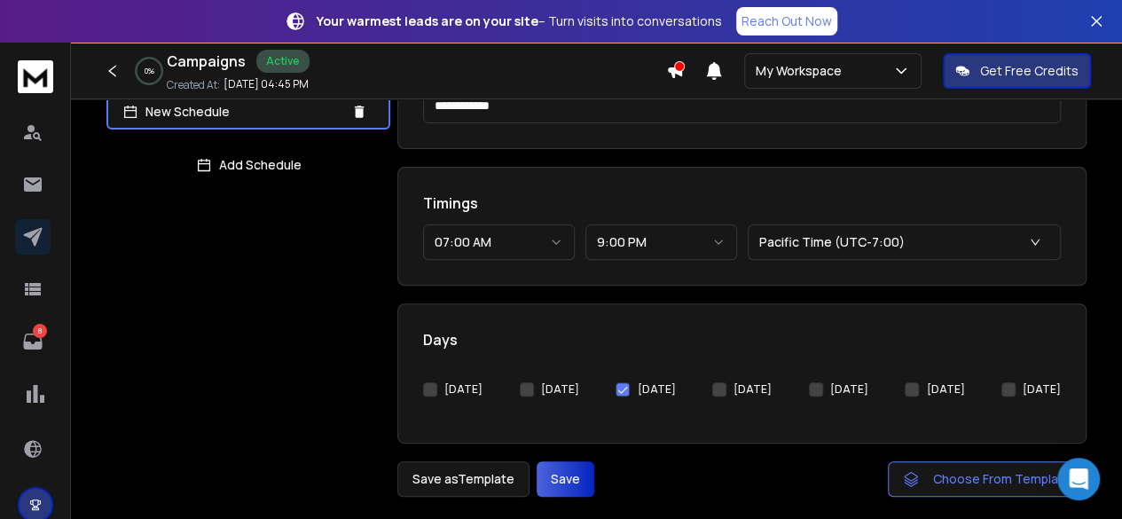
click at [583, 472] on button "Save" at bounding box center [566, 478] width 58 height 35
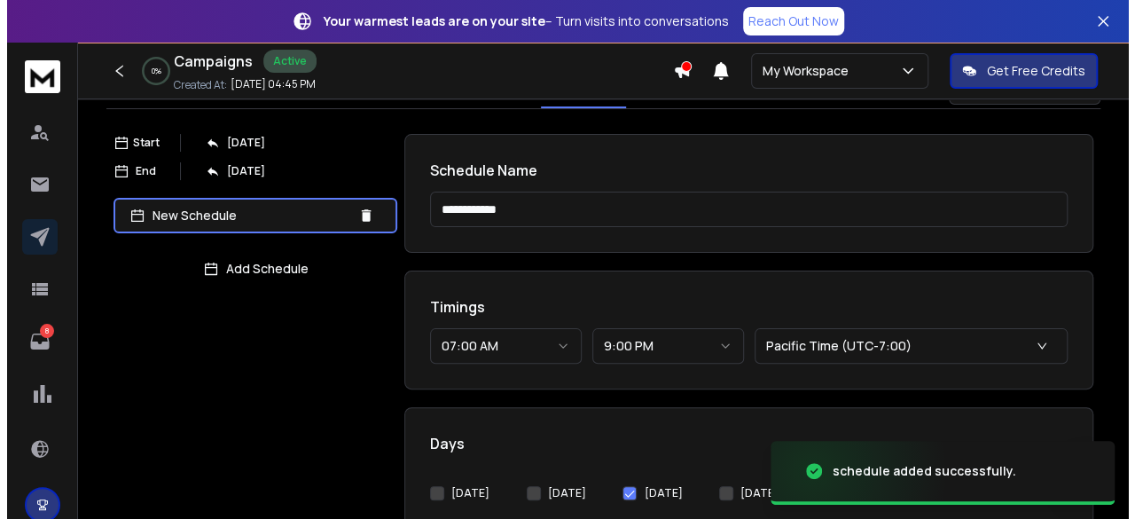
scroll to position [0, 0]
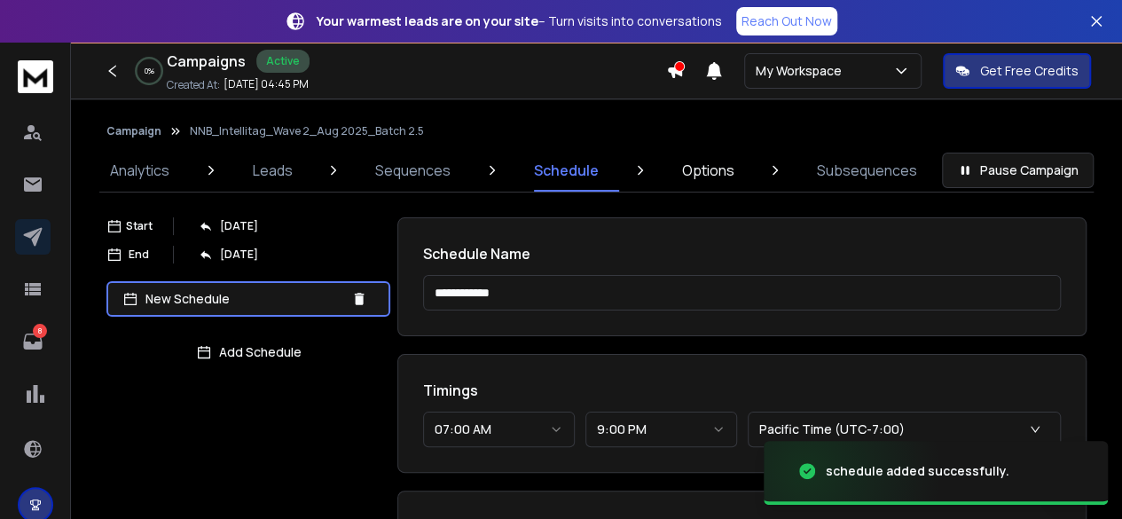
click at [688, 182] on link "Options" at bounding box center [707, 170] width 74 height 43
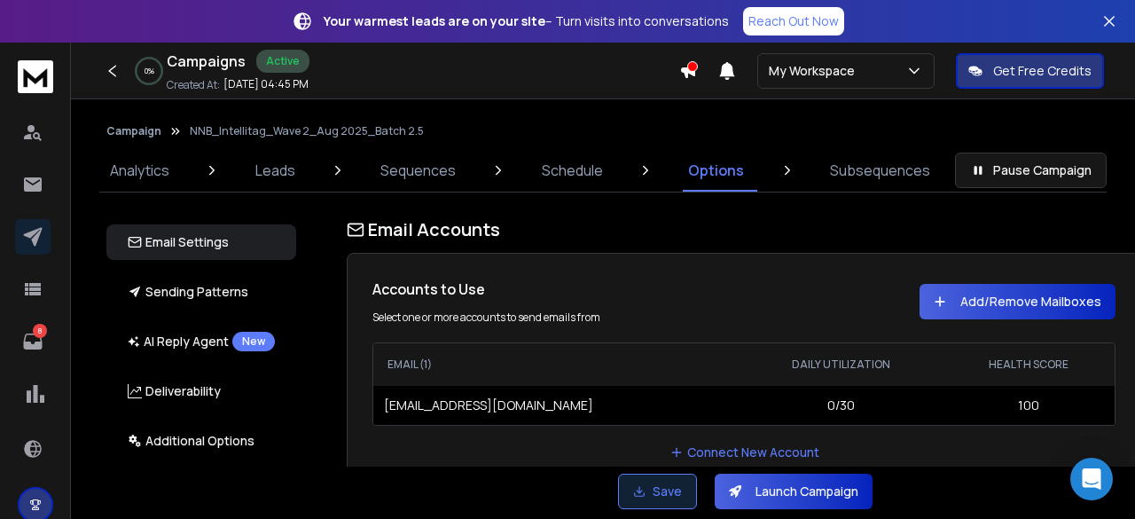
click at [667, 497] on button "Save" at bounding box center [657, 491] width 79 height 35
click at [763, 496] on button "Launch Campaign" at bounding box center [794, 491] width 158 height 35
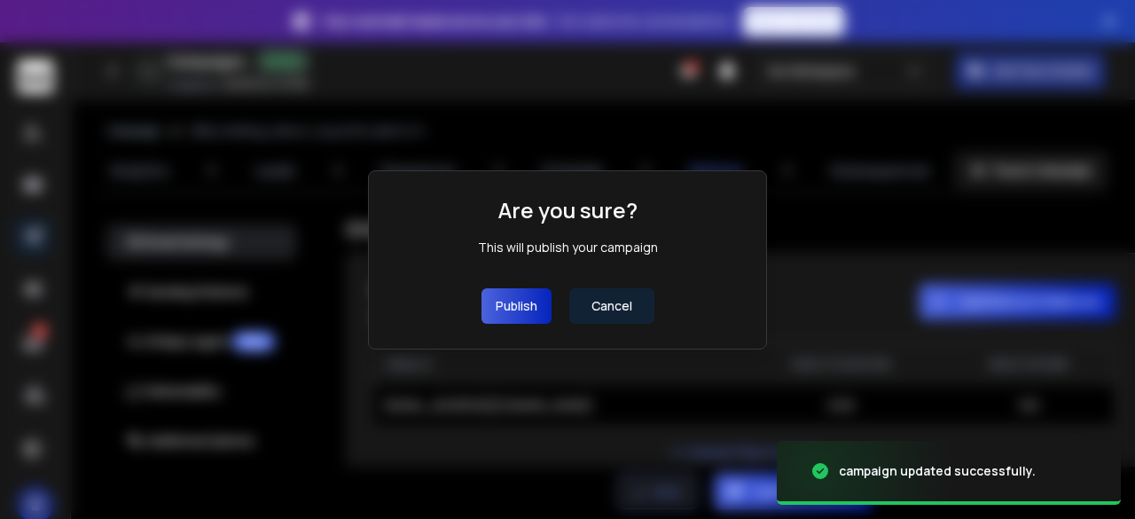
click at [541, 317] on button "Publish" at bounding box center [517, 305] width 70 height 35
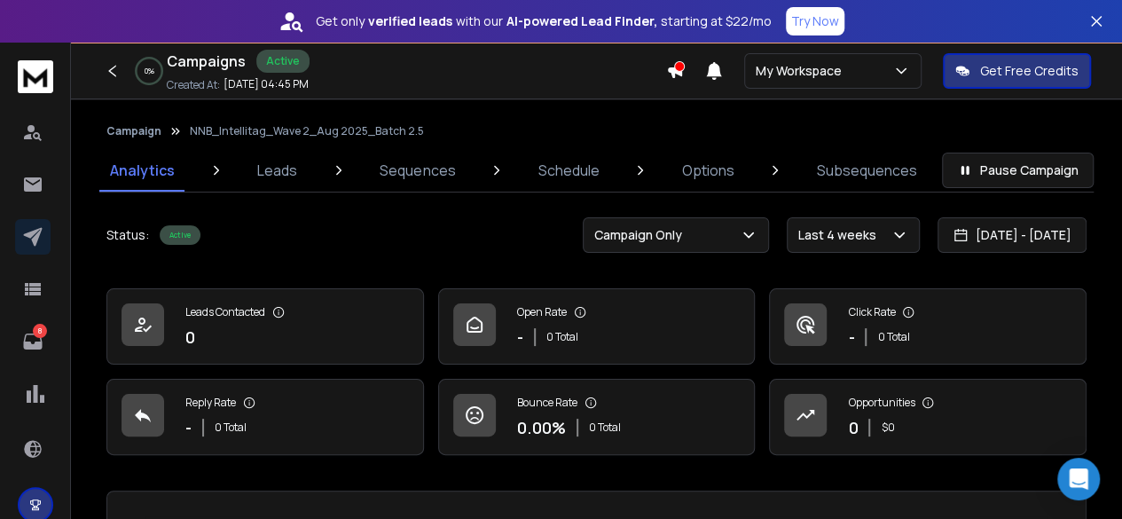
click at [135, 125] on button "Campaign" at bounding box center [133, 131] width 55 height 14
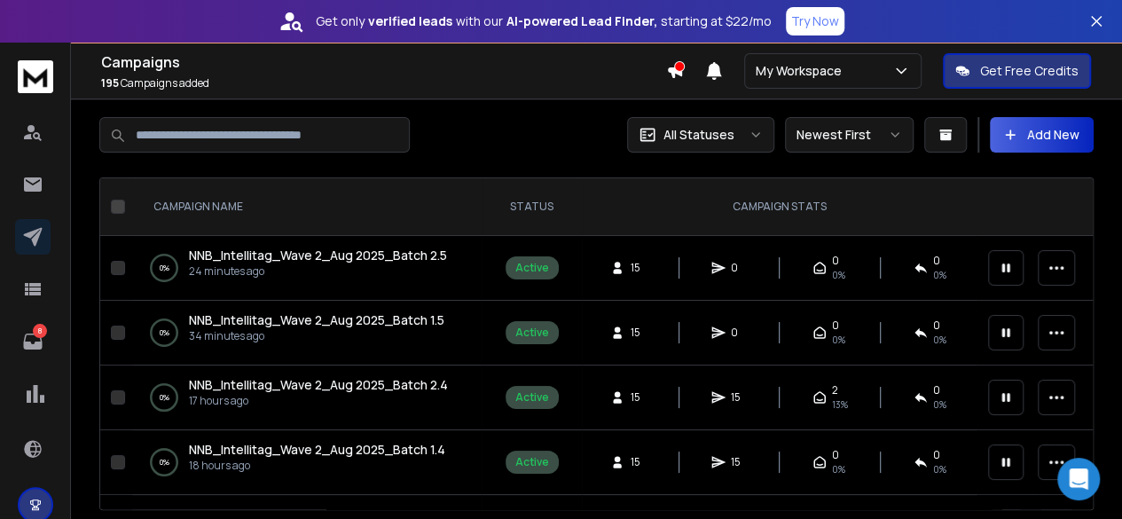
click at [406, 322] on span "NNB_Intellitag_Wave 2_Aug 2025_Batch 1.5" at bounding box center [316, 319] width 255 height 17
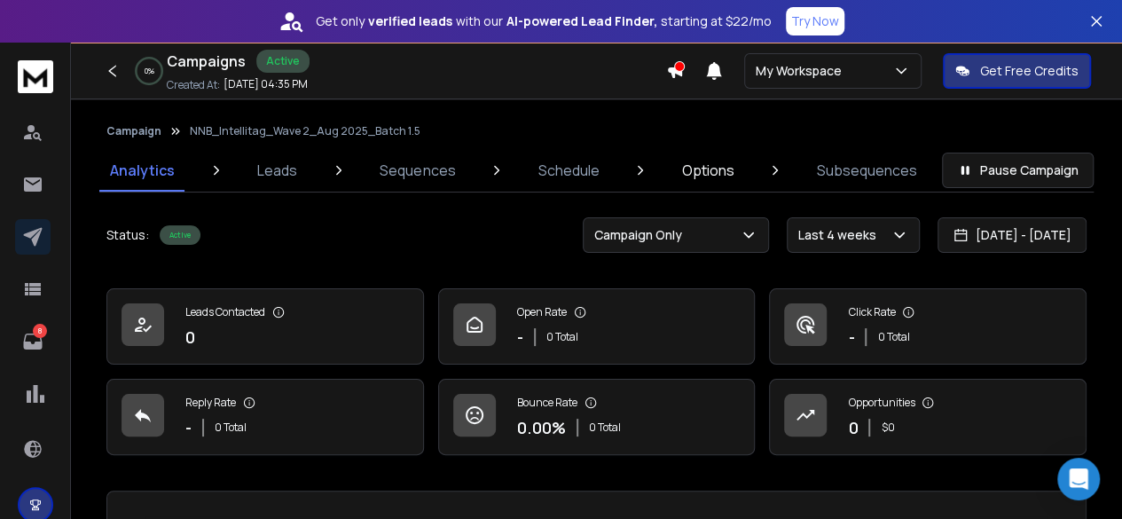
click at [725, 186] on link "Options" at bounding box center [708, 170] width 74 height 43
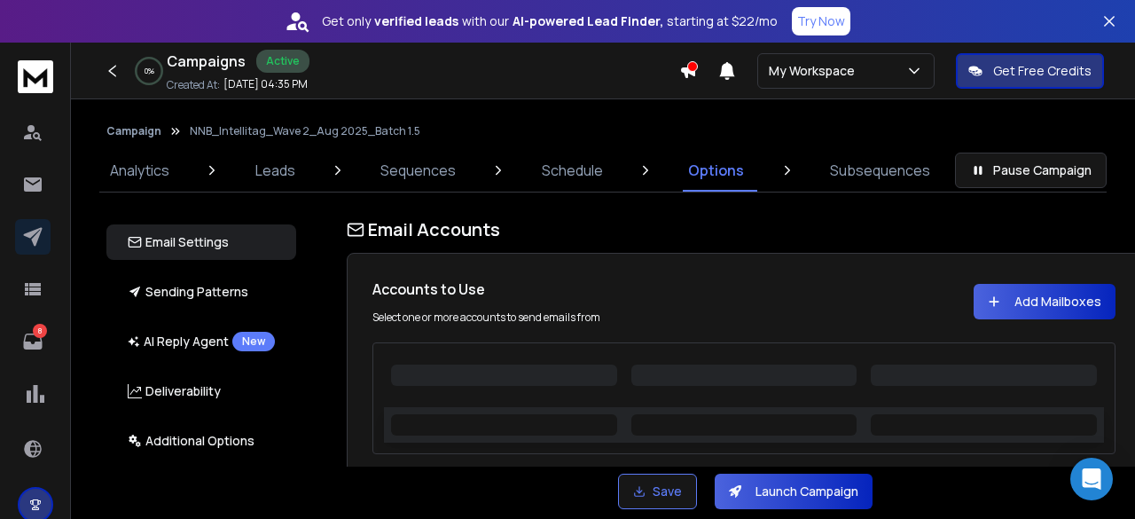
click at [803, 494] on button "Launch Campaign" at bounding box center [794, 491] width 158 height 35
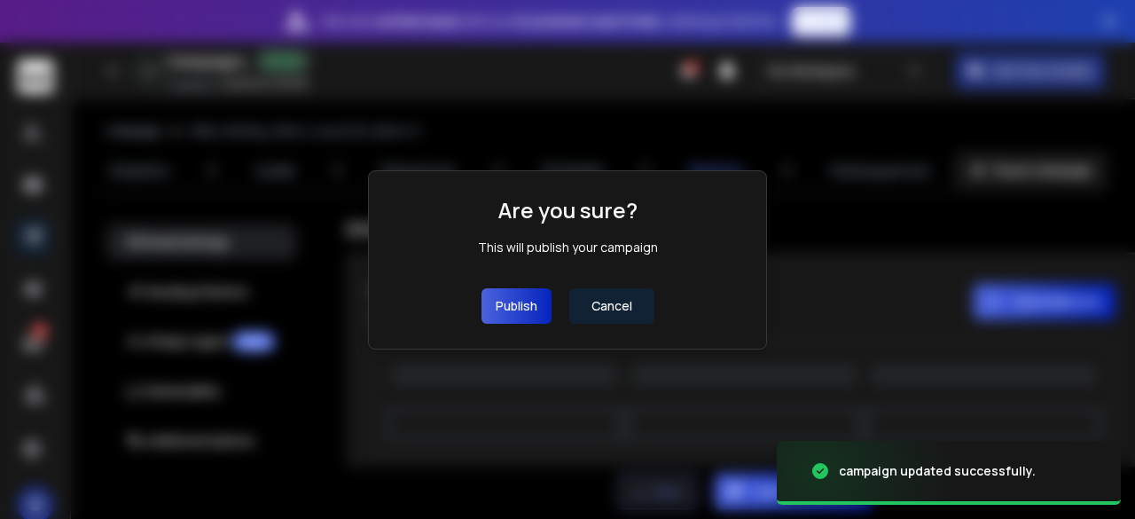
click at [506, 286] on div "Are you sure? This will publish your campaign Publish Cancel" at bounding box center [568, 260] width 348 height 128
click at [507, 303] on button "Publish" at bounding box center [517, 305] width 70 height 35
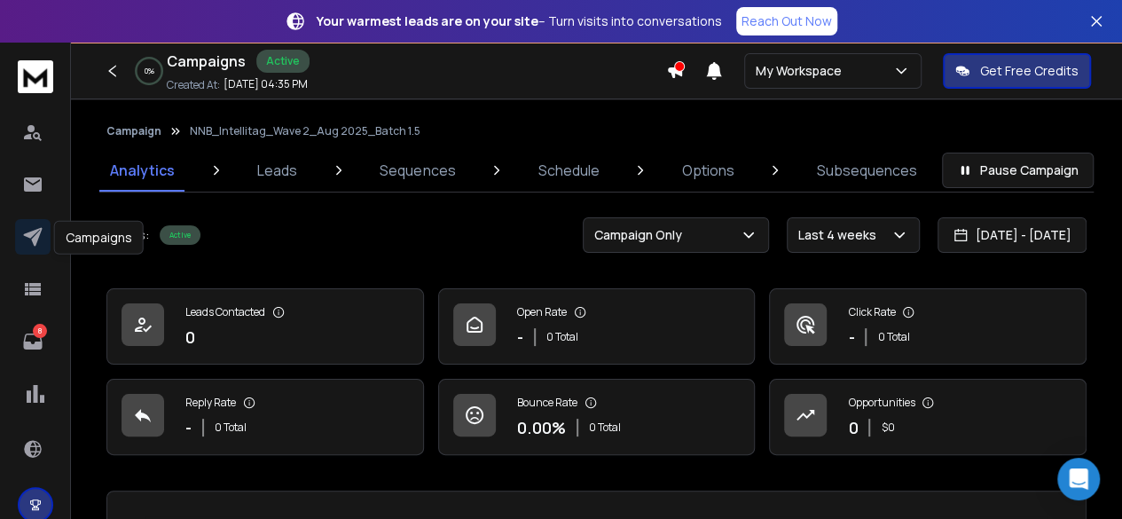
click at [41, 245] on icon at bounding box center [32, 236] width 21 height 21
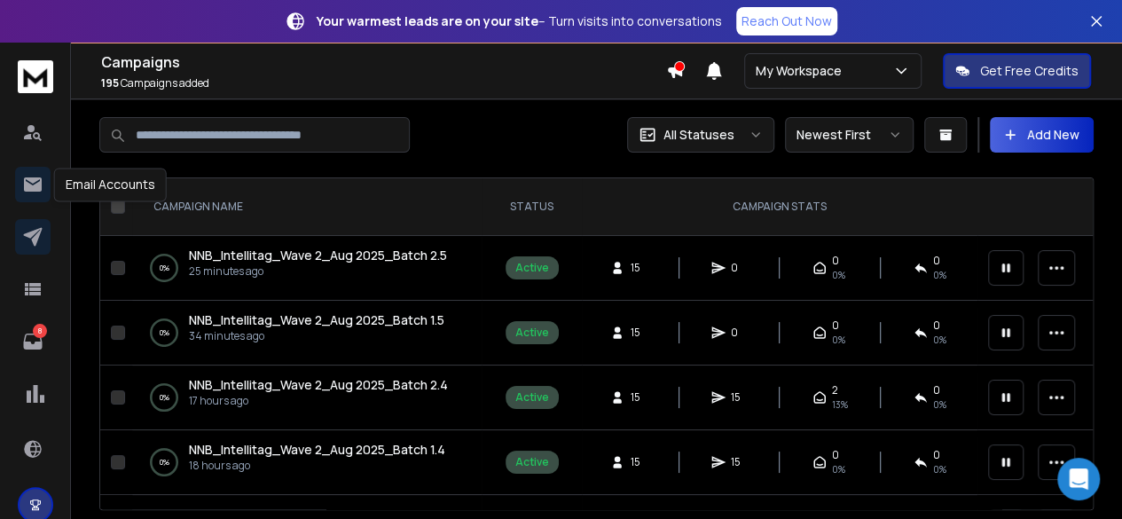
click at [32, 191] on icon at bounding box center [32, 184] width 21 height 21
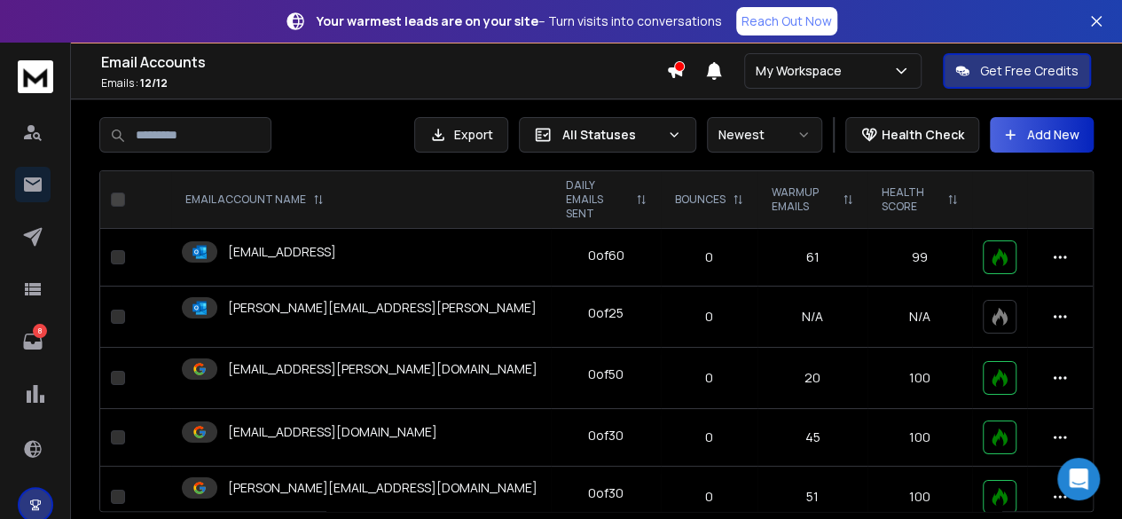
click at [294, 248] on p "[EMAIL_ADDRESS]" at bounding box center [282, 252] width 108 height 18
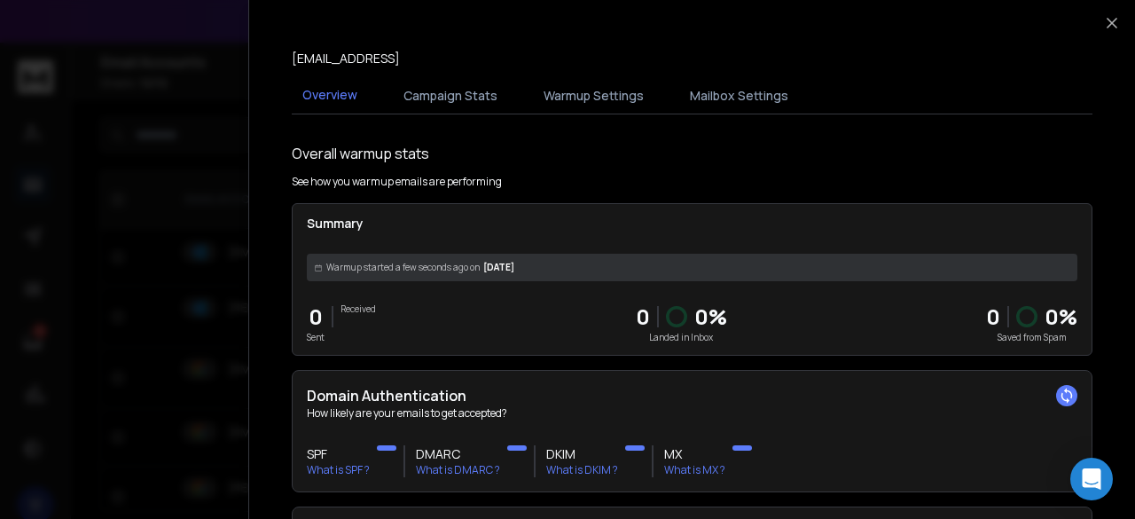
click at [635, 95] on button "Warmup Settings" at bounding box center [593, 95] width 121 height 39
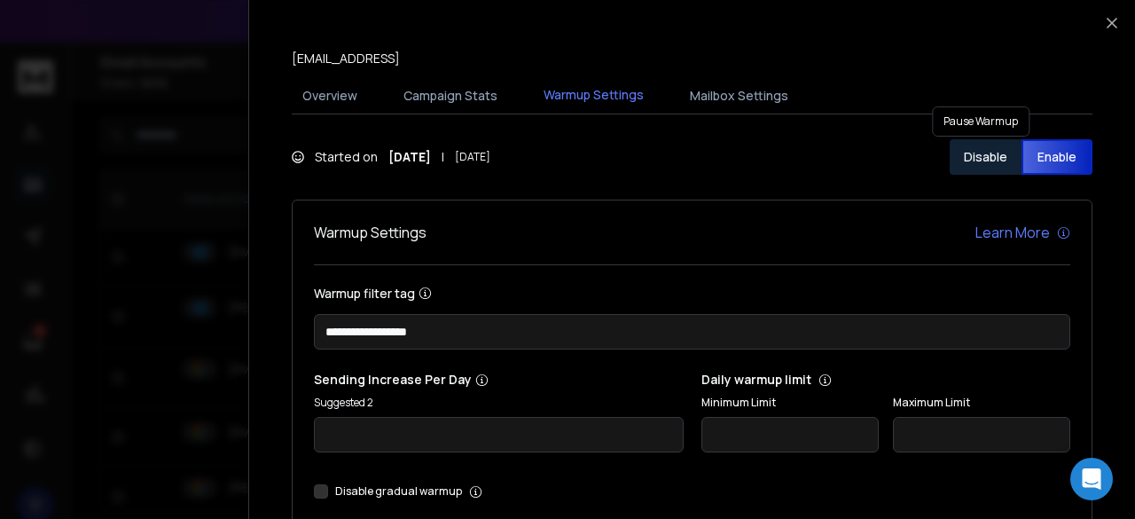
click at [960, 157] on button "Disable" at bounding box center [986, 156] width 72 height 35
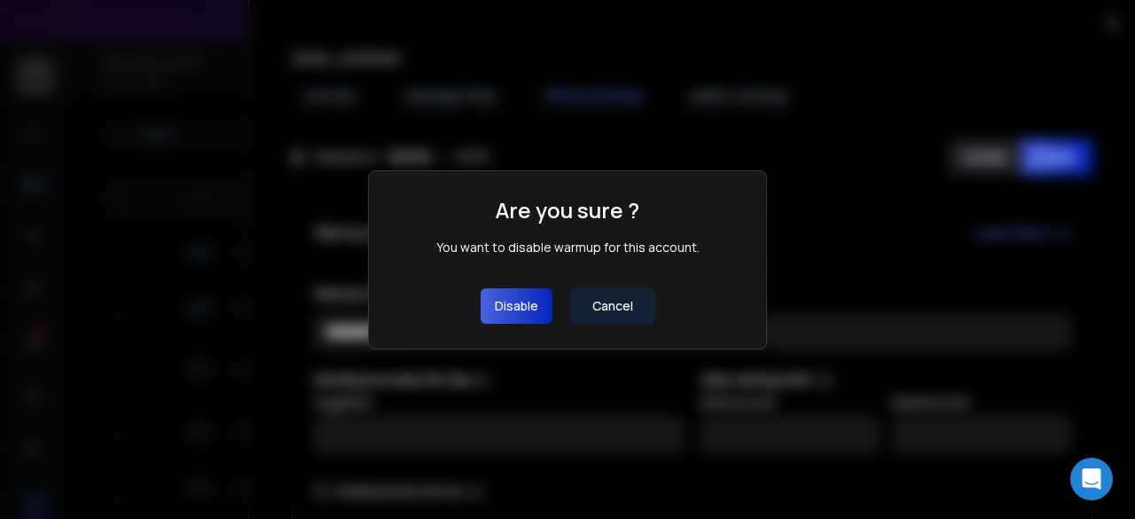
drag, startPoint x: 495, startPoint y: 299, endPoint x: 529, endPoint y: 281, distance: 38.1
click at [495, 298] on button "Disable" at bounding box center [517, 305] width 72 height 35
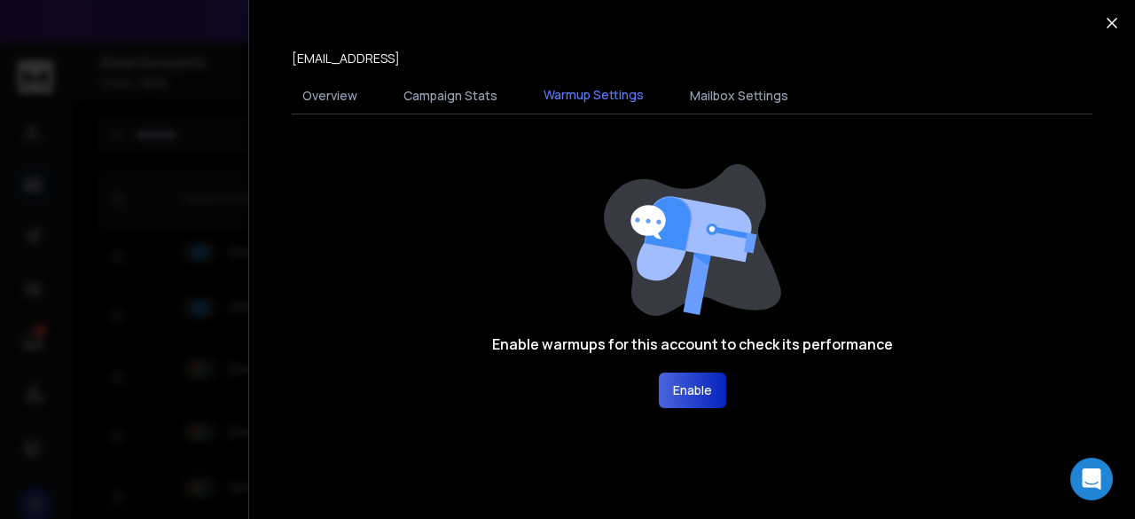
click at [1107, 20] on icon "button" at bounding box center [1112, 23] width 18 height 18
